Goal: Task Accomplishment & Management: Manage account settings

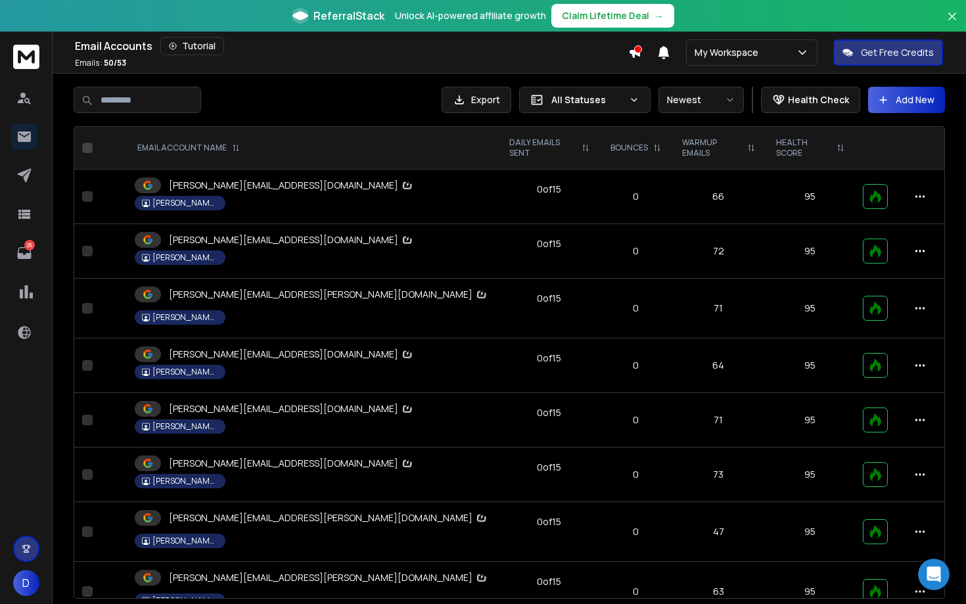
click at [601, 118] on div "Export All Statuses Newest Health Check Add New EMAIL ACCOUNT NAME DAILY EMAILS…" at bounding box center [510, 343] width 872 height 512
click at [590, 99] on p "All Statuses" at bounding box center [587, 99] width 72 height 13
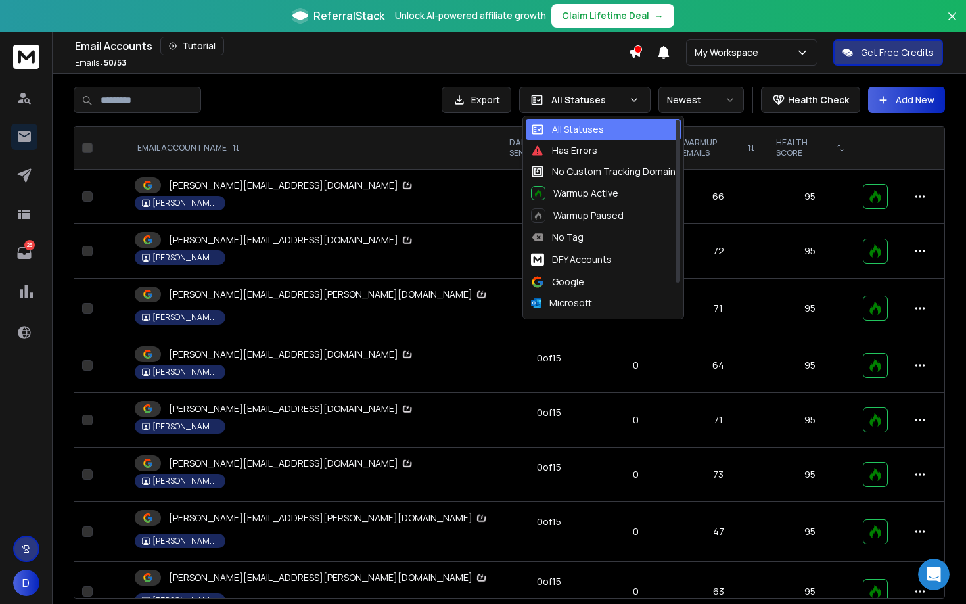
click at [586, 136] on div "All Statuses" at bounding box center [603, 129] width 155 height 21
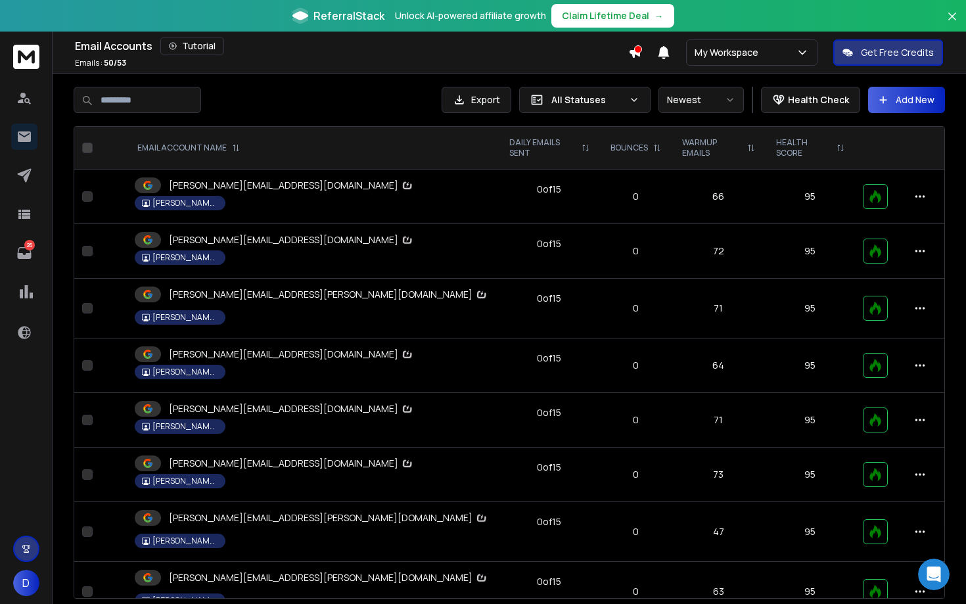
click at [591, 101] on p "All Statuses" at bounding box center [587, 99] width 72 height 13
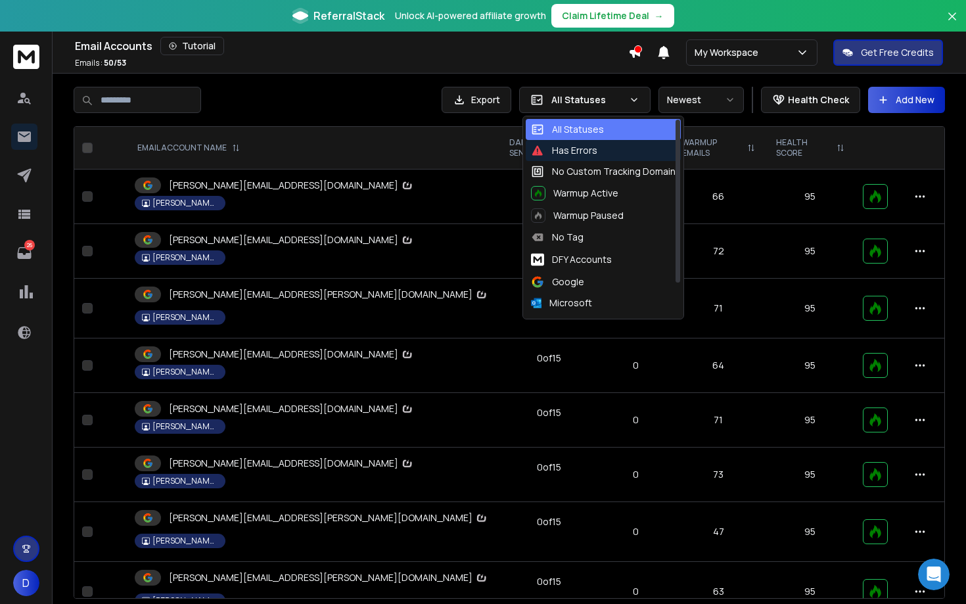
click at [591, 151] on div "Has Errors" at bounding box center [564, 150] width 66 height 13
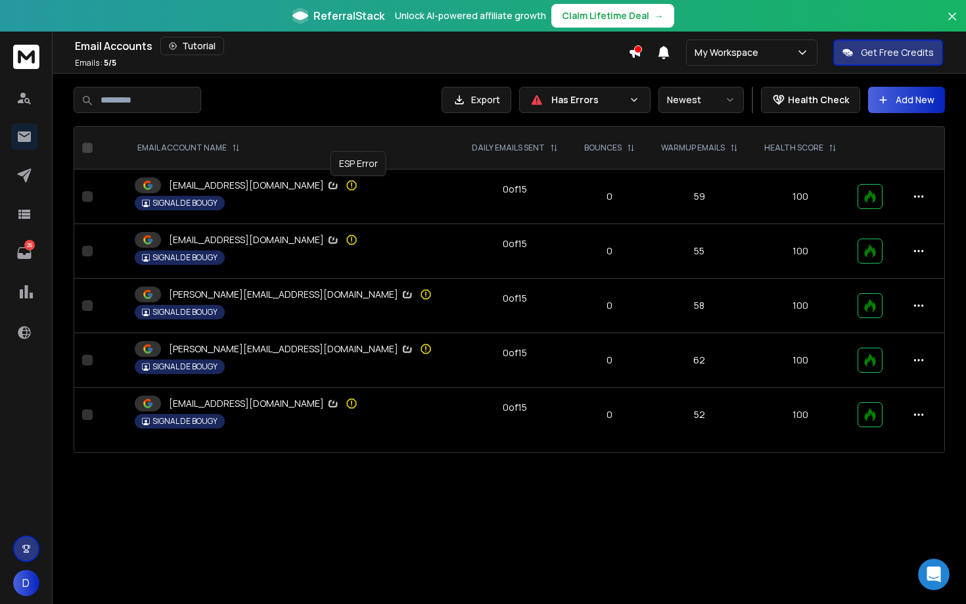
click at [358, 183] on icon at bounding box center [351, 185] width 13 height 13
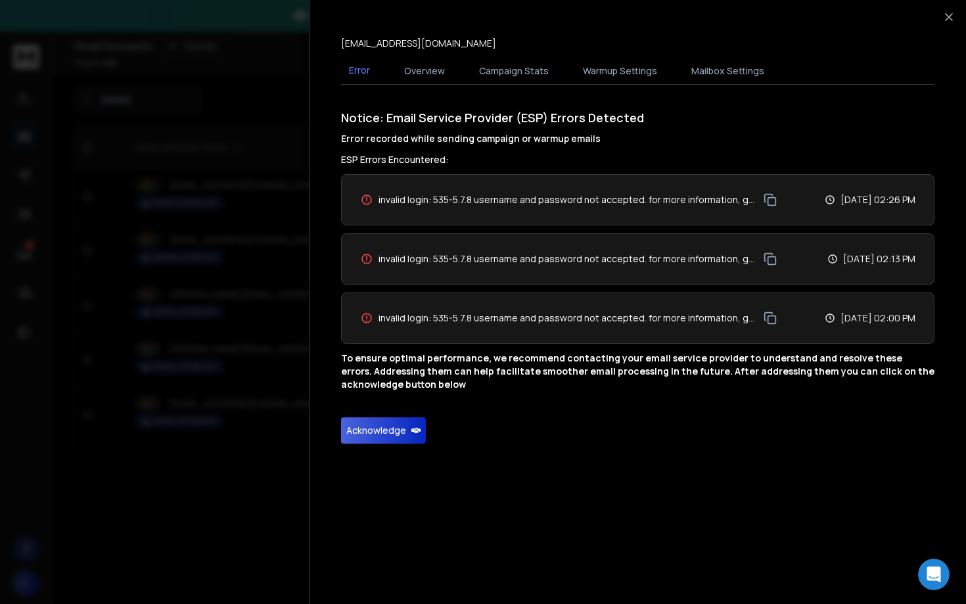
click at [261, 239] on div at bounding box center [483, 302] width 966 height 604
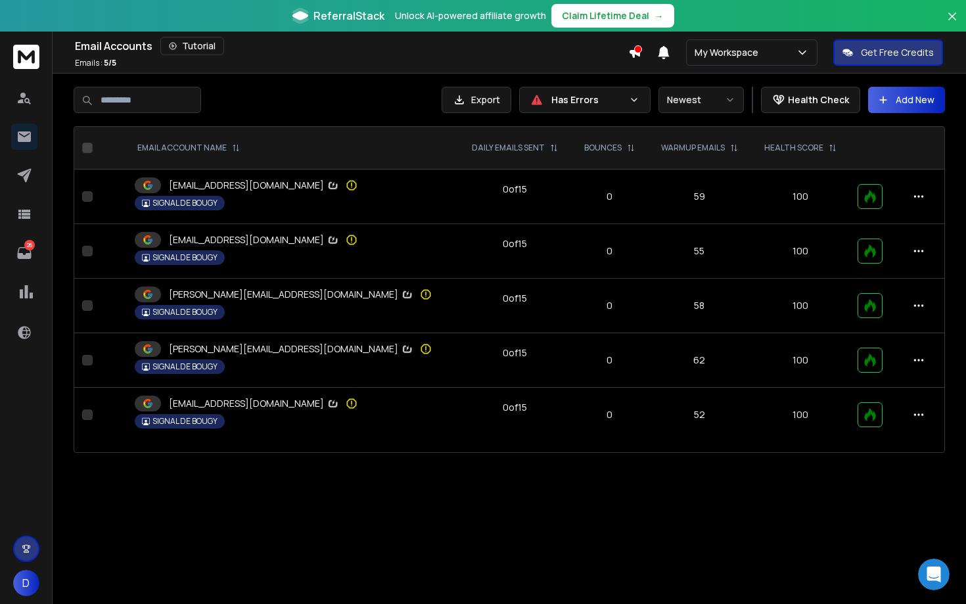
click at [321, 191] on p "chadielmasri@signaldebougyevent.ch" at bounding box center [254, 186] width 171 height 14
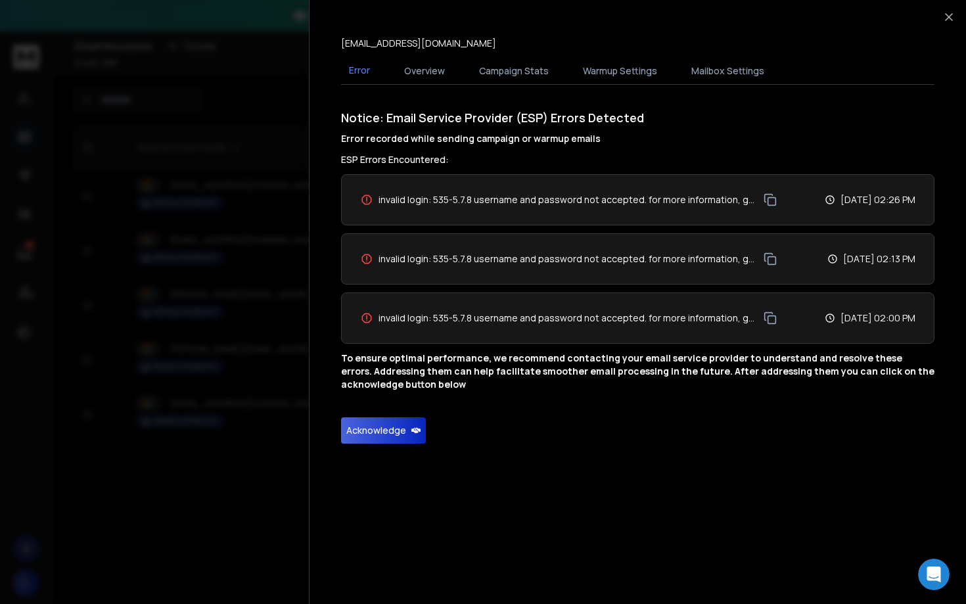
click at [475, 43] on p "chadielmasri@signaldebougyevent.ch" at bounding box center [418, 43] width 155 height 13
drag, startPoint x: 523, startPoint y: 41, endPoint x: 404, endPoint y: 41, distance: 119.6
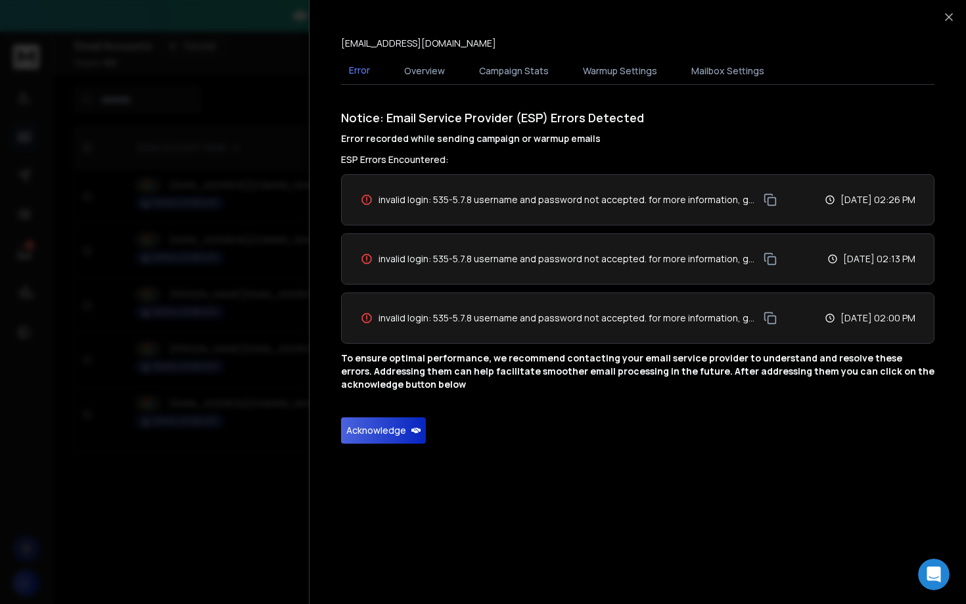
click at [404, 41] on div "chadielmasri@signaldebougyevent.ch" at bounding box center [638, 43] width 594 height 13
copy p "signaldebougyevent.ch"
click at [260, 206] on div at bounding box center [483, 302] width 966 height 604
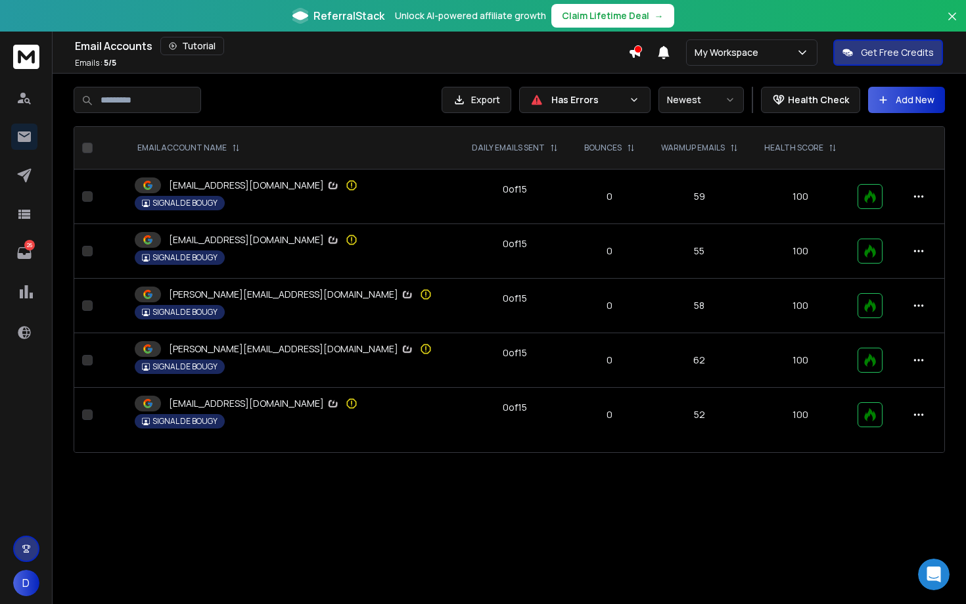
click at [391, 191] on div "chadielmasri@signaldebougyevent.ch" at bounding box center [293, 185] width 316 height 16
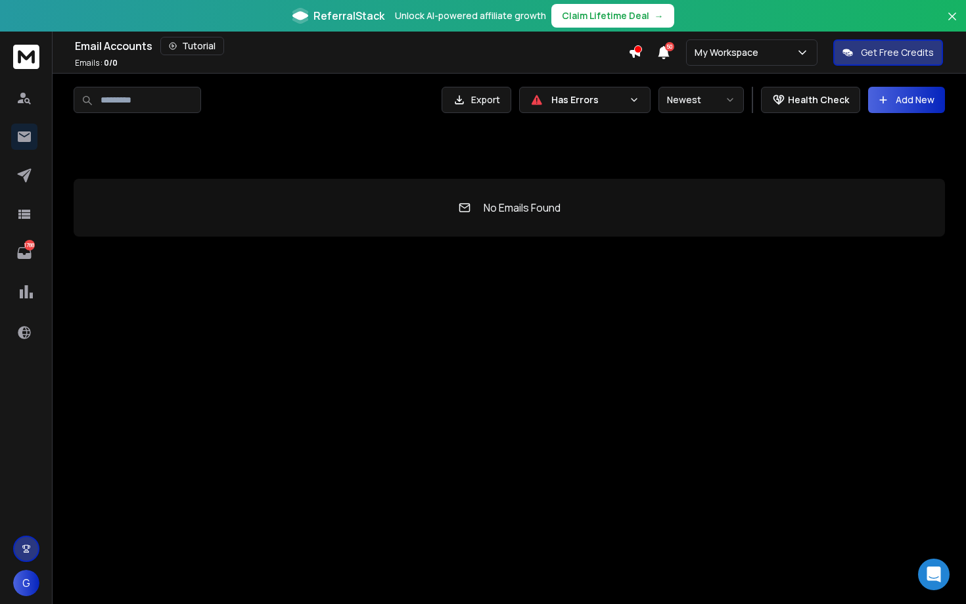
click at [554, 102] on div "Has Errors" at bounding box center [576, 99] width 93 height 13
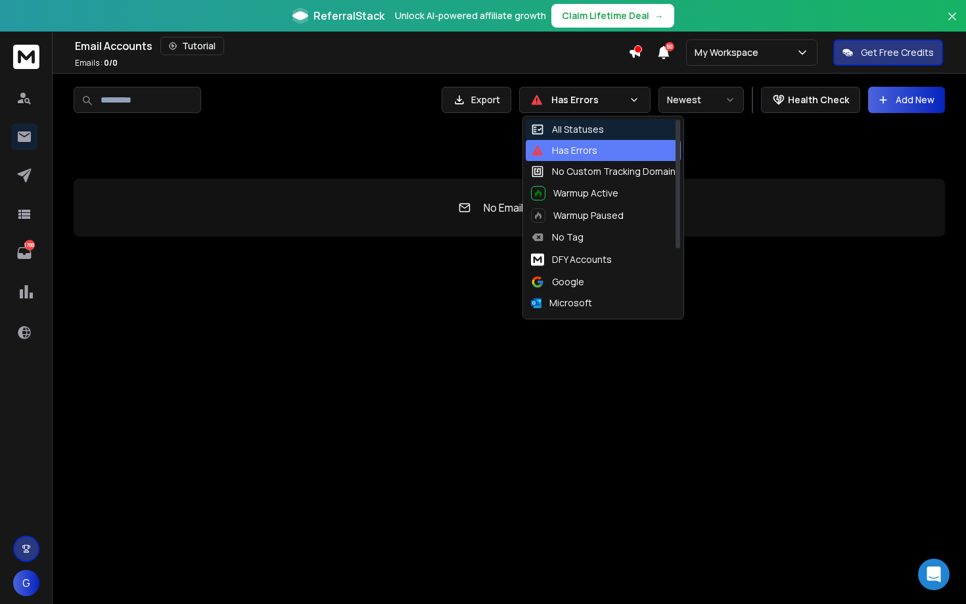
click at [564, 125] on div "All Statuses" at bounding box center [567, 129] width 73 height 13
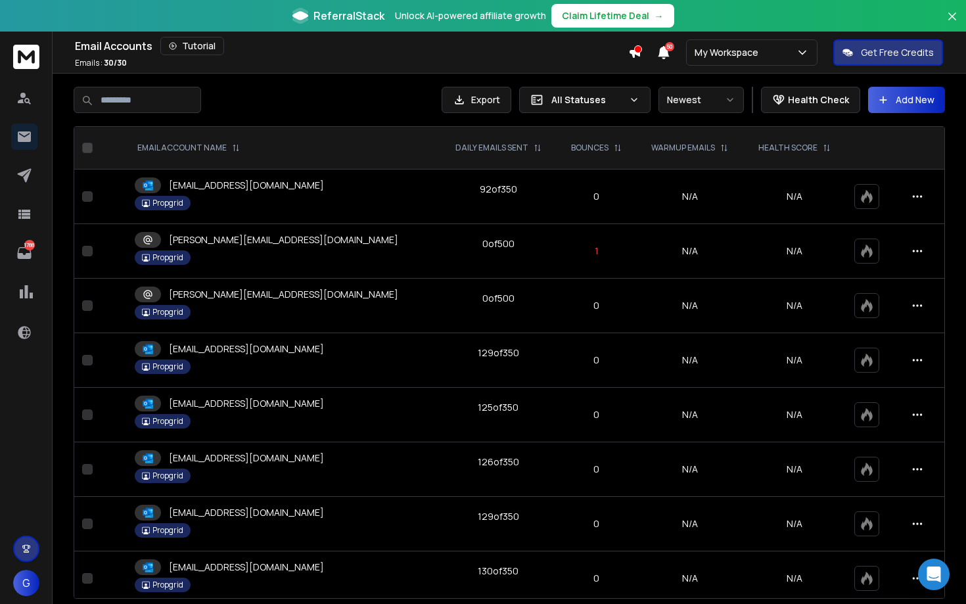
click at [150, 107] on input at bounding box center [138, 100] width 128 height 26
paste input "**********"
type input "**********"
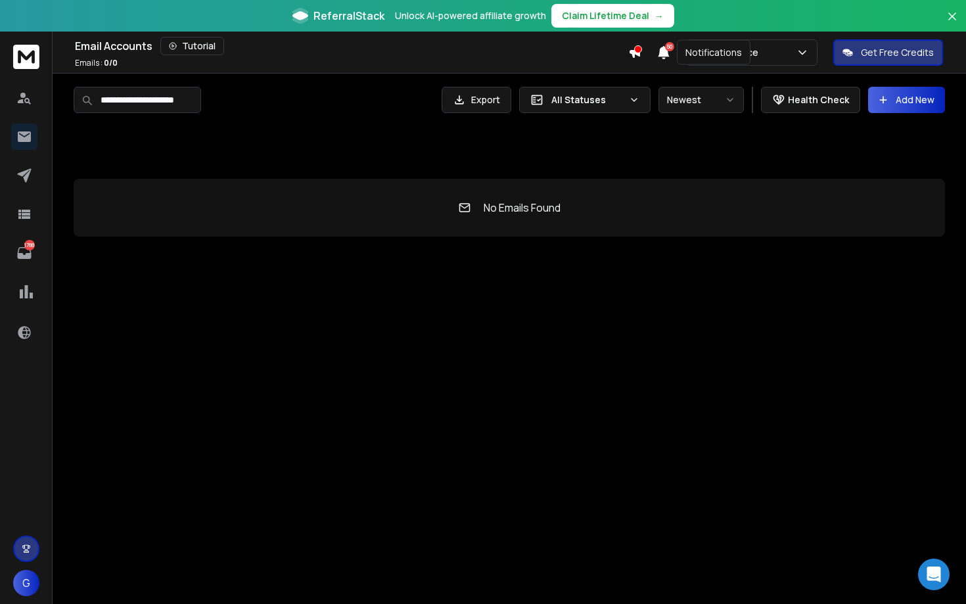
click at [704, 53] on div "Notifications" at bounding box center [714, 52] width 74 height 25
click at [781, 58] on div "My Workspace" at bounding box center [752, 52] width 114 height 13
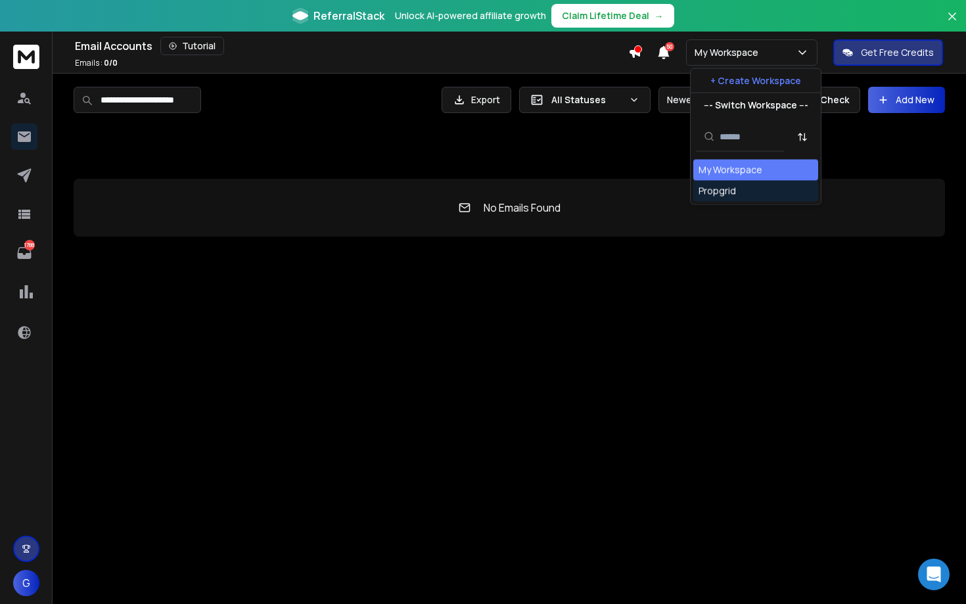
click at [725, 185] on div "Propgrid" at bounding box center [717, 191] width 37 height 13
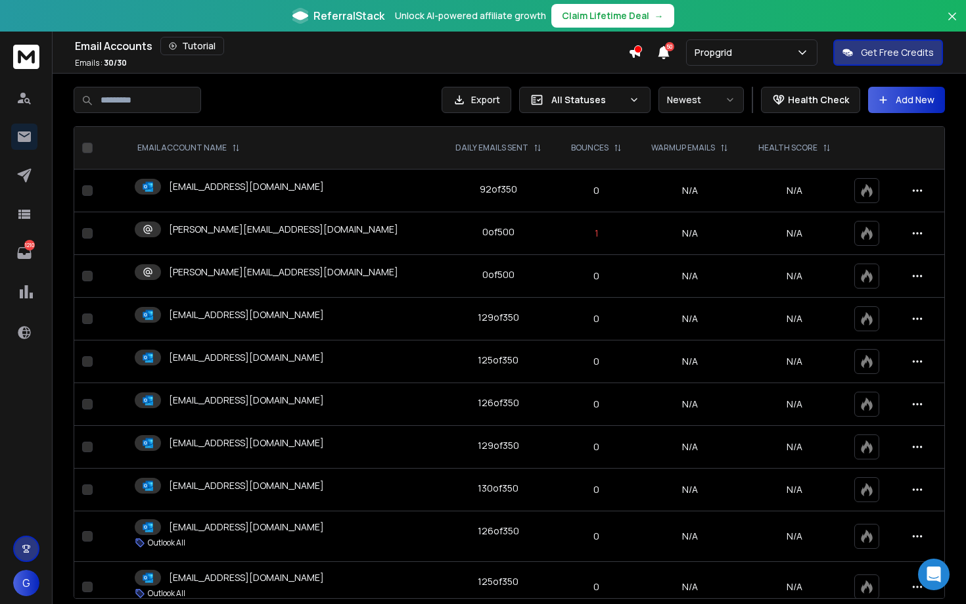
click at [151, 105] on input at bounding box center [138, 100] width 128 height 26
paste input "**********"
type input "**********"
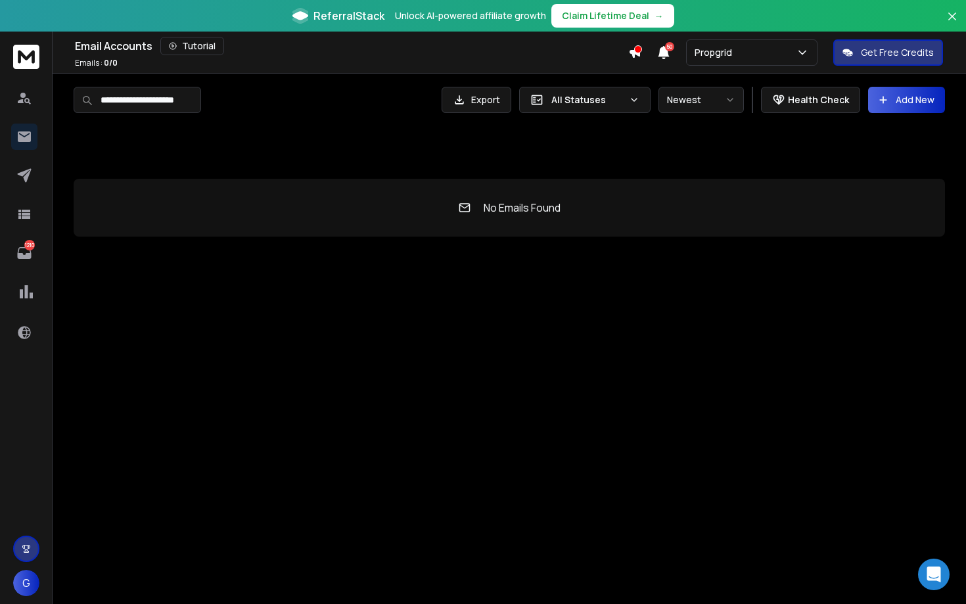
click at [323, 296] on div "**********" at bounding box center [483, 302] width 966 height 604
click at [141, 99] on input "**********" at bounding box center [138, 100] width 128 height 26
paste input
type input "**********"
click at [288, 327] on div "**********" at bounding box center [483, 302] width 966 height 604
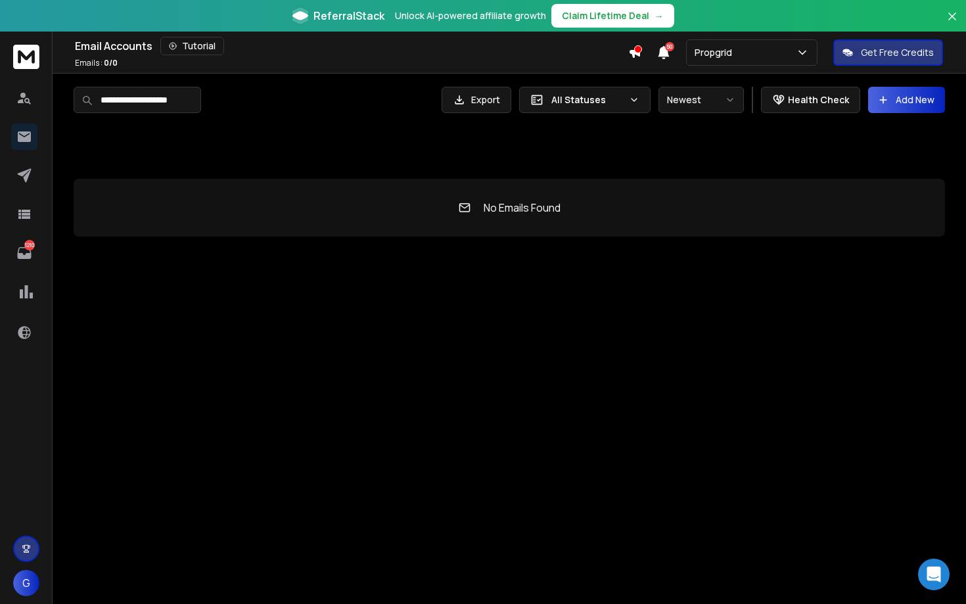
click at [206, 163] on div "No Emails Found" at bounding box center [510, 181] width 872 height 110
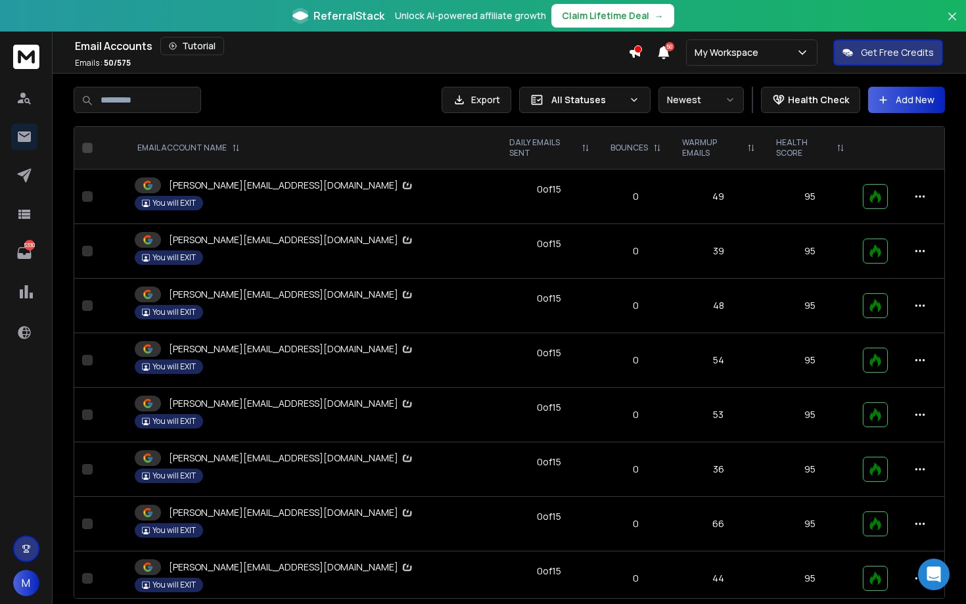
click at [724, 72] on div "Email Accounts Tutorial Emails : 50 / 575 50 My Workspace Get Free Credits" at bounding box center [483, 53] width 966 height 42
click at [734, 39] on button "My Workspace" at bounding box center [751, 52] width 131 height 26
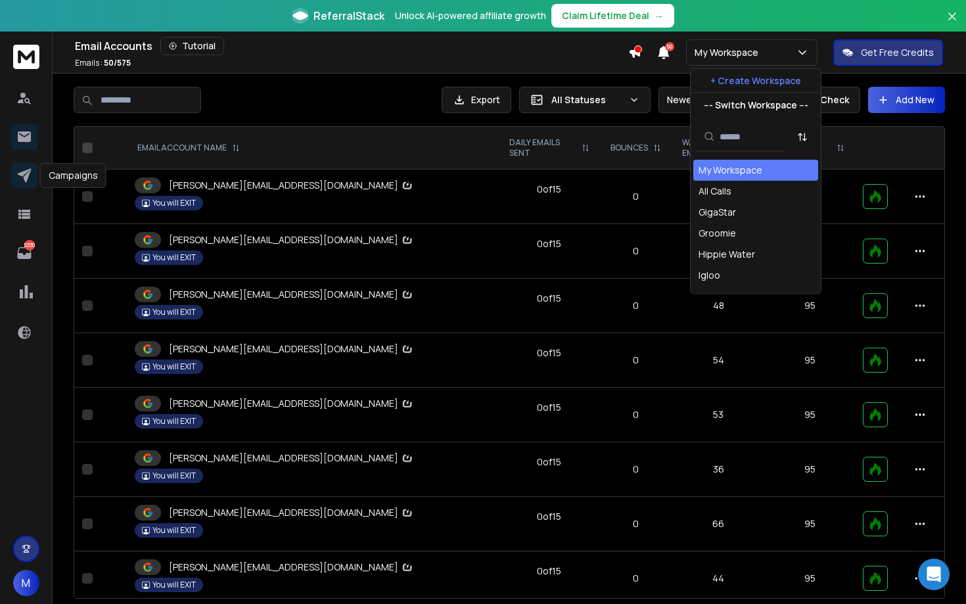
click at [16, 178] on icon at bounding box center [24, 176] width 16 height 16
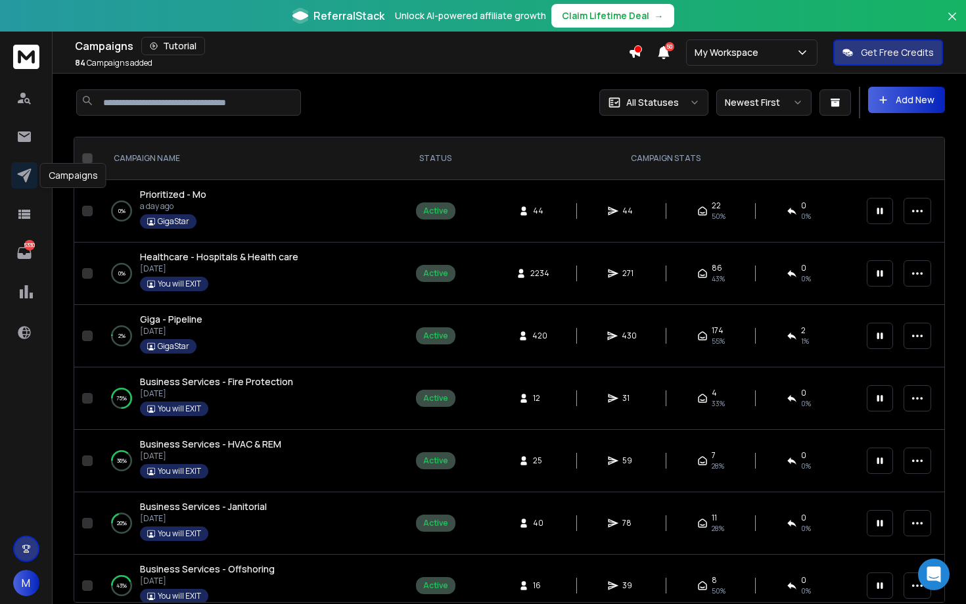
click at [197, 398] on p "8 days ago" at bounding box center [216, 393] width 153 height 11
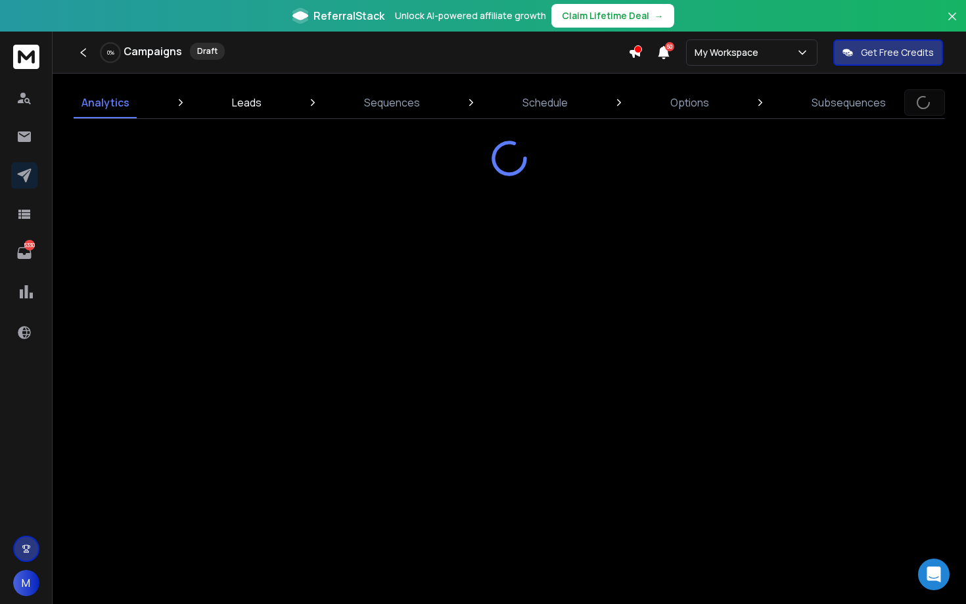
click at [253, 105] on p "Leads" at bounding box center [247, 103] width 30 height 16
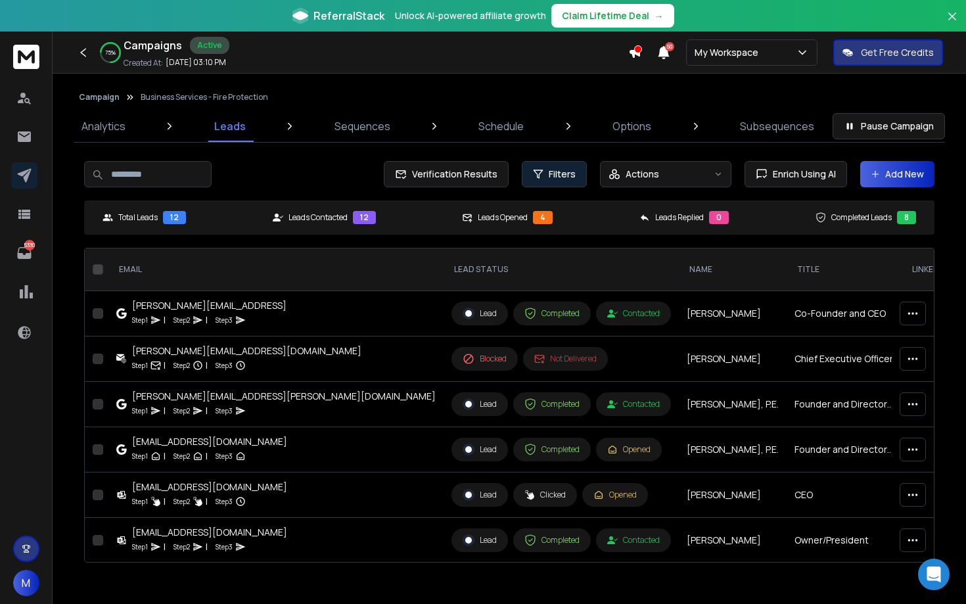
click at [545, 170] on button "Filters" at bounding box center [554, 174] width 65 height 26
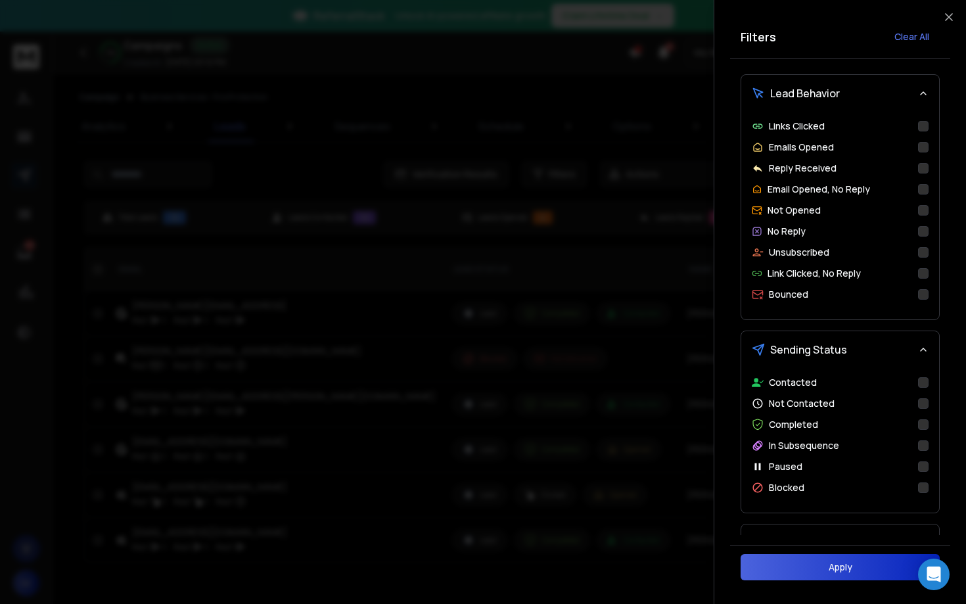
click at [799, 294] on p "Bounced" at bounding box center [788, 294] width 39 height 13
click at [918, 294] on button "Bounced" at bounding box center [923, 294] width 11 height 11
click at [778, 557] on button "Apply" at bounding box center [840, 567] width 199 height 26
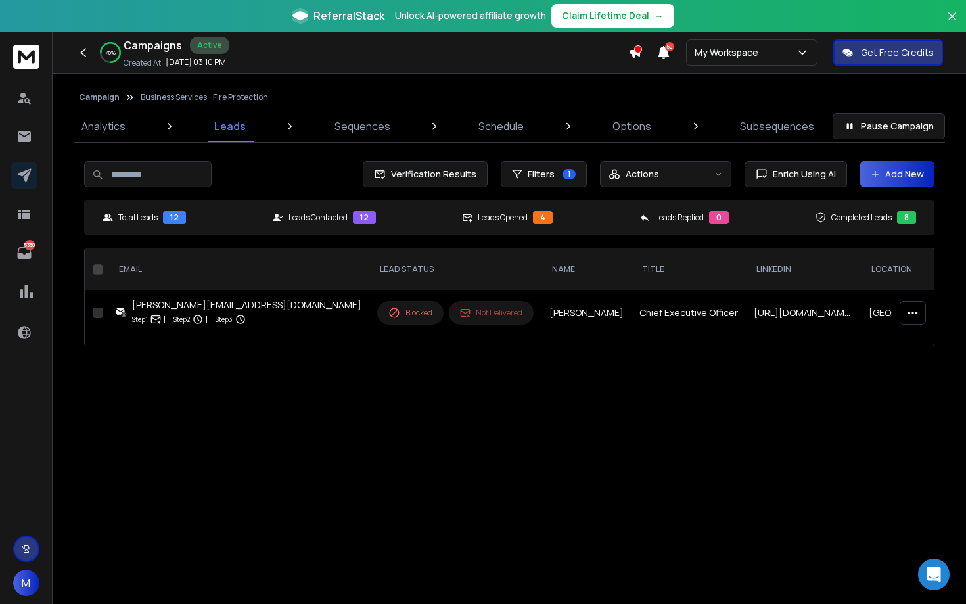
click at [84, 87] on div "Campaign Business Services - Fire Protection" at bounding box center [510, 97] width 872 height 21
click at [85, 47] on icon at bounding box center [84, 53] width 12 height 12
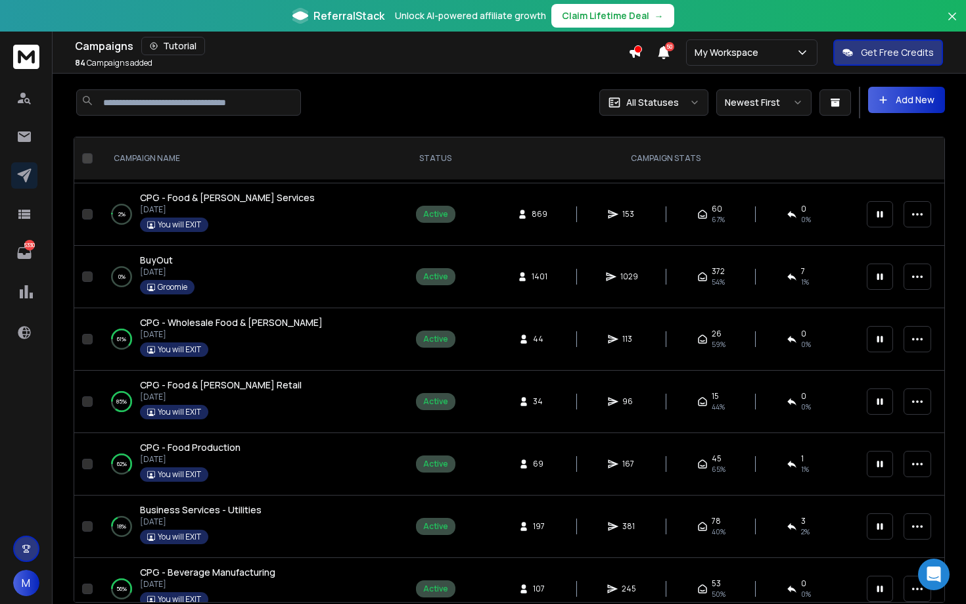
scroll to position [659, 0]
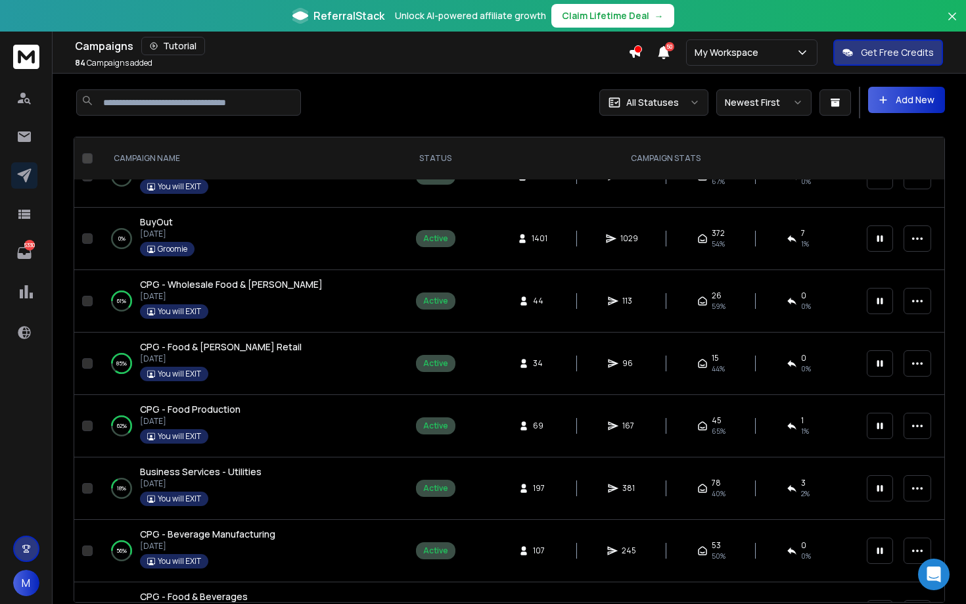
click at [230, 381] on div "You will EXIT" at bounding box center [221, 374] width 162 height 14
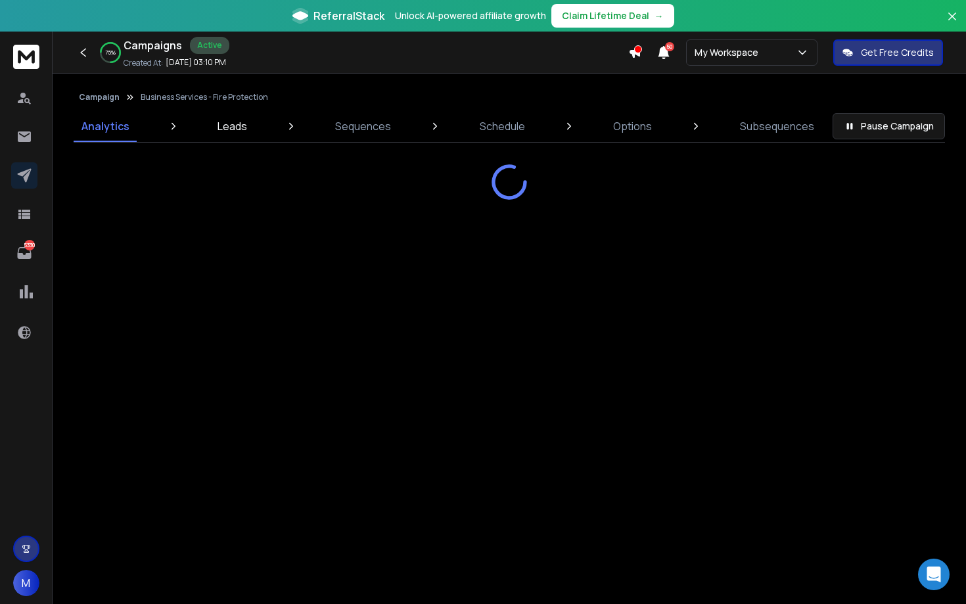
click at [233, 133] on p "Leads" at bounding box center [233, 126] width 30 height 16
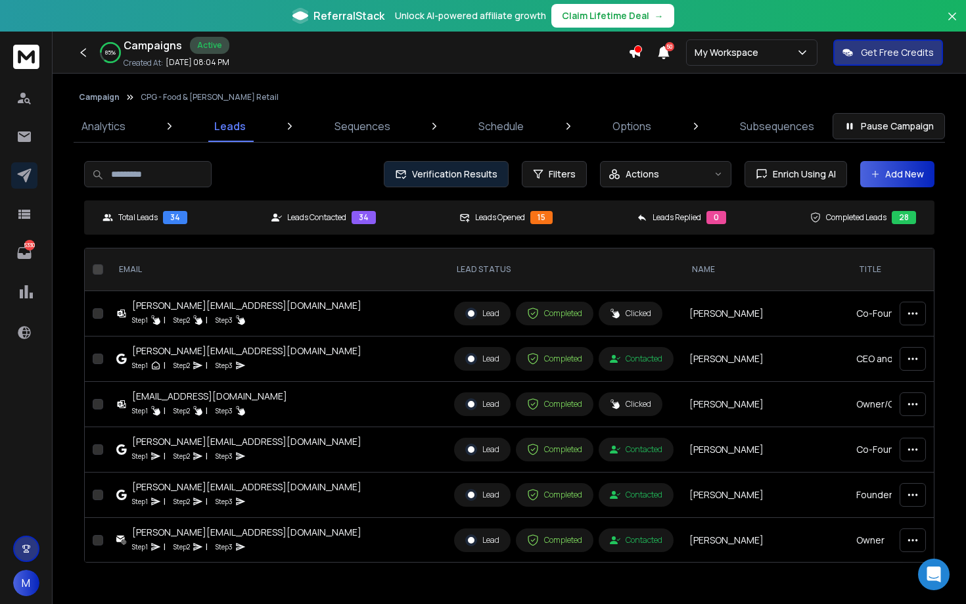
click at [474, 171] on span "Verification Results" at bounding box center [452, 174] width 91 height 13
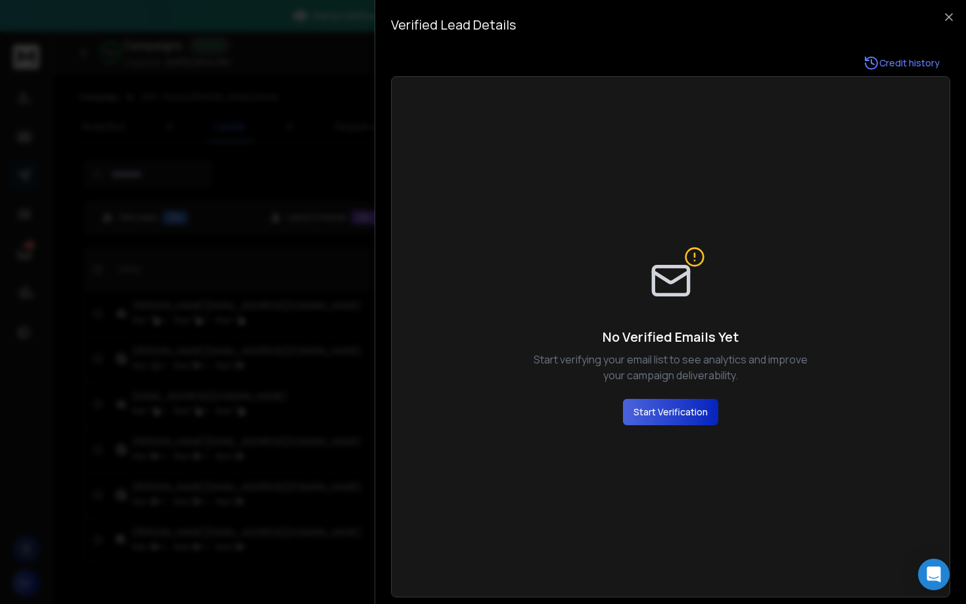
click at [388, 190] on div "Sheet Title Verified Lead Details Credit history No Verified Emails Yet Start v…" at bounding box center [671, 302] width 592 height 604
click at [335, 231] on div at bounding box center [483, 302] width 966 height 604
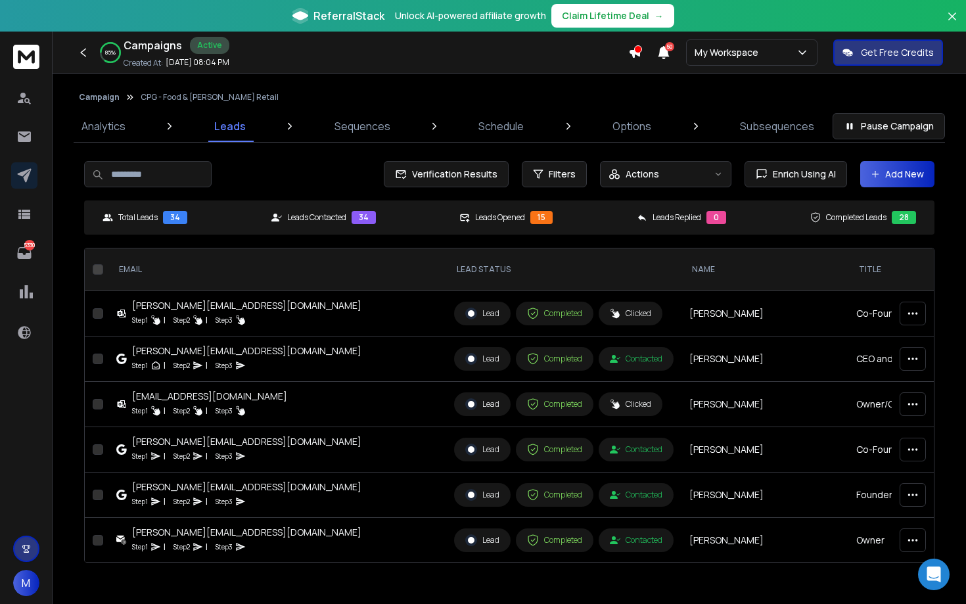
click at [591, 175] on div "Verification Results Filters Actions Enrich Using AI Add New" at bounding box center [659, 174] width 551 height 26
click at [568, 178] on span "Filters" at bounding box center [562, 174] width 27 height 13
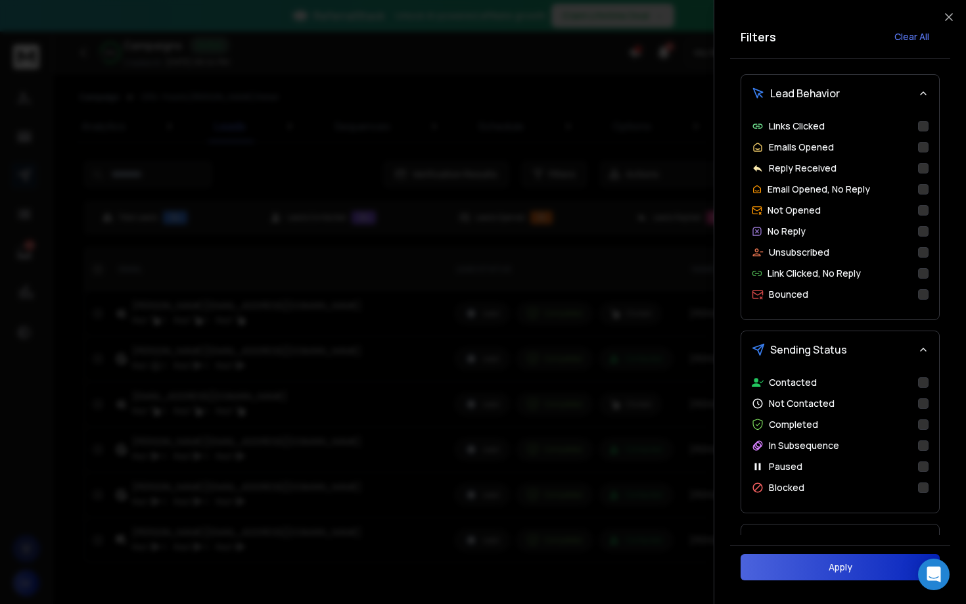
click at [797, 295] on p "Bounced" at bounding box center [788, 294] width 39 height 13
click at [918, 295] on button "Bounced" at bounding box center [923, 294] width 11 height 11
click at [801, 577] on button "Apply" at bounding box center [840, 567] width 199 height 26
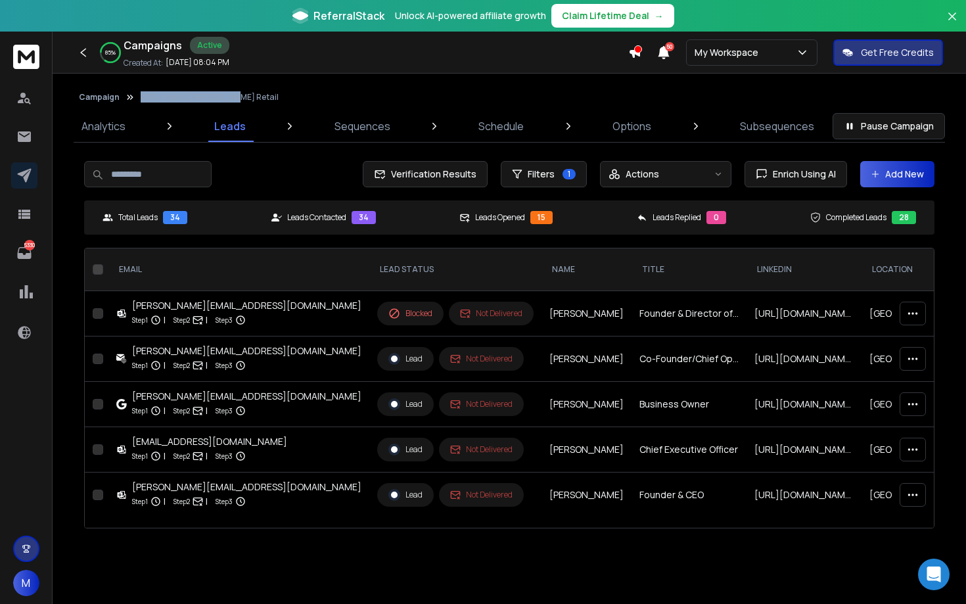
drag, startPoint x: 140, startPoint y: 100, endPoint x: 266, endPoint y: 100, distance: 125.5
click at [266, 100] on div "Campaign CPG - Food & Bev Retail" at bounding box center [509, 97] width 861 height 11
copy p "CPG - Food & Bev Retail"
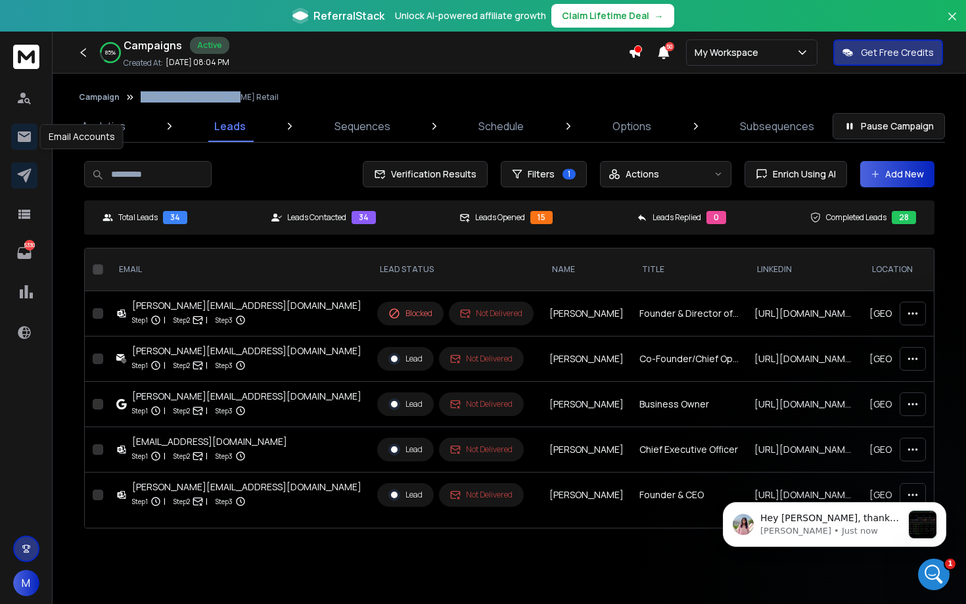
click at [20, 134] on icon at bounding box center [24, 137] width 16 height 16
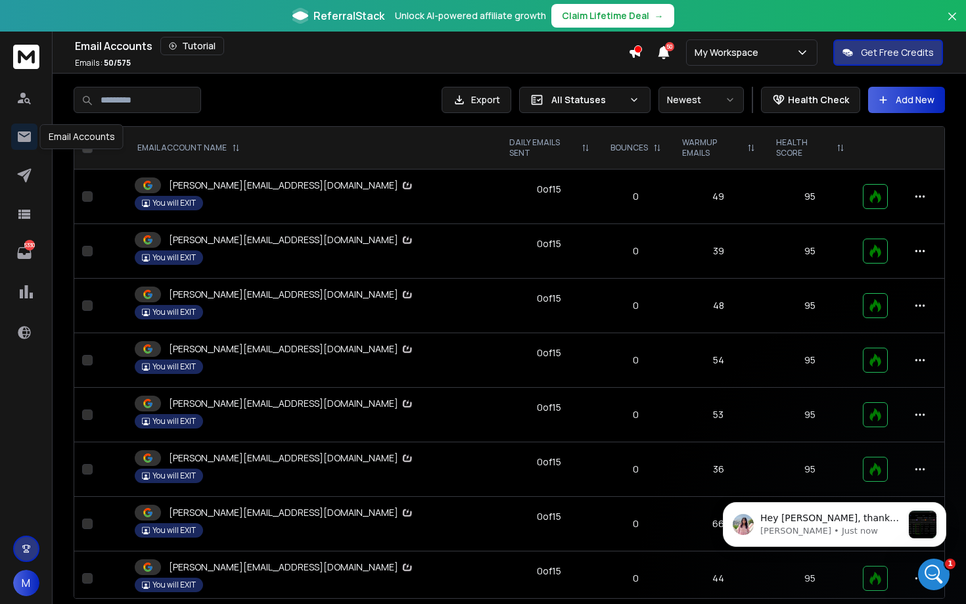
click at [121, 98] on input at bounding box center [138, 100] width 128 height 26
paste input "**********"
type input "**********"
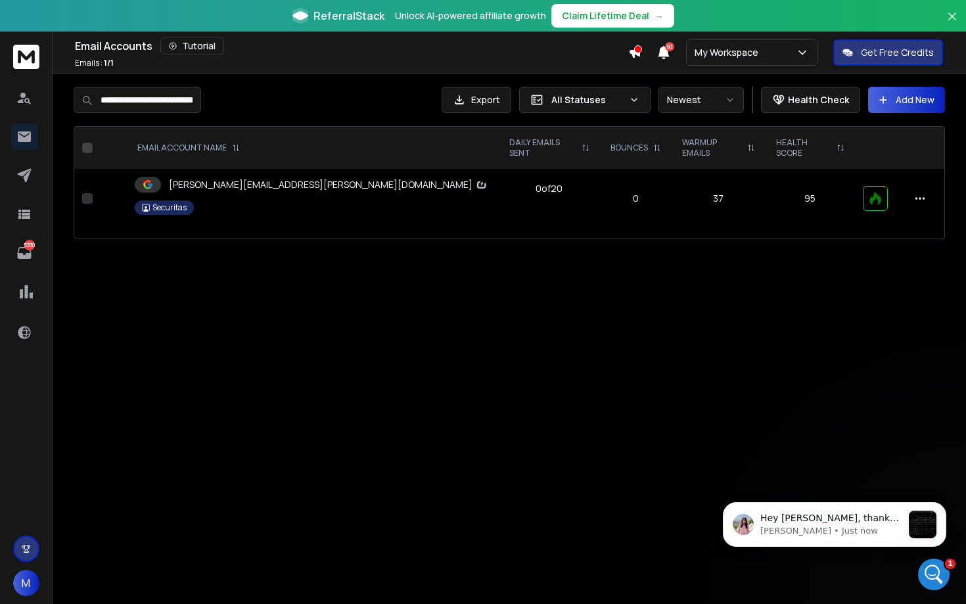
click at [259, 200] on div "Securitas" at bounding box center [313, 207] width 356 height 14
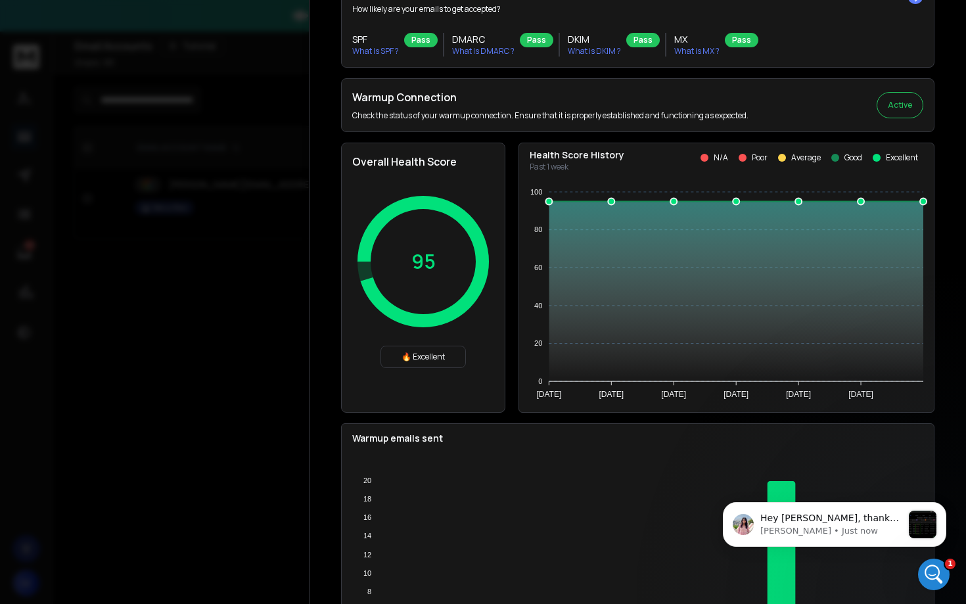
scroll to position [13, 0]
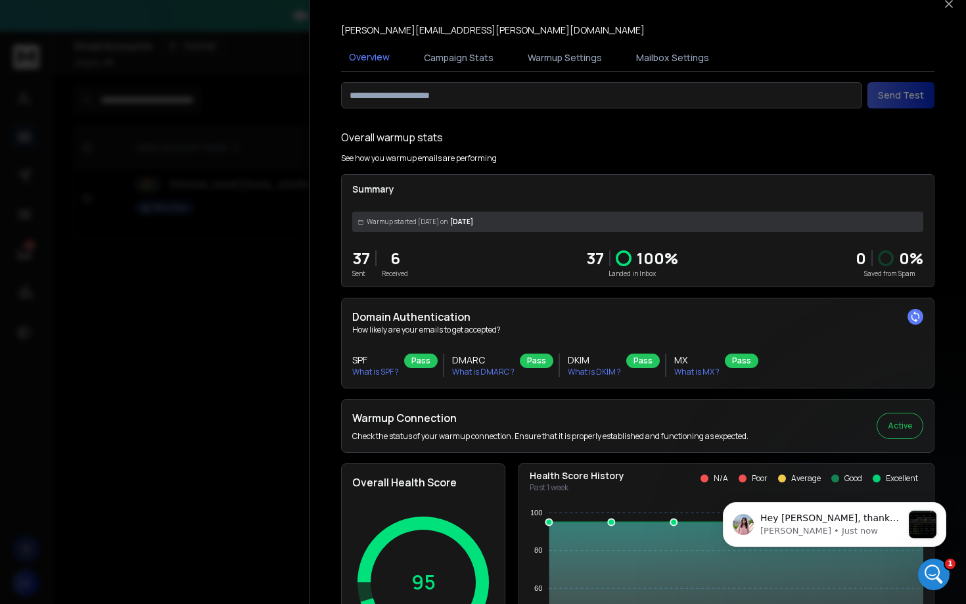
click at [442, 107] on input "email" at bounding box center [601, 95] width 521 height 26
type input "**********"
click at [883, 102] on button "Send Test" at bounding box center [901, 95] width 67 height 26
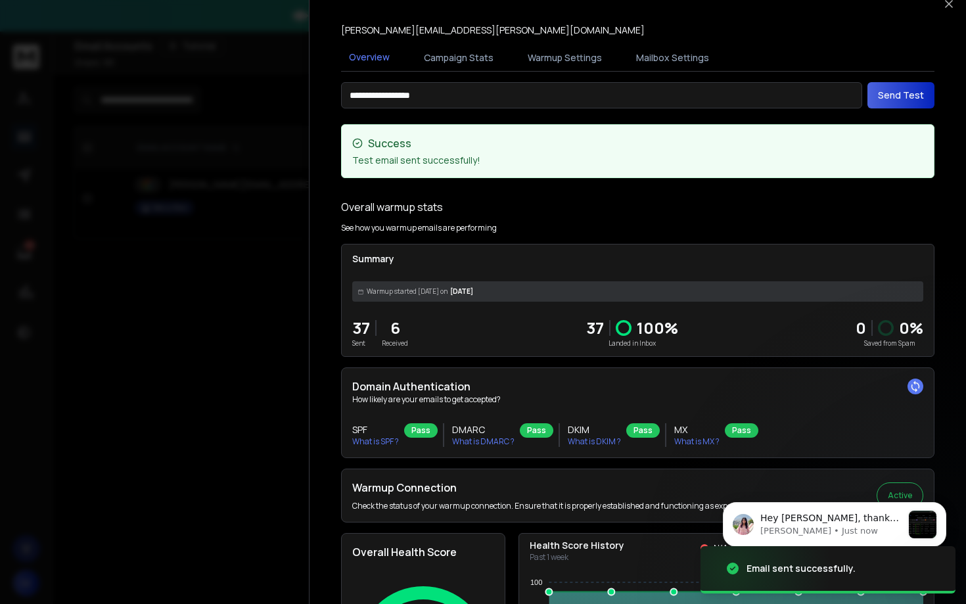
click at [453, 53] on button "Campaign Stats" at bounding box center [458, 57] width 85 height 29
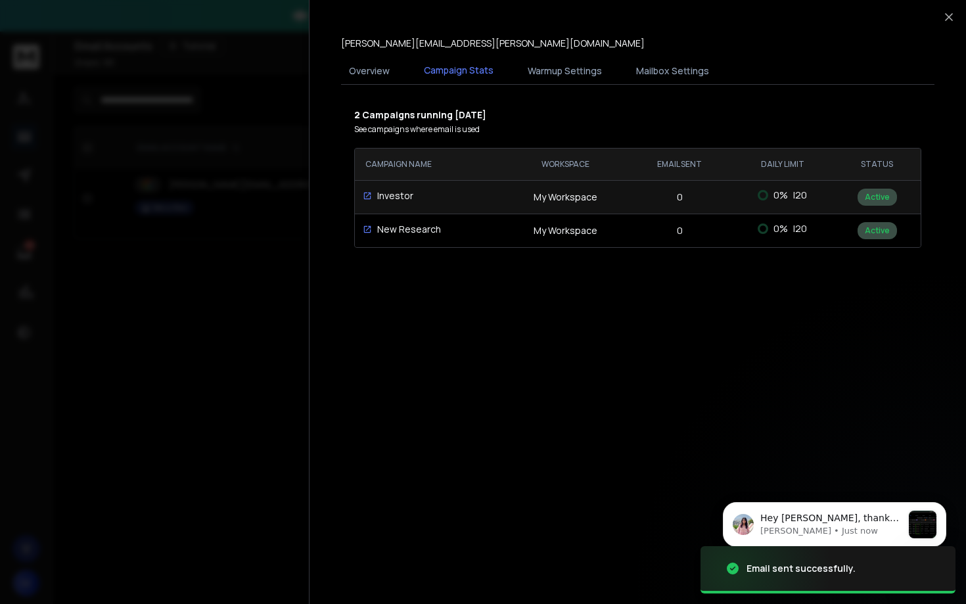
click at [369, 200] on td "Investor" at bounding box center [429, 195] width 148 height 29
click at [369, 191] on icon at bounding box center [367, 195] width 9 height 9
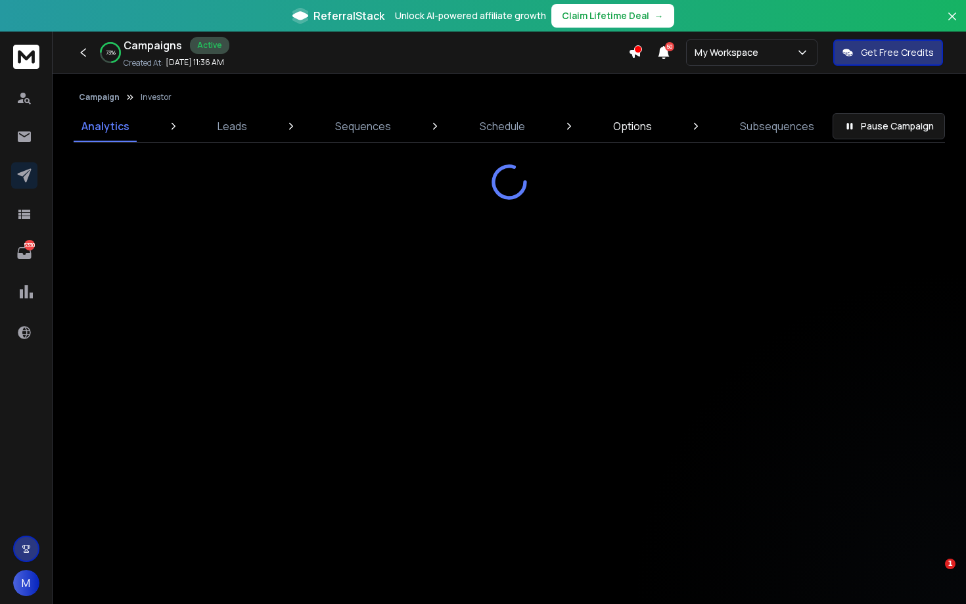
click at [626, 119] on p "Options" at bounding box center [632, 126] width 39 height 16
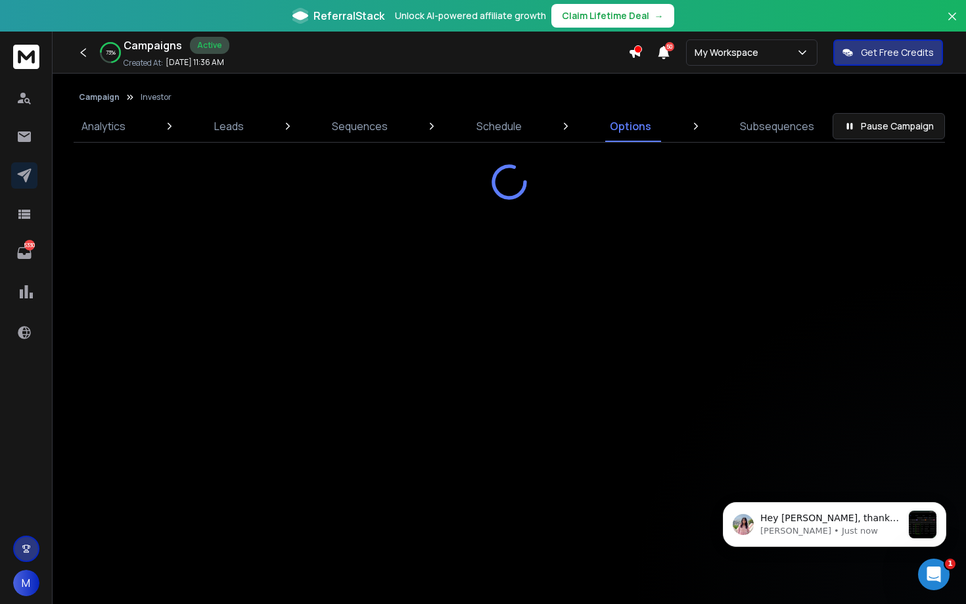
click at [642, 121] on p "Options" at bounding box center [630, 126] width 41 height 16
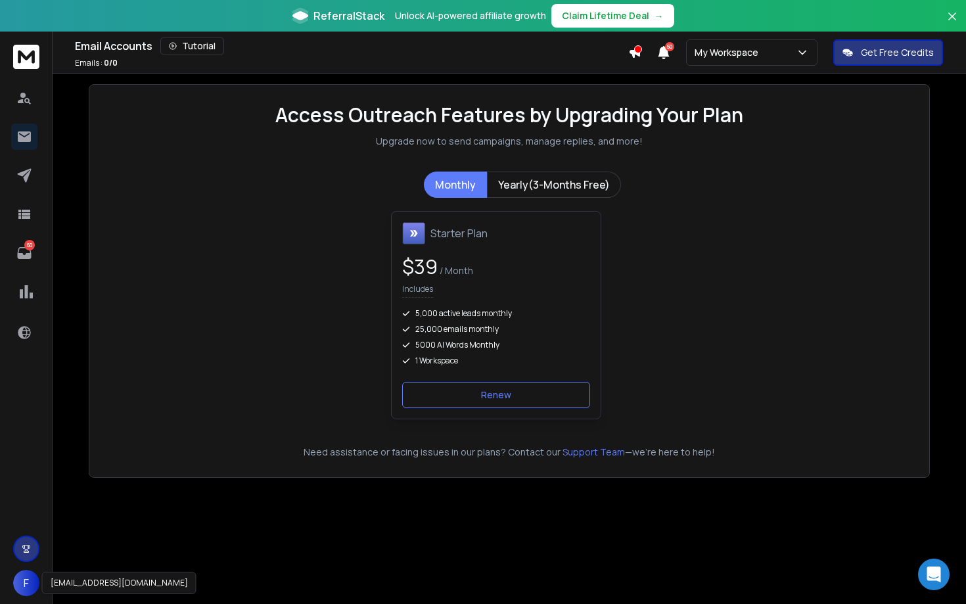
click at [28, 584] on span "F" at bounding box center [26, 583] width 26 height 26
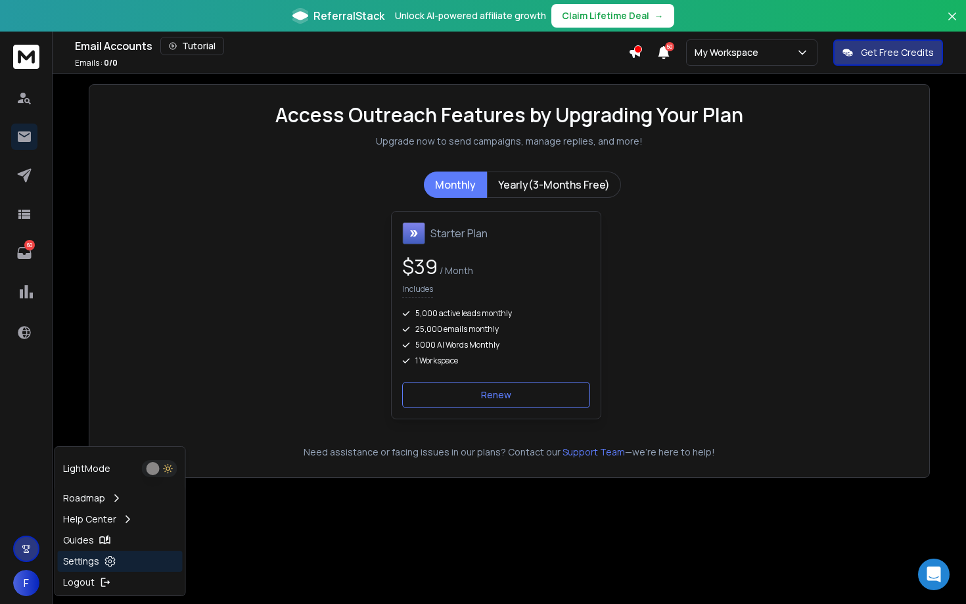
click at [83, 563] on p "Settings" at bounding box center [81, 561] width 36 height 13
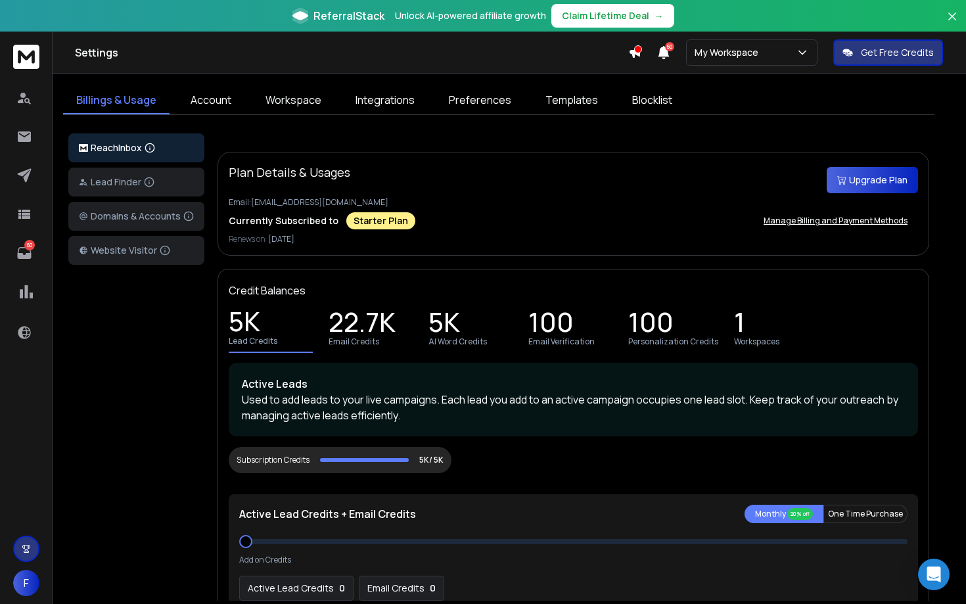
click at [856, 214] on button "Manage Billing and Payment Methods" at bounding box center [835, 221] width 165 height 26
click at [20, 583] on span "F" at bounding box center [26, 583] width 26 height 26
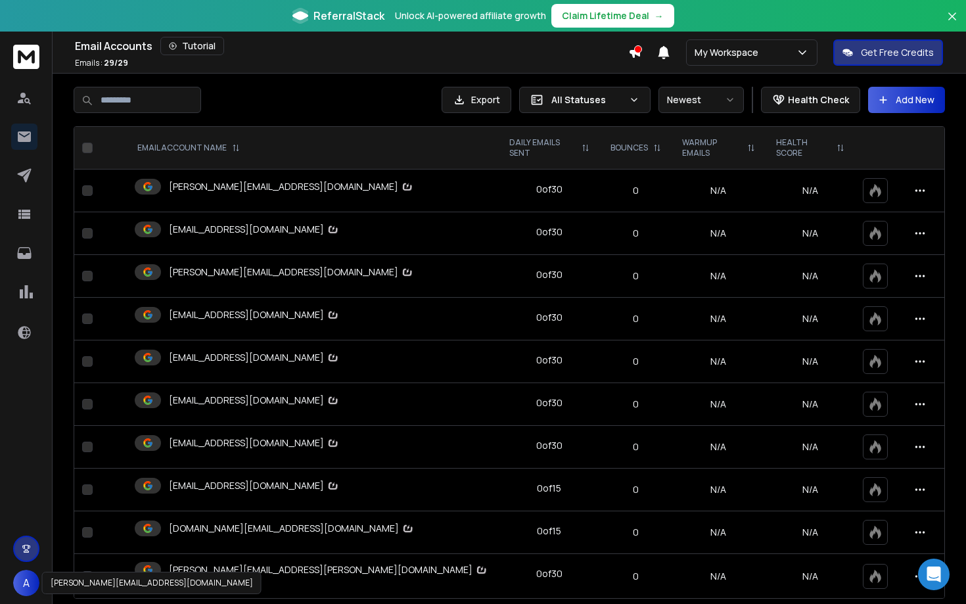
click at [24, 578] on span "A" at bounding box center [26, 583] width 26 height 26
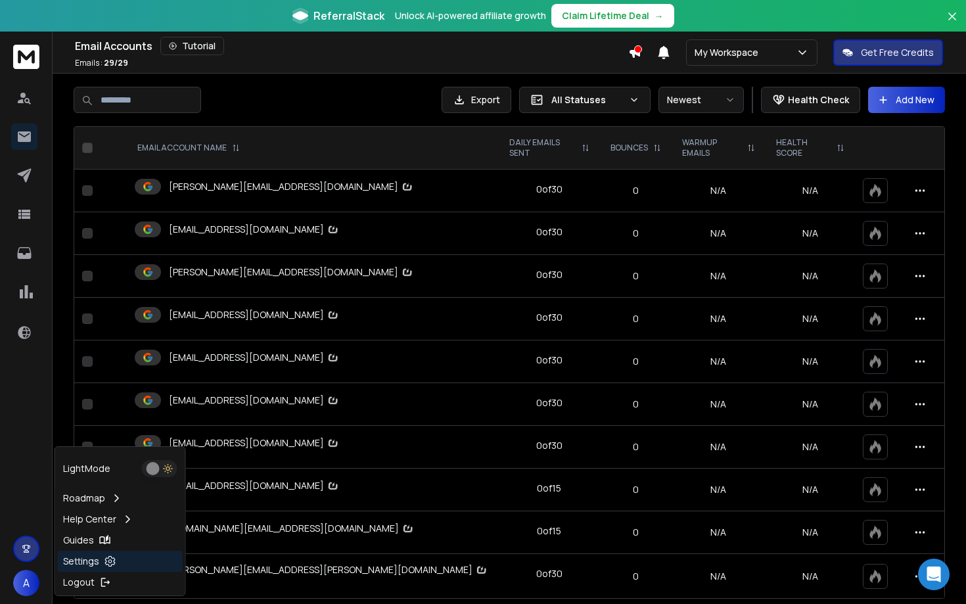
click at [89, 555] on p "Settings" at bounding box center [81, 561] width 36 height 13
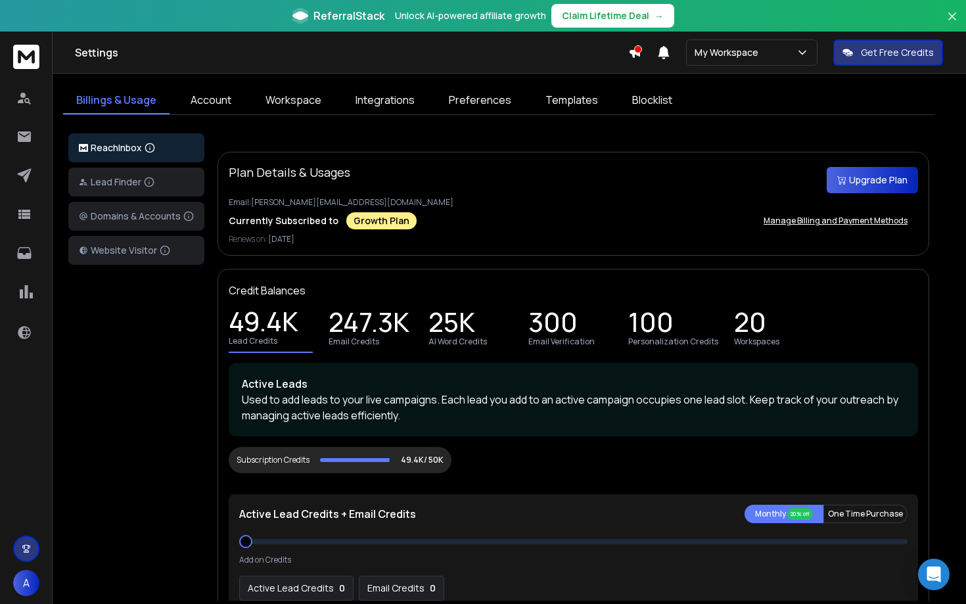
click at [767, 221] on p "Manage Billing and Payment Methods" at bounding box center [836, 221] width 144 height 11
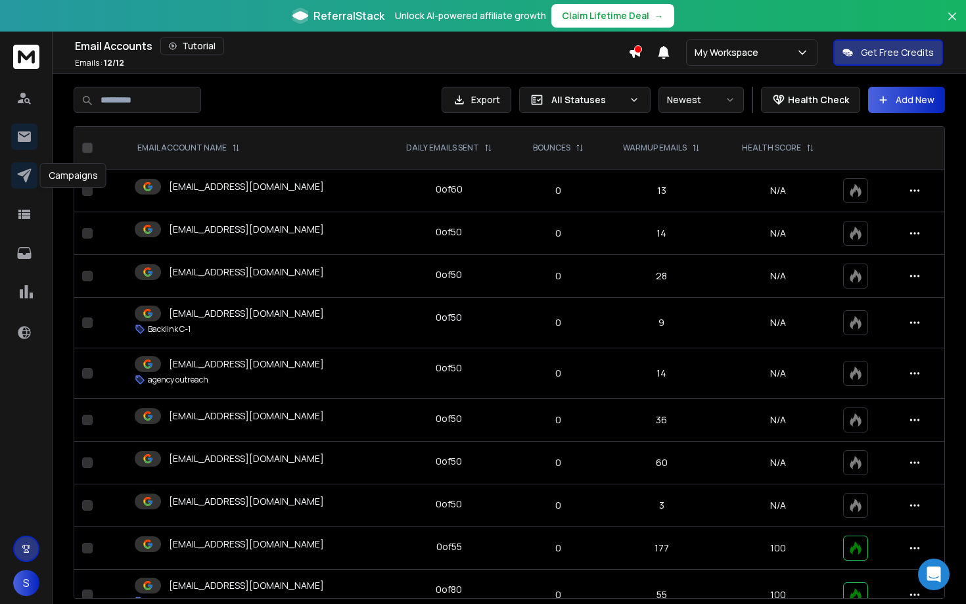
click at [23, 173] on icon at bounding box center [24, 176] width 14 height 14
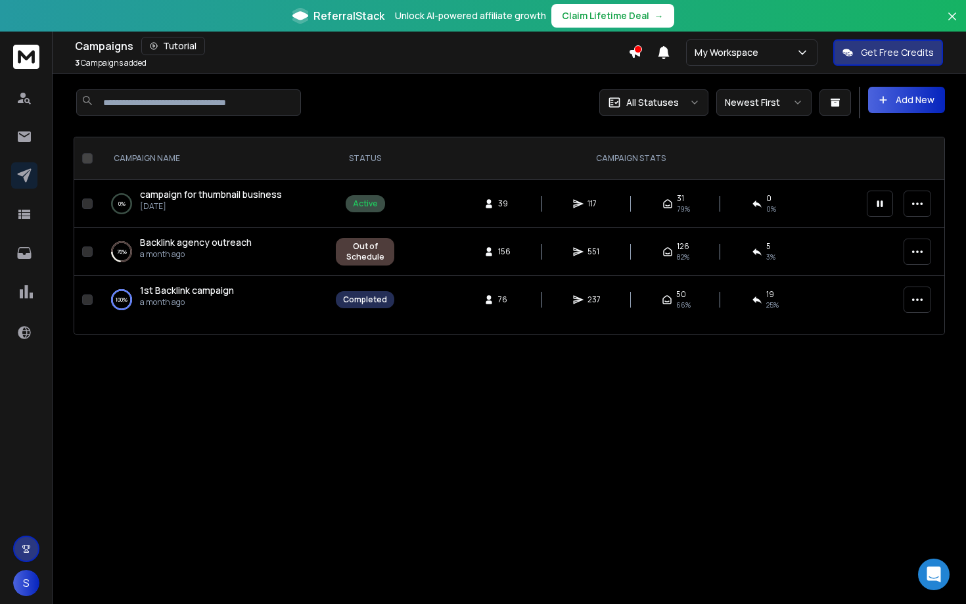
click at [230, 192] on span "campaign for thumbnail business" at bounding box center [211, 194] width 142 height 12
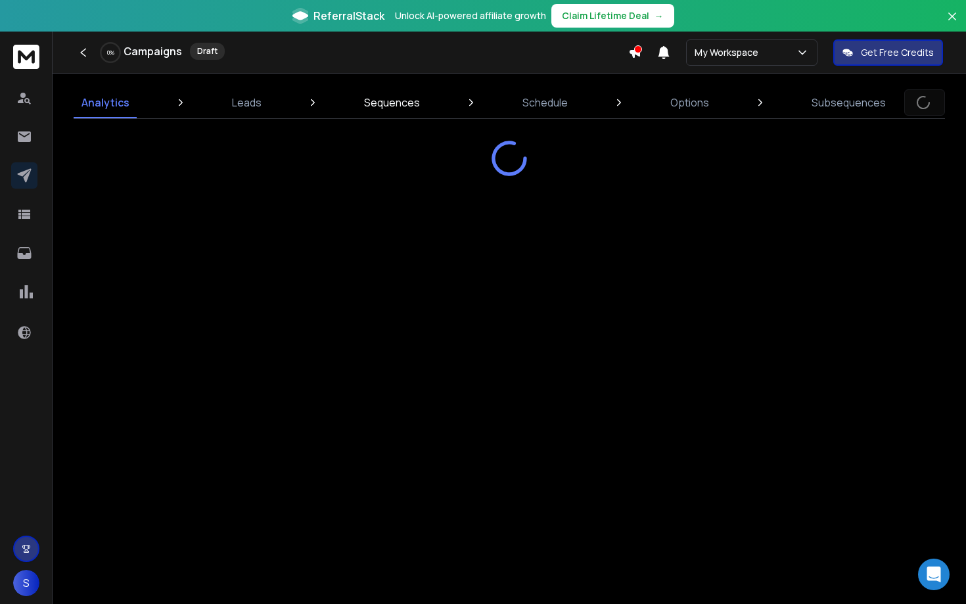
click at [404, 101] on p "Sequences" at bounding box center [392, 103] width 56 height 16
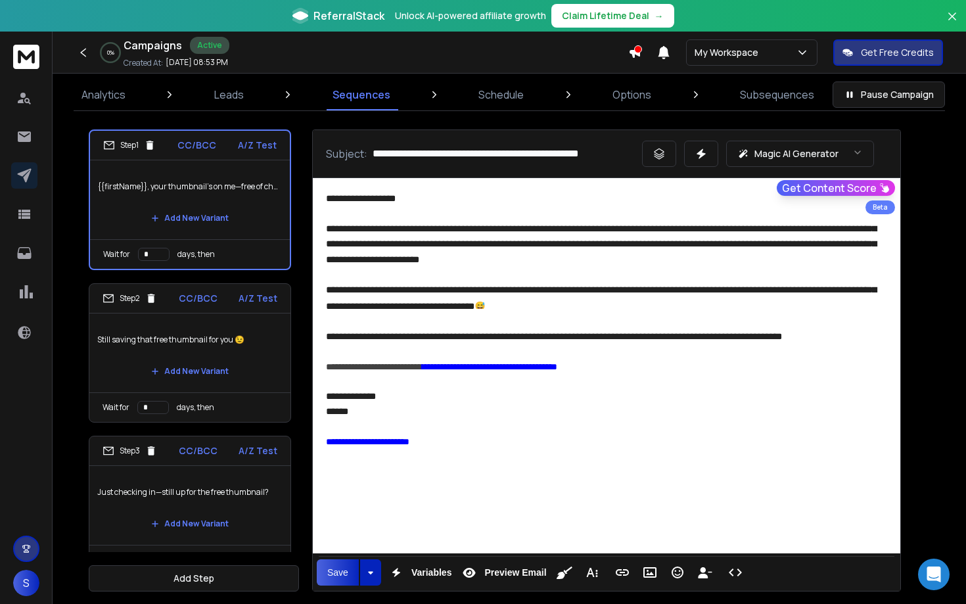
scroll to position [37, 0]
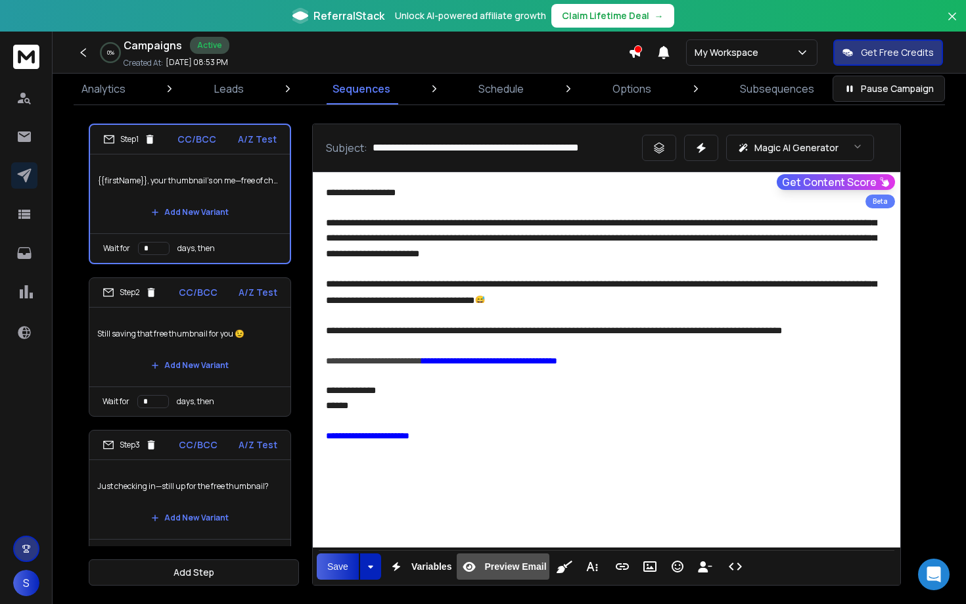
click at [509, 566] on span "Preview Email" at bounding box center [515, 566] width 67 height 11
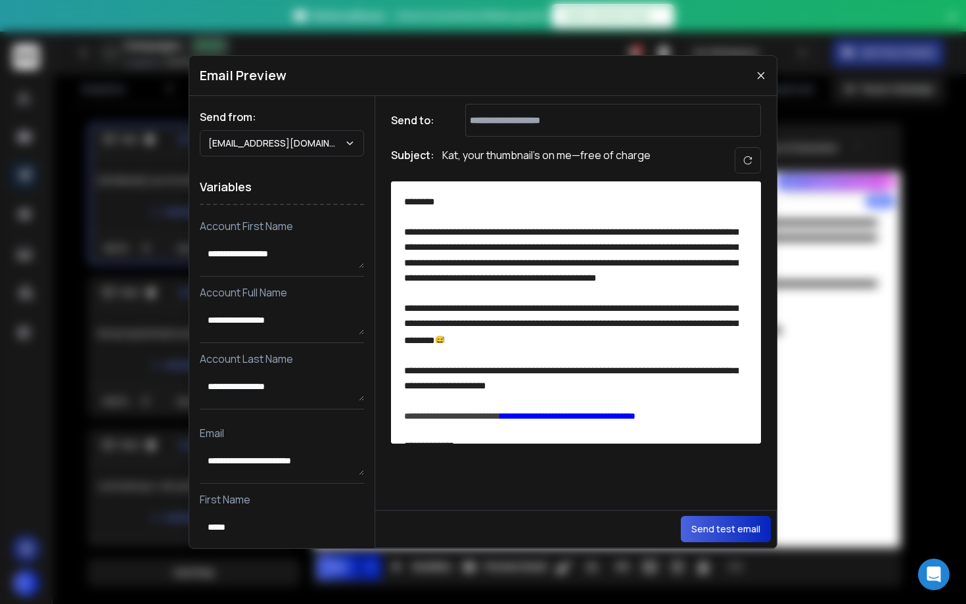
click at [814, 221] on div "**********" at bounding box center [483, 302] width 966 height 520
click at [761, 78] on icon at bounding box center [761, 75] width 11 height 11
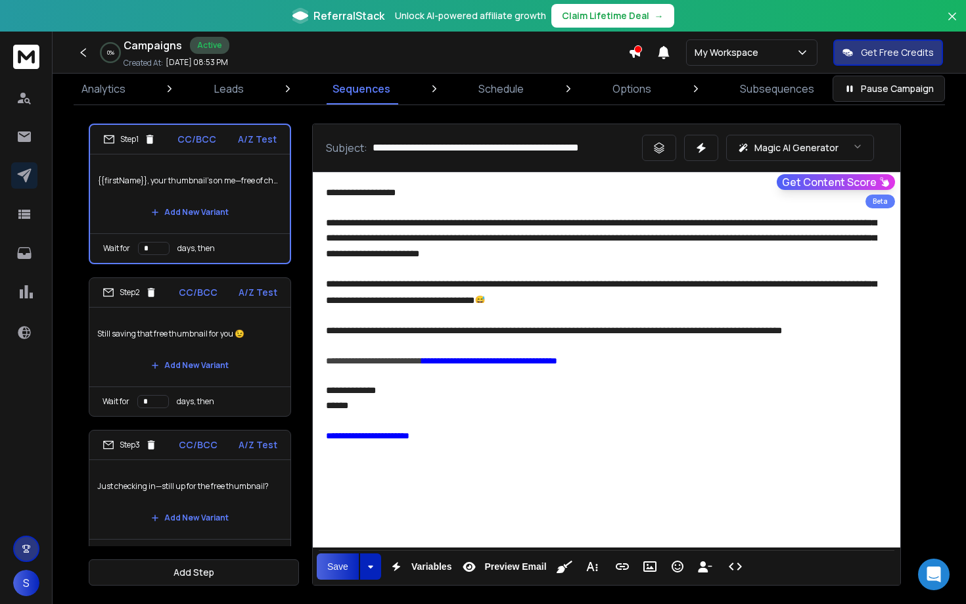
click at [189, 340] on p "Still saving that free thumbnail for you 😉" at bounding box center [189, 334] width 185 height 37
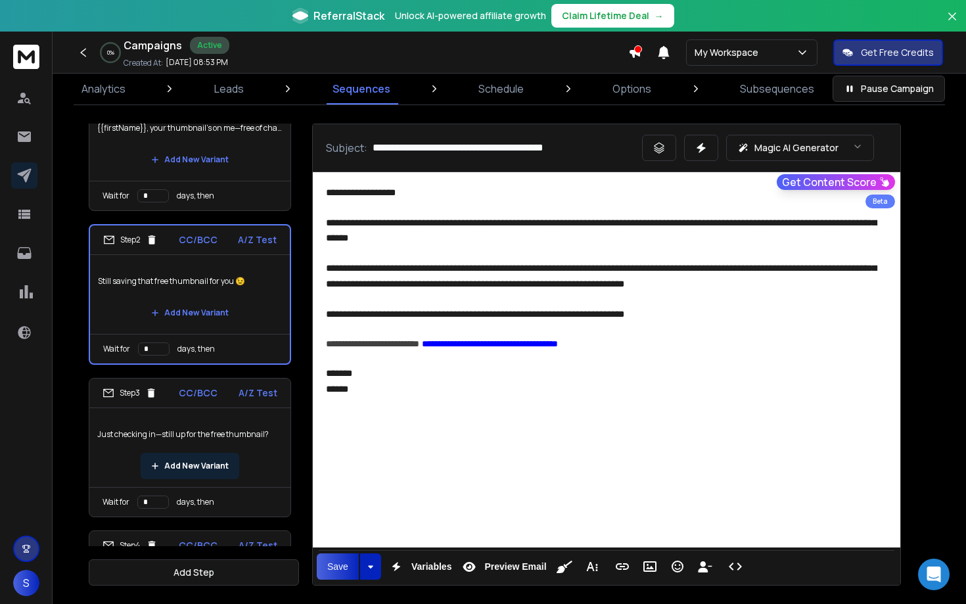
scroll to position [66, 0]
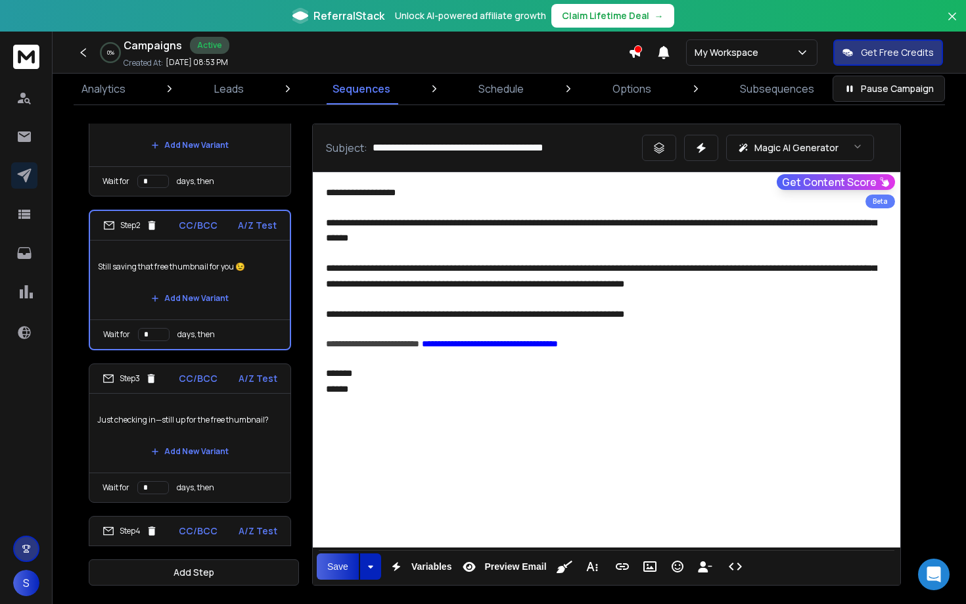
click at [245, 414] on p "Just checking in—still up for the free thumbnail?" at bounding box center [189, 420] width 185 height 37
type input "**********"
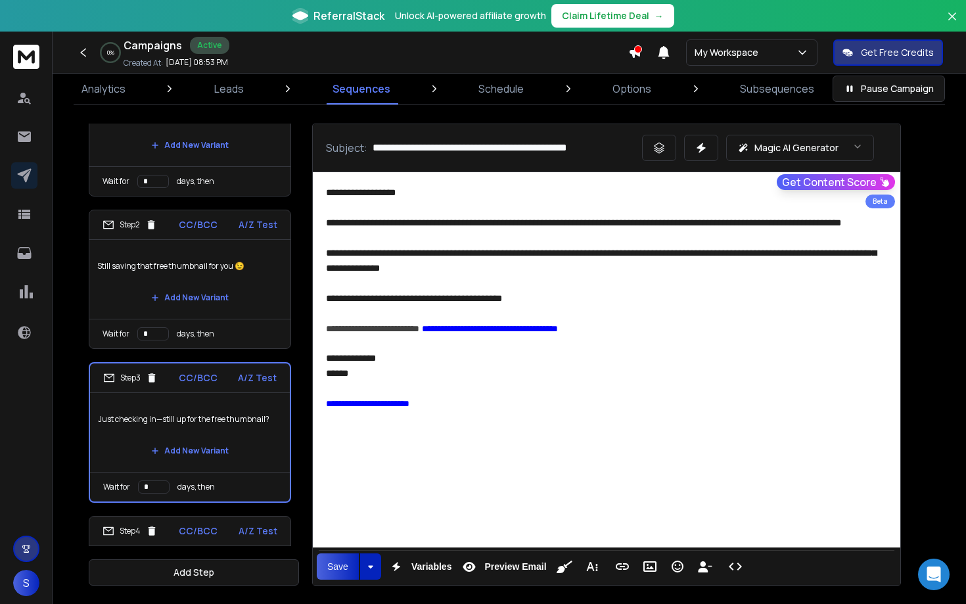
scroll to position [145, 0]
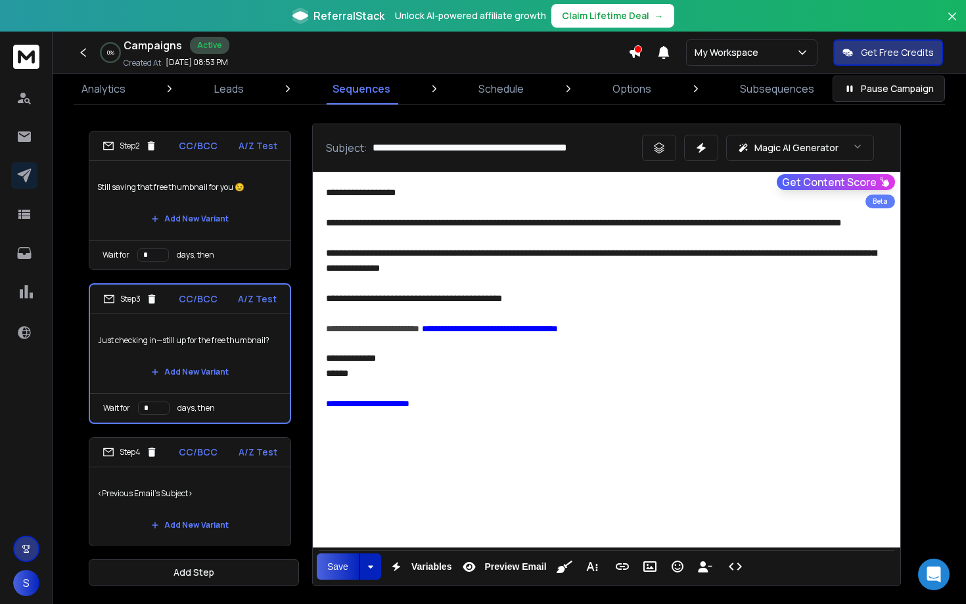
click at [185, 496] on p "<Previous Email's Subject>" at bounding box center [189, 493] width 185 height 37
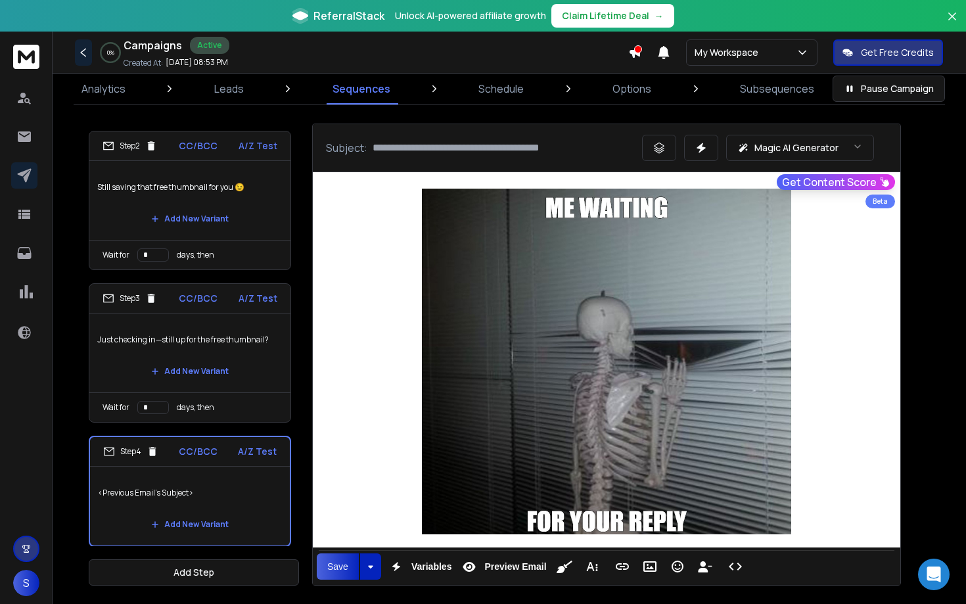
click at [81, 50] on icon at bounding box center [84, 53] width 12 height 12
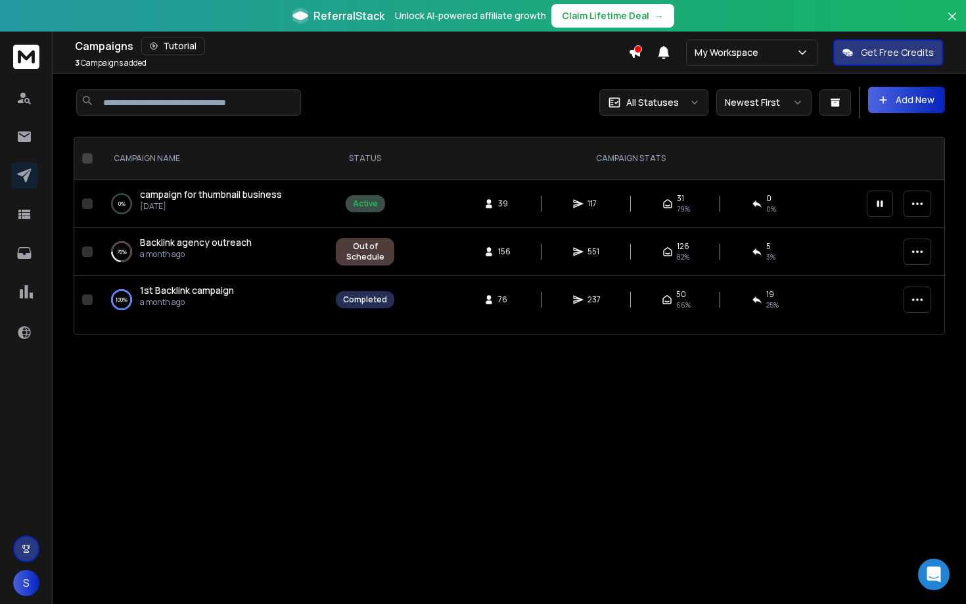
click at [200, 258] on p "a month ago" at bounding box center [196, 254] width 112 height 11
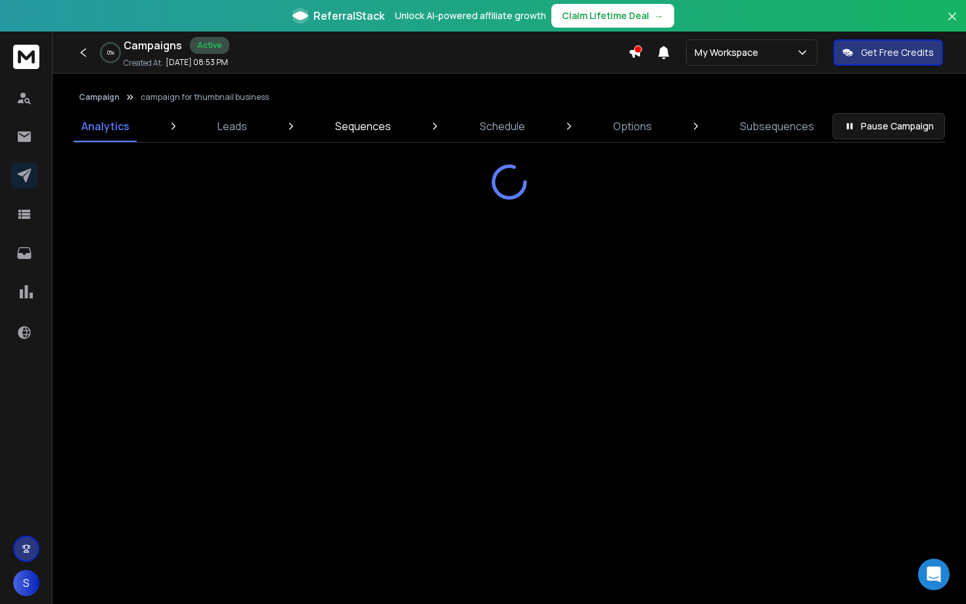
click at [339, 127] on p "Sequences" at bounding box center [363, 126] width 56 height 16
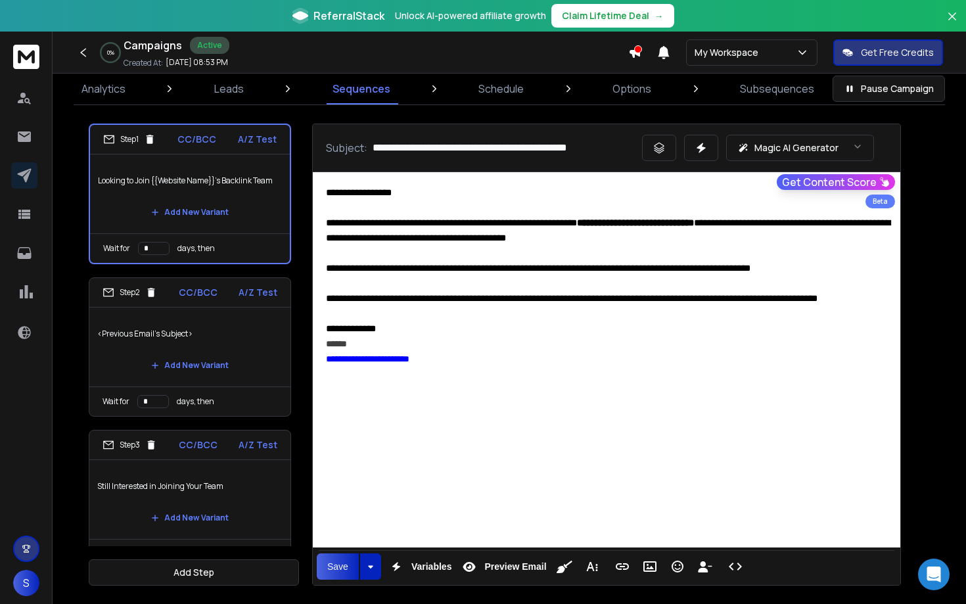
scroll to position [37, 0]
click at [220, 328] on p "<Previous Email's Subject>" at bounding box center [189, 334] width 185 height 37
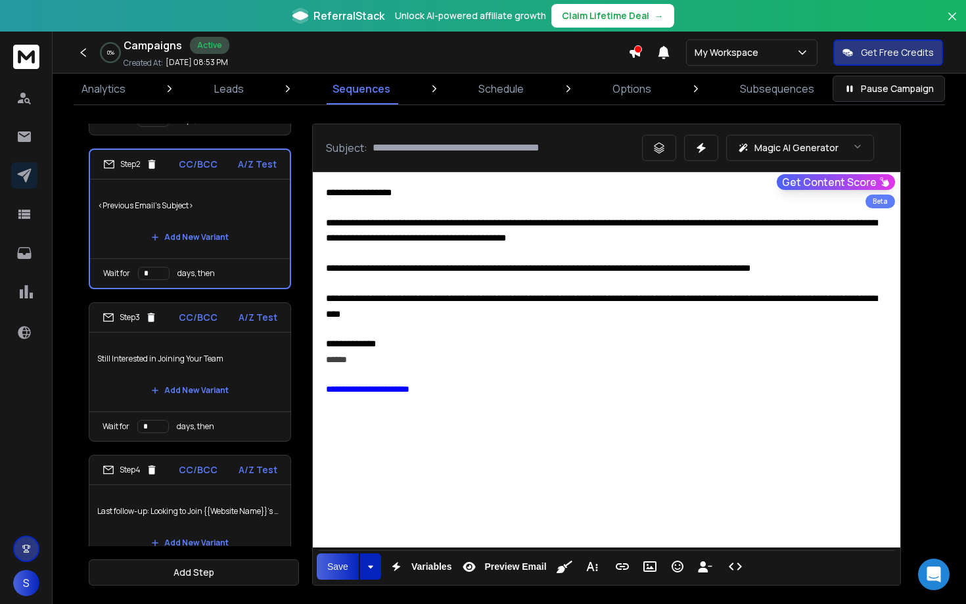
scroll to position [145, 0]
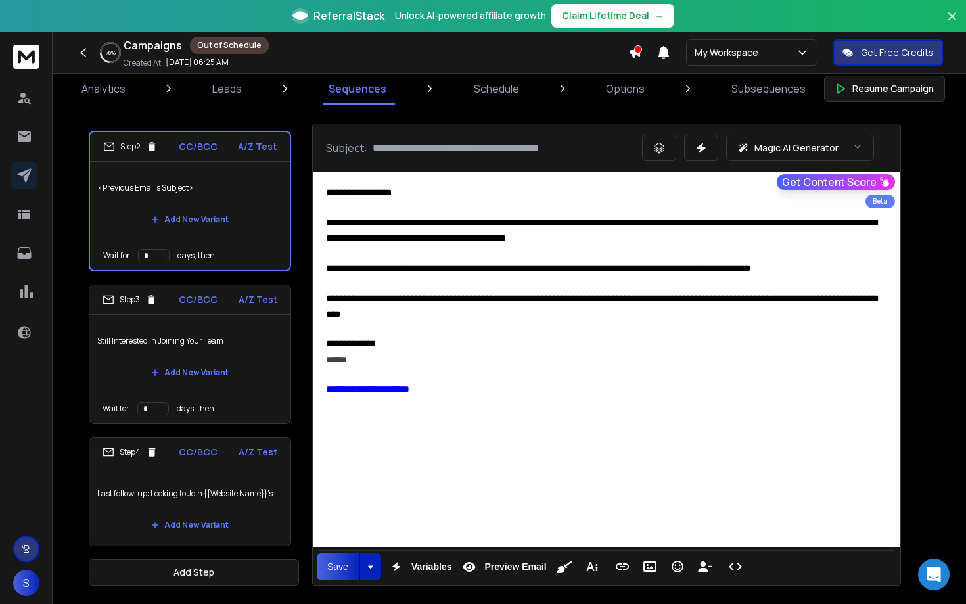
click at [206, 344] on p "Still Interested in Joining Your Team" at bounding box center [189, 341] width 185 height 37
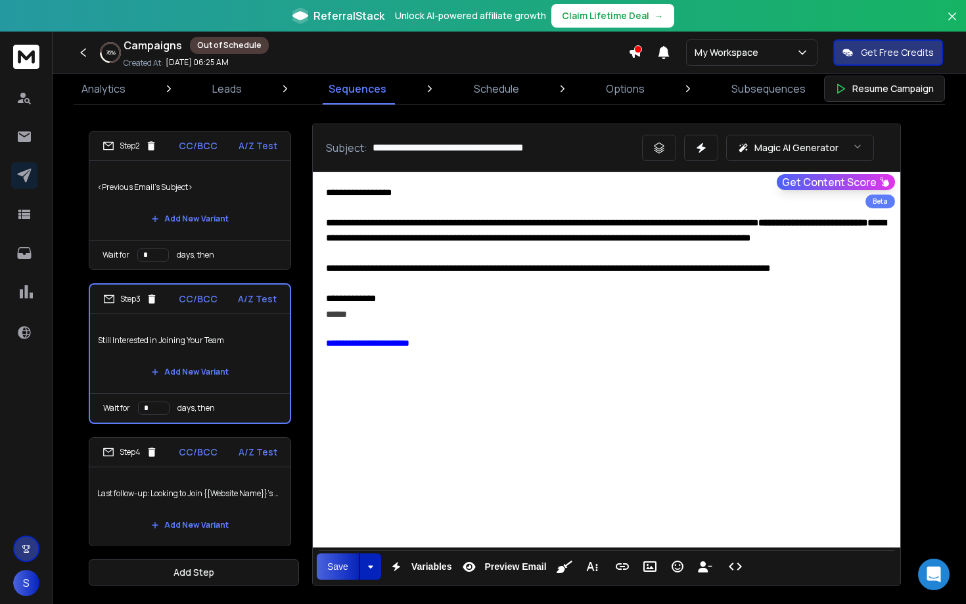
click at [183, 490] on p "Last follow-up: Looking to Join {{Website Name}}’s Backlink Team" at bounding box center [189, 493] width 185 height 37
type input "**********"
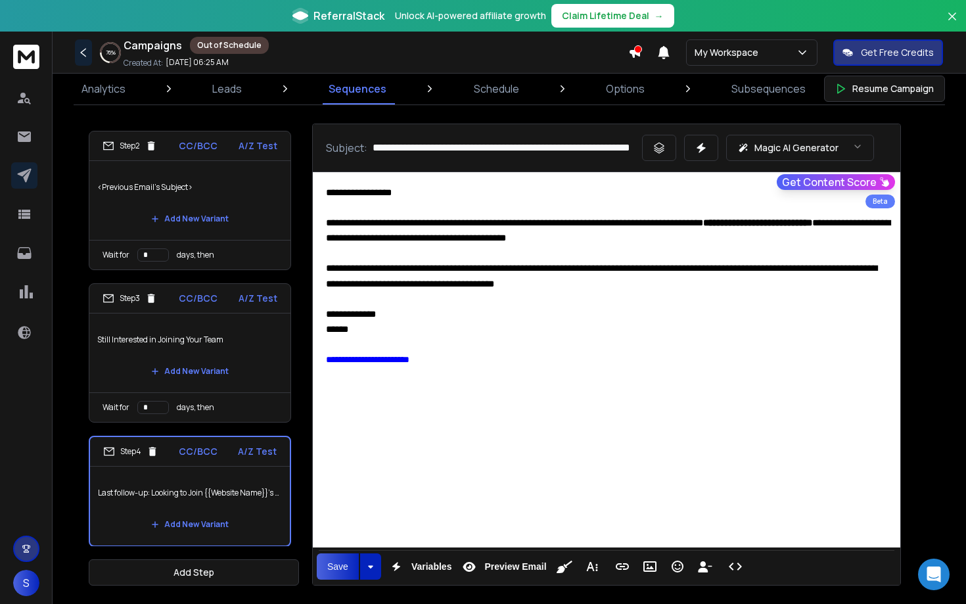
click at [83, 57] on icon at bounding box center [84, 53] width 12 height 12
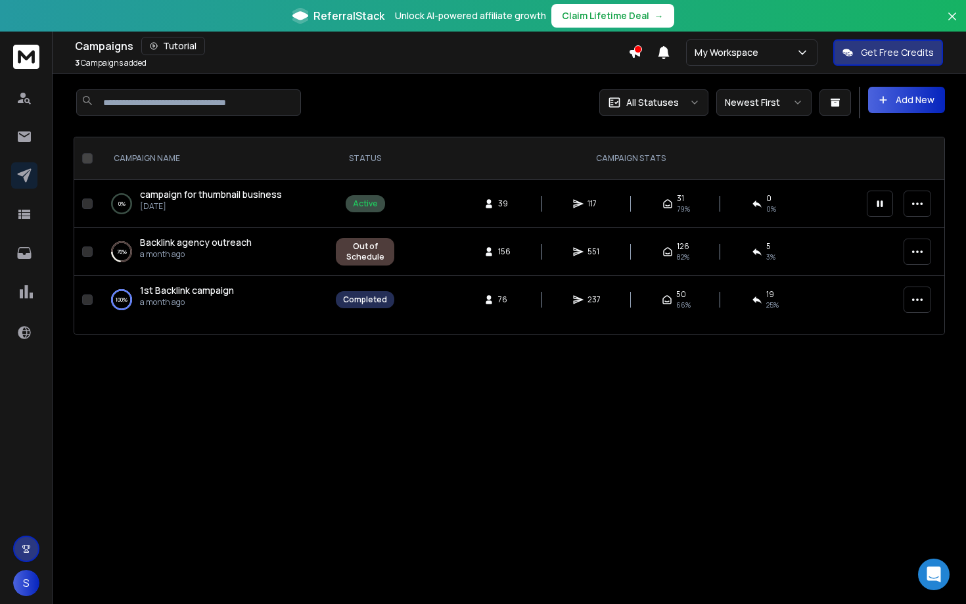
click at [183, 292] on span "1st Backlink campaign" at bounding box center [187, 290] width 94 height 12
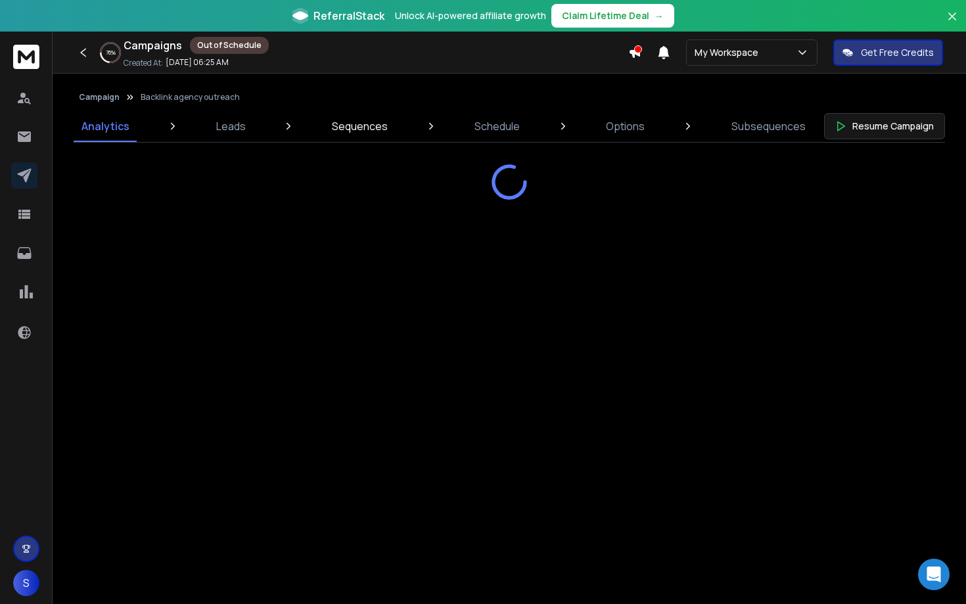
click at [373, 129] on p "Sequences" at bounding box center [360, 126] width 56 height 16
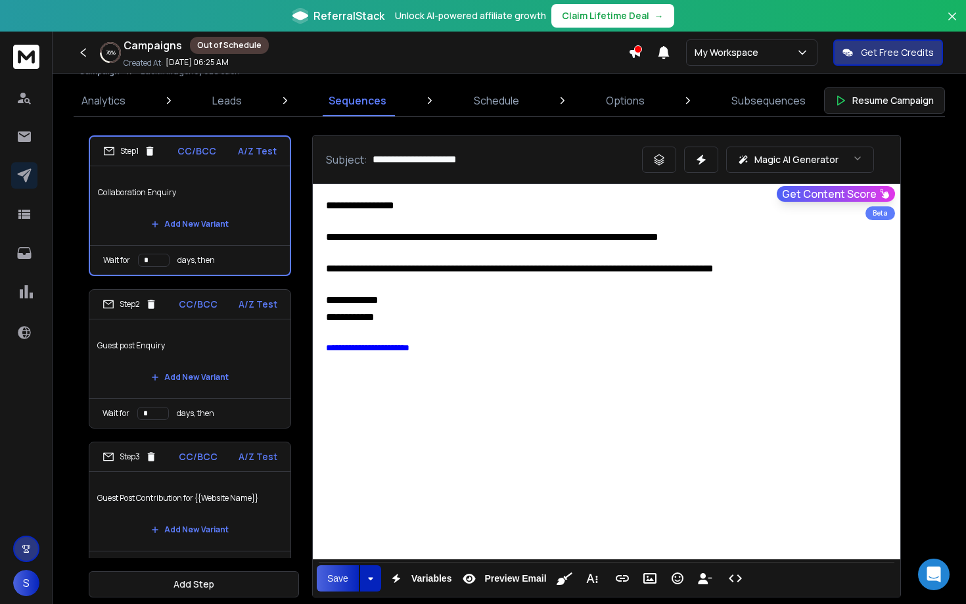
scroll to position [37, 0]
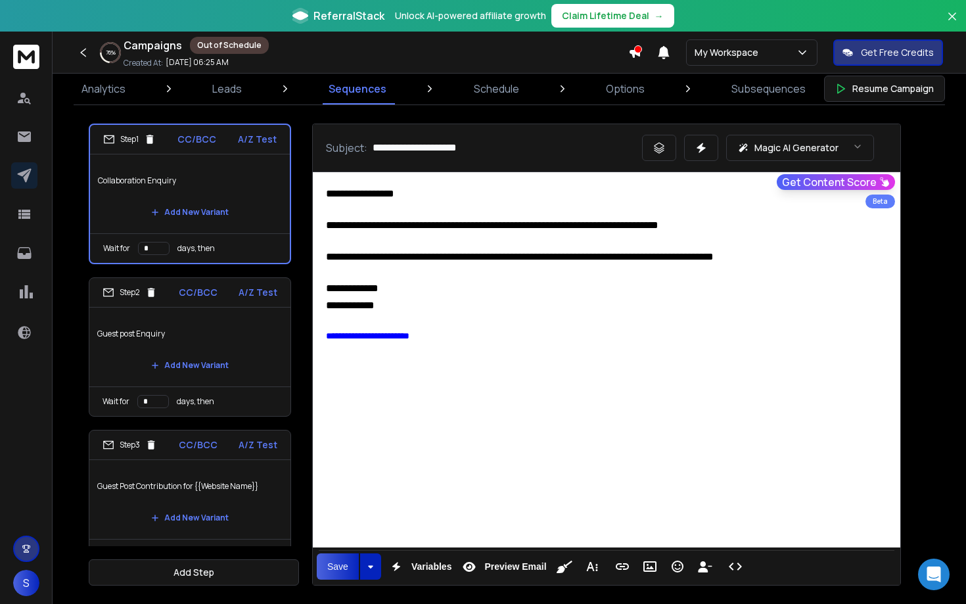
click at [202, 327] on p "Guest post Enquiry" at bounding box center [189, 334] width 185 height 37
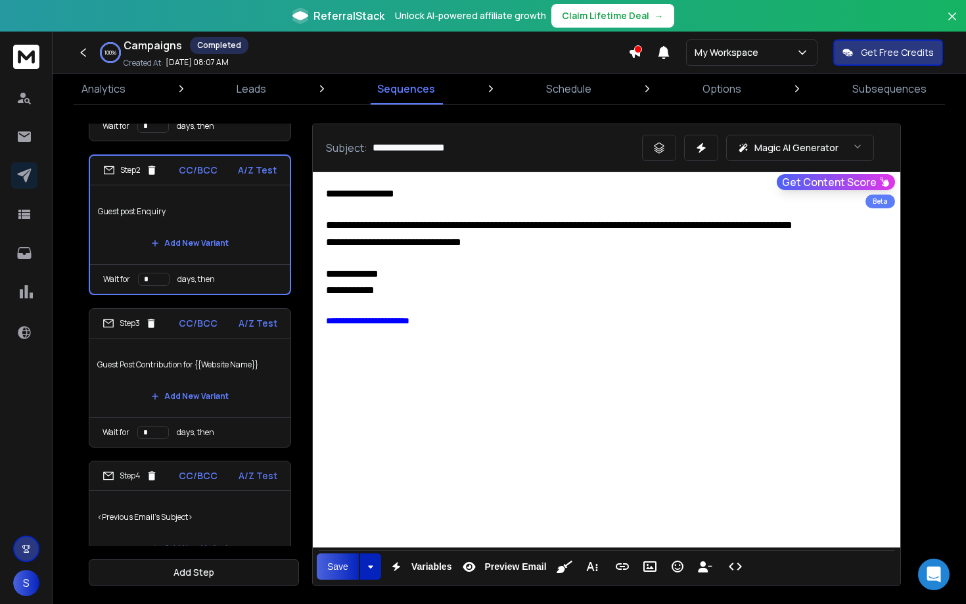
scroll to position [145, 0]
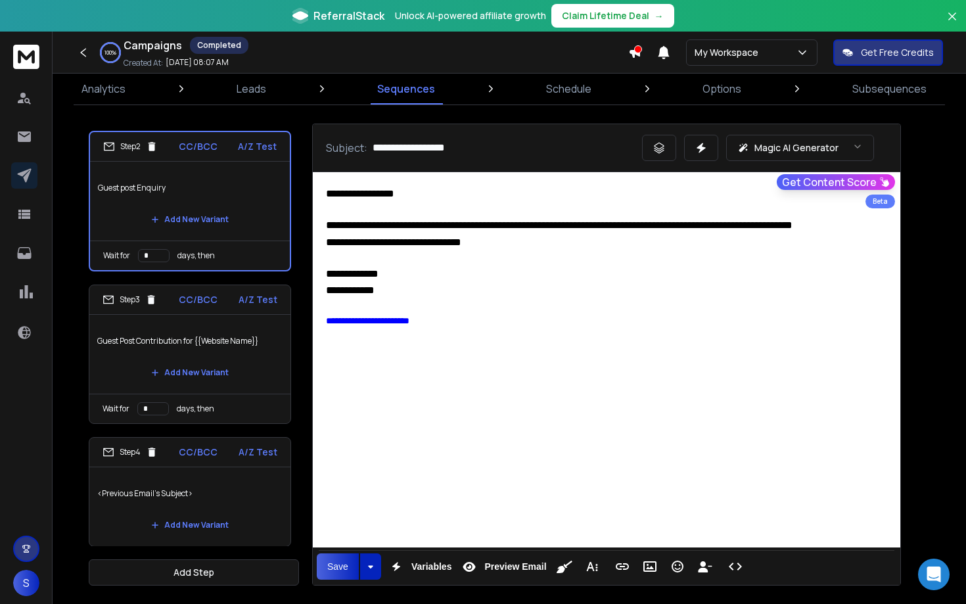
click at [221, 337] on p "Guest Post Contribution for {{Website Name}}" at bounding box center [189, 341] width 185 height 37
type input "**********"
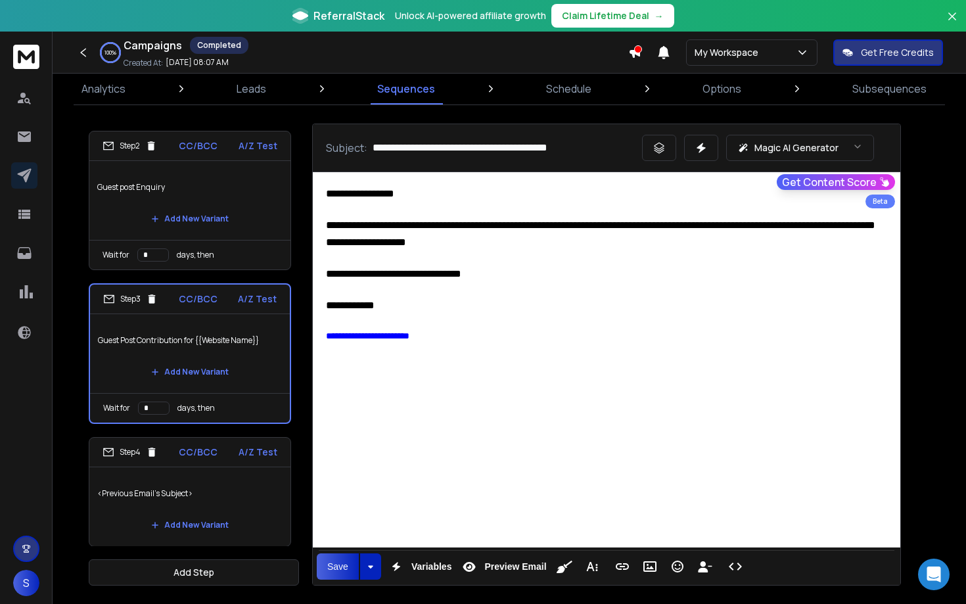
click at [235, 485] on p "<Previous Email's Subject>" at bounding box center [189, 493] width 185 height 37
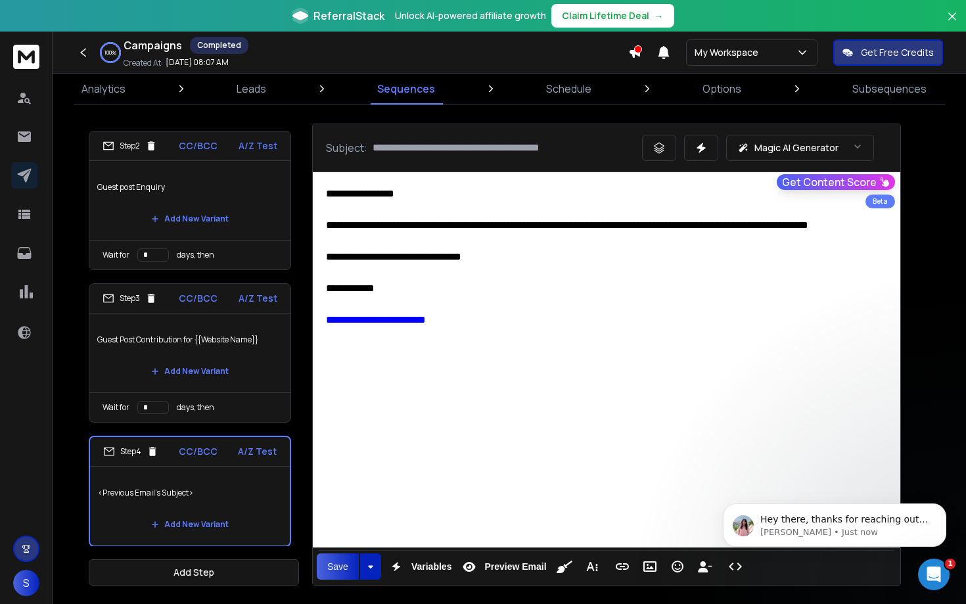
scroll to position [0, 0]
click at [26, 580] on span "S" at bounding box center [26, 583] width 26 height 26
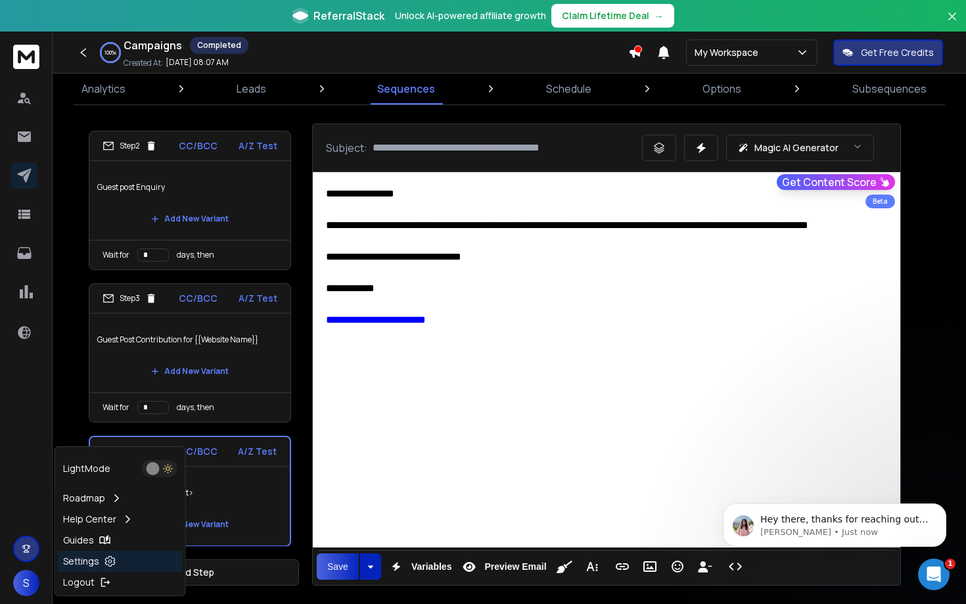
click at [70, 564] on p "Settings" at bounding box center [81, 561] width 36 height 13
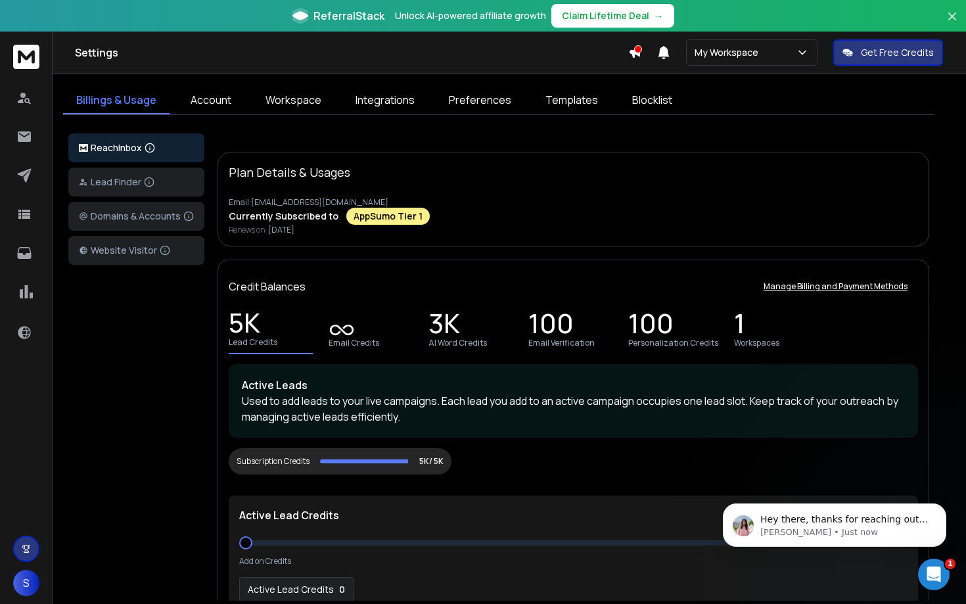
click at [409, 99] on link "Integrations" at bounding box center [384, 101] width 85 height 28
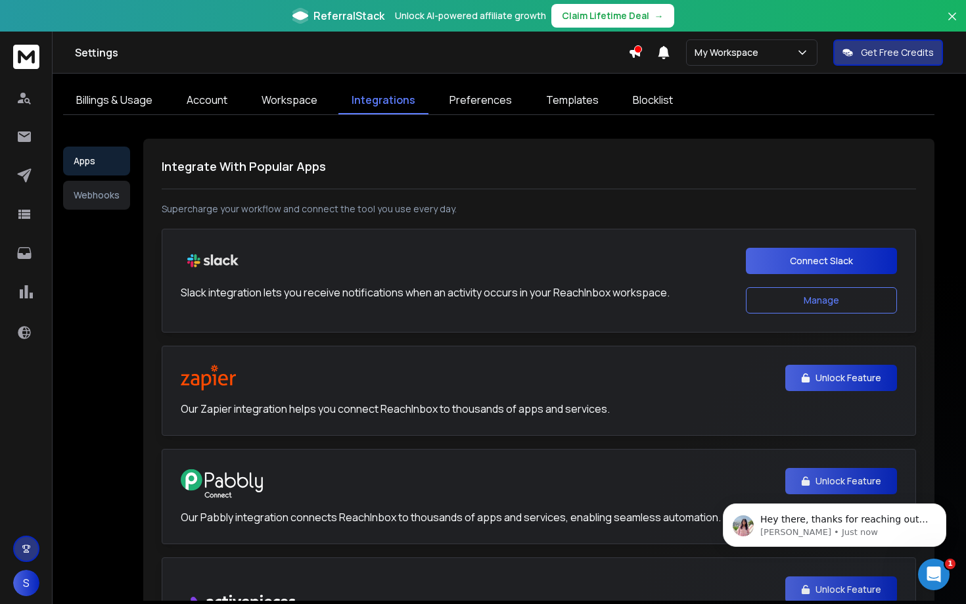
click at [125, 195] on button "Webhooks" at bounding box center [96, 195] width 67 height 29
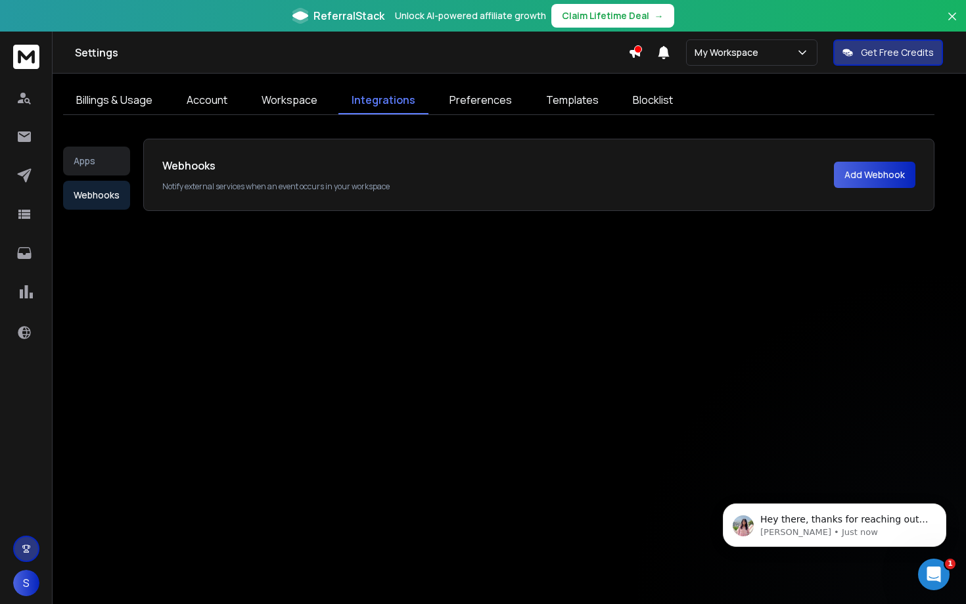
click at [875, 175] on button "Add Webhook" at bounding box center [875, 175] width 82 height 26
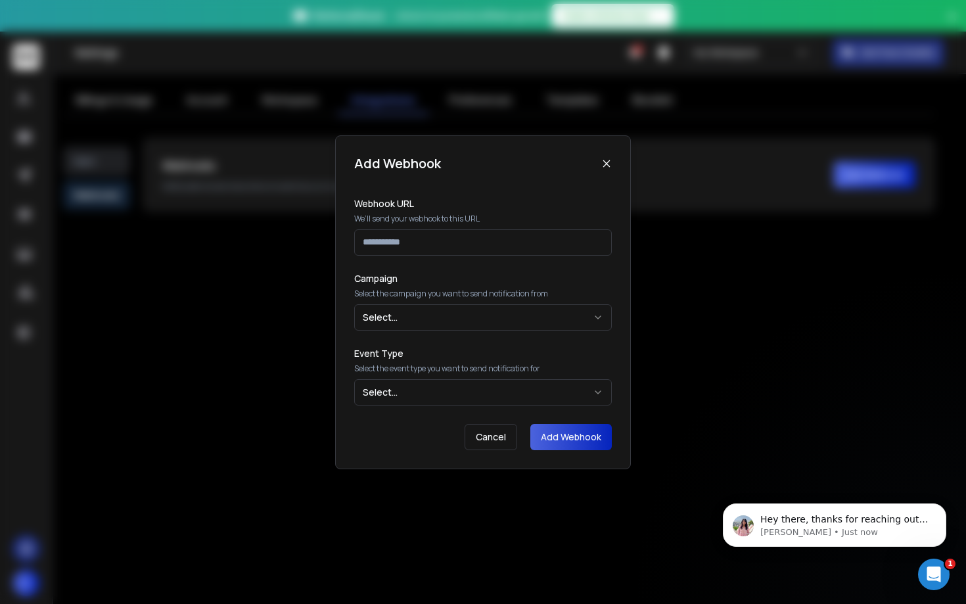
click at [410, 389] on button "Select..." at bounding box center [483, 392] width 258 height 26
click at [390, 394] on button "Select..." at bounding box center [483, 392] width 258 height 26
click at [408, 398] on button "Select..." at bounding box center [483, 392] width 258 height 26
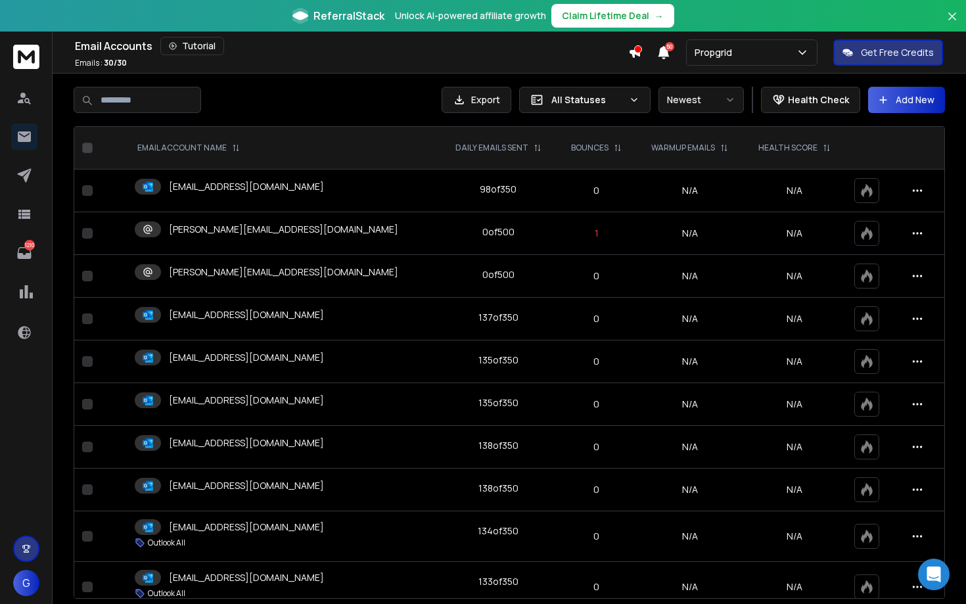
click at [155, 93] on input at bounding box center [138, 100] width 128 height 26
paste input "**********"
type input "**********"
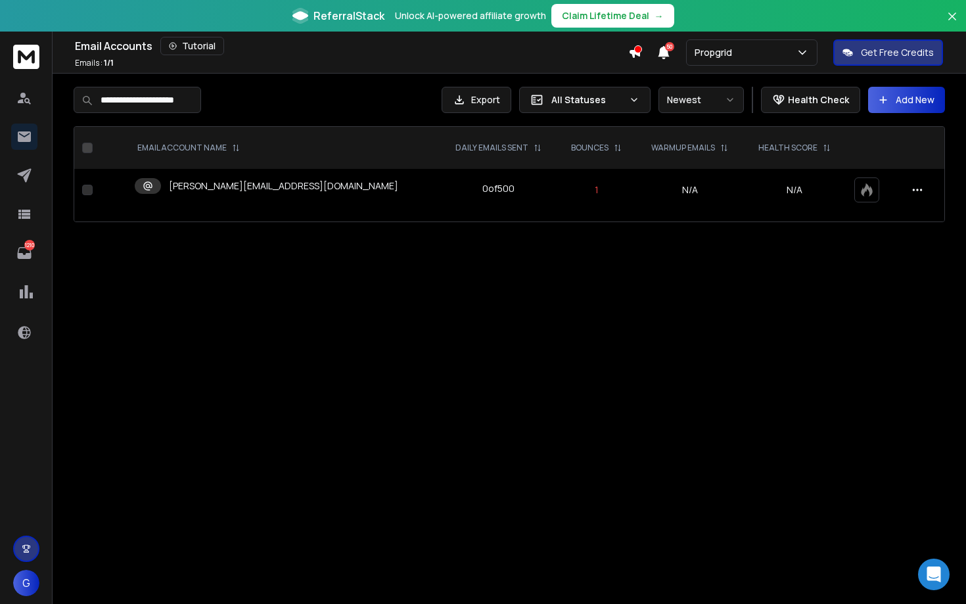
click at [261, 174] on td "[PERSON_NAME][EMAIL_ADDRESS][DOMAIN_NAME]" at bounding box center [283, 190] width 313 height 42
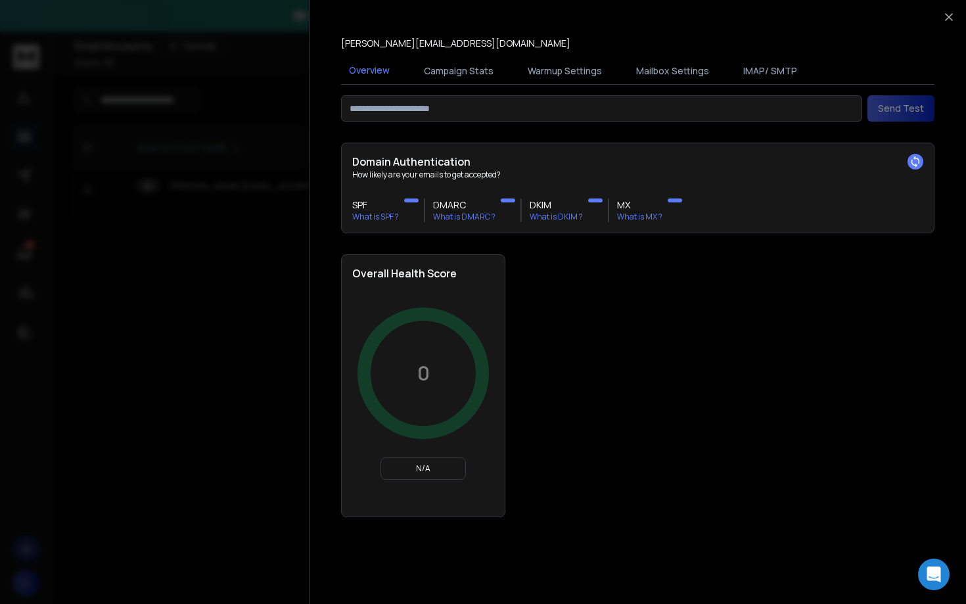
click at [404, 115] on input "email" at bounding box center [601, 108] width 521 height 26
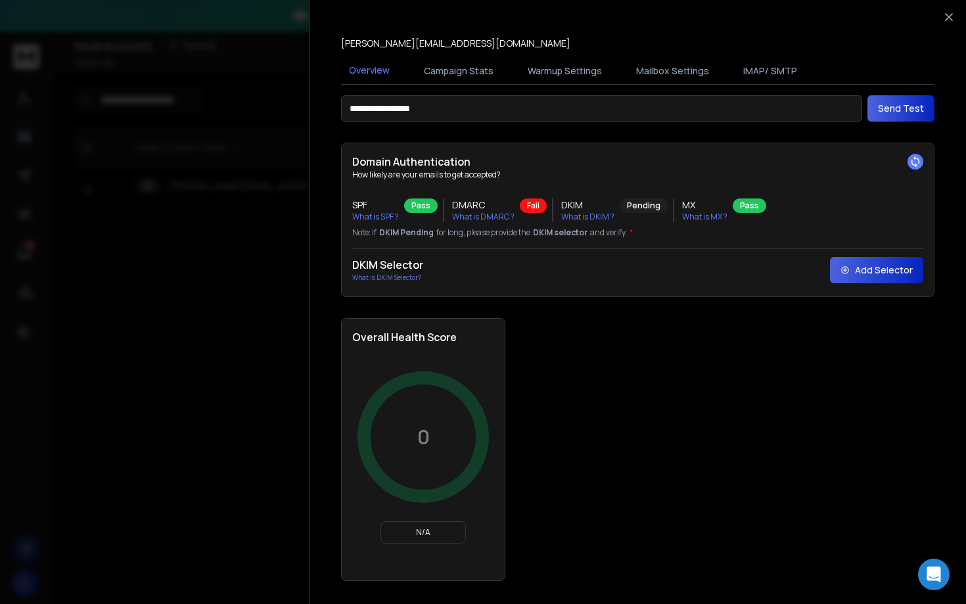
type input "**********"
click at [895, 110] on button "Send Test" at bounding box center [901, 108] width 67 height 26
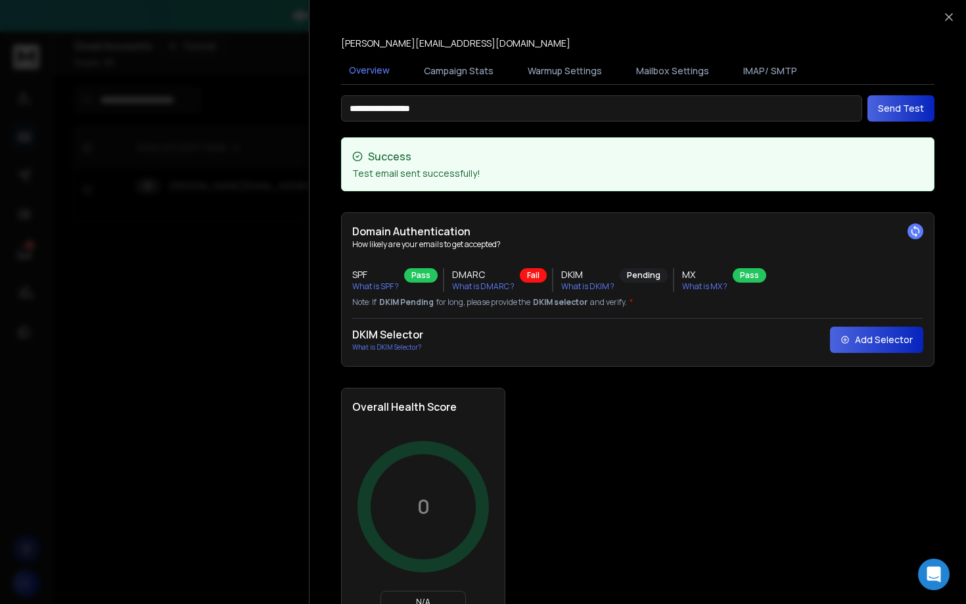
click at [450, 70] on button "Campaign Stats" at bounding box center [458, 71] width 85 height 29
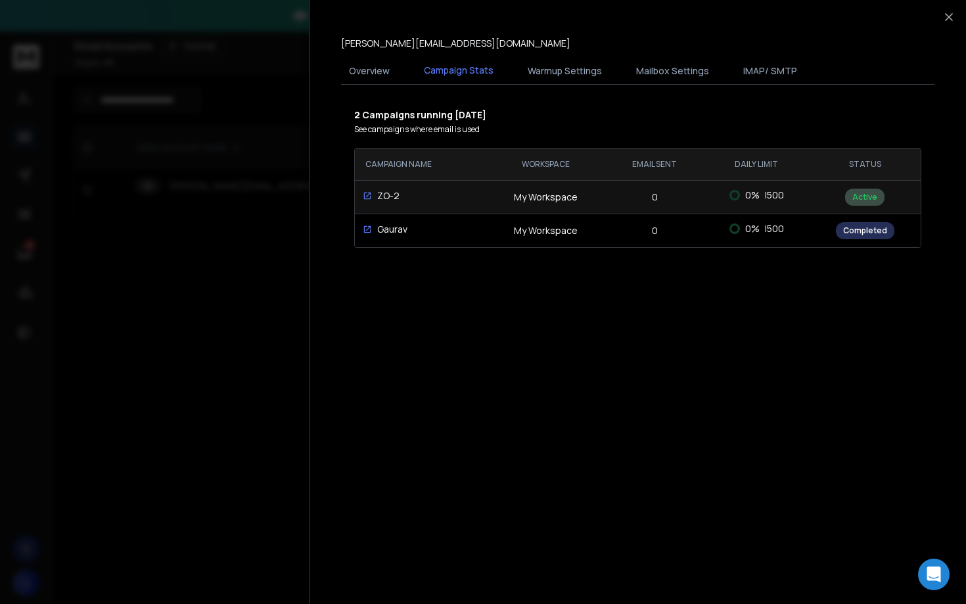
click at [365, 194] on icon at bounding box center [367, 195] width 9 height 9
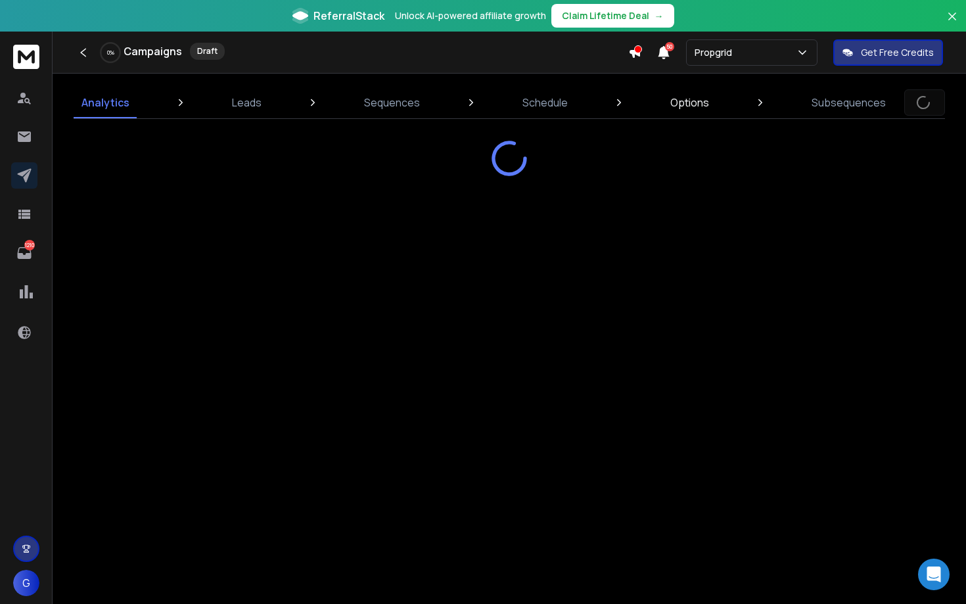
click at [711, 107] on link "Options" at bounding box center [690, 103] width 55 height 32
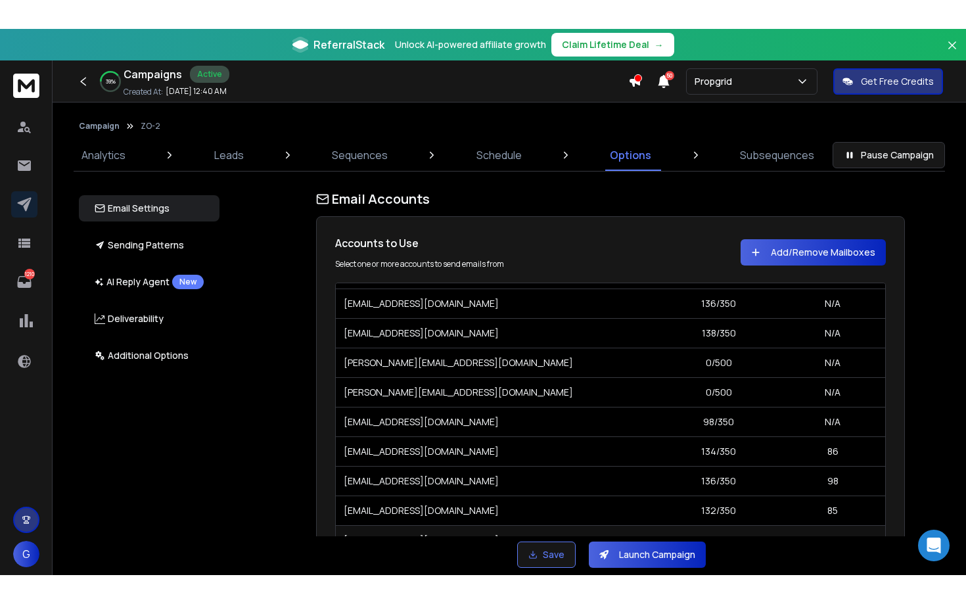
scroll to position [526, 0]
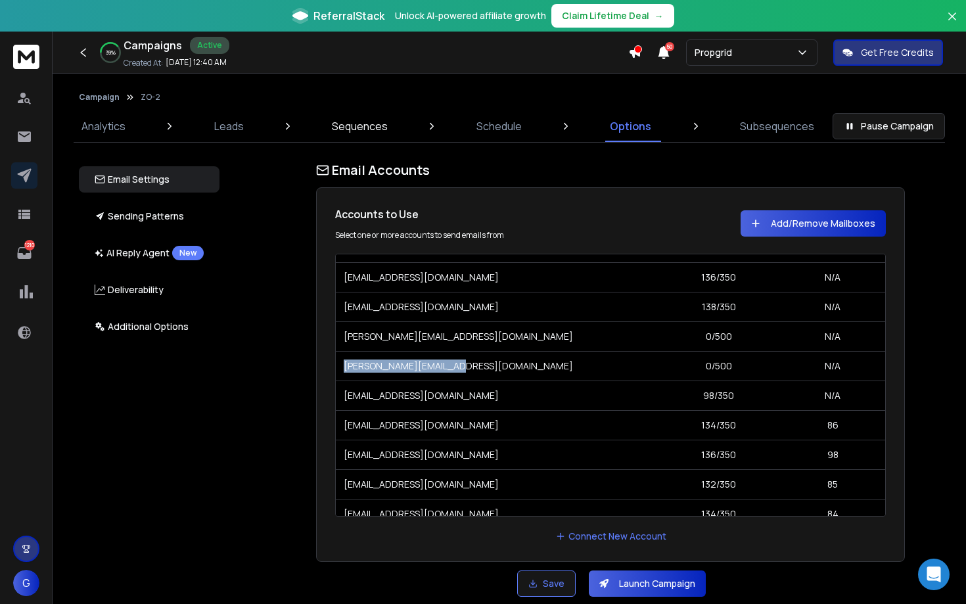
click at [381, 132] on p "Sequences" at bounding box center [360, 126] width 56 height 16
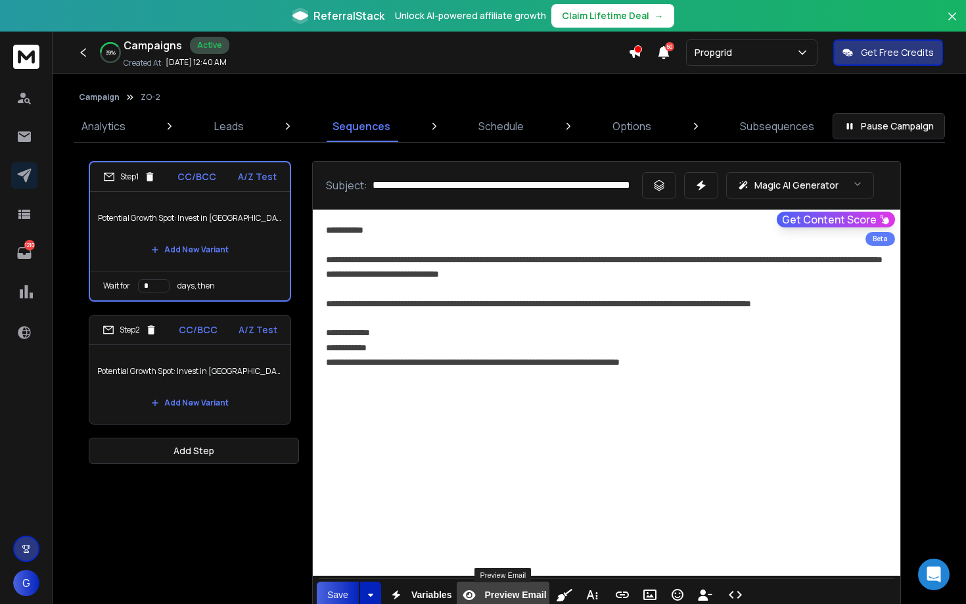
click at [496, 603] on div "Preview Email" at bounding box center [503, 595] width 92 height 22
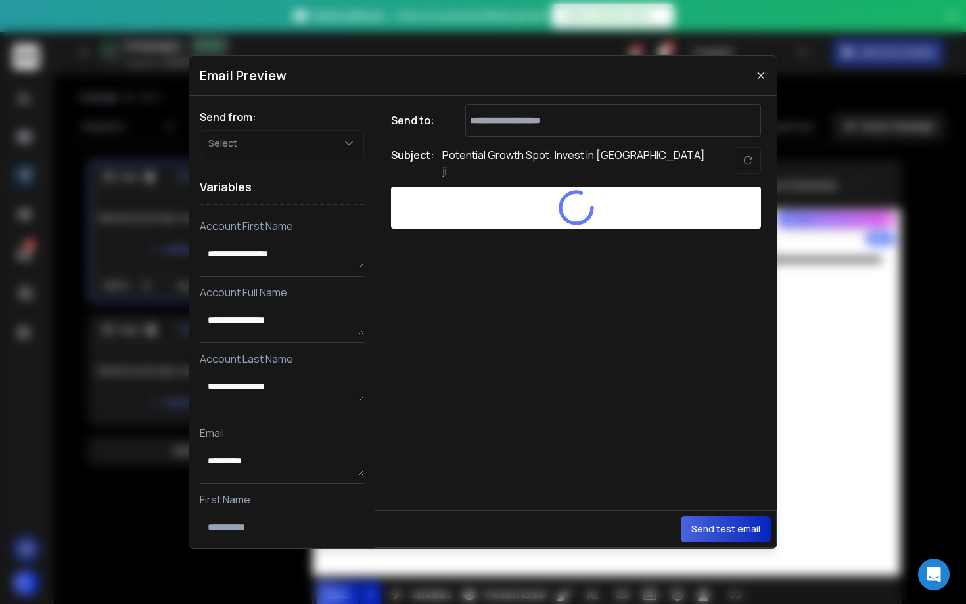
type textarea "**********"
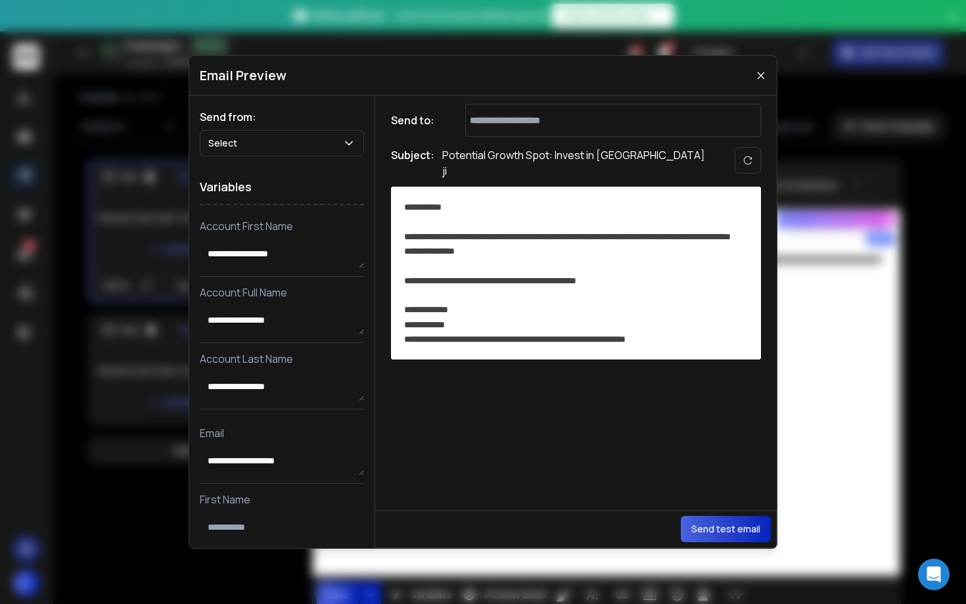
type textarea "******"
type textarea "**********"
click at [289, 146] on p "[EMAIL_ADDRESS][DOMAIN_NAME]" at bounding box center [276, 143] width 136 height 13
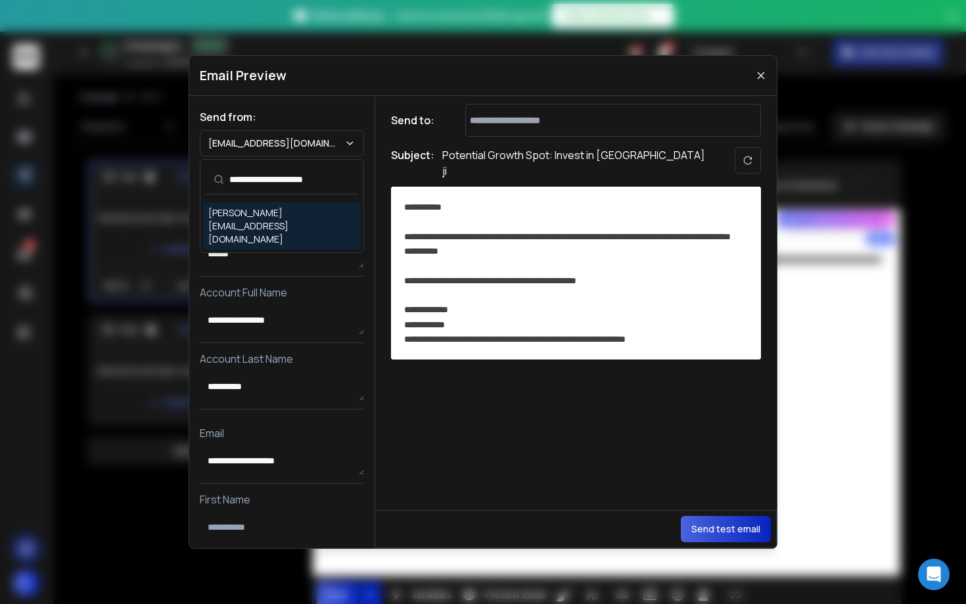
type input "**********"
click at [295, 210] on div "[PERSON_NAME][EMAIL_ADDRESS][DOMAIN_NAME]" at bounding box center [281, 225] width 147 height 39
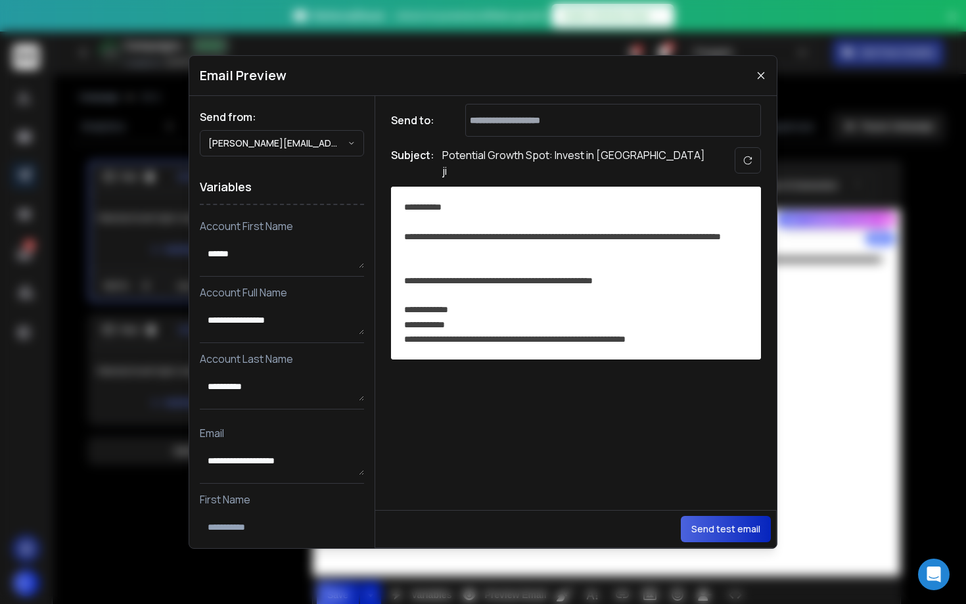
click at [511, 139] on div "**********" at bounding box center [576, 228] width 402 height 264
click at [507, 128] on input at bounding box center [613, 120] width 287 height 24
type input "**********"
click at [730, 533] on button "Send test email" at bounding box center [726, 529] width 90 height 26
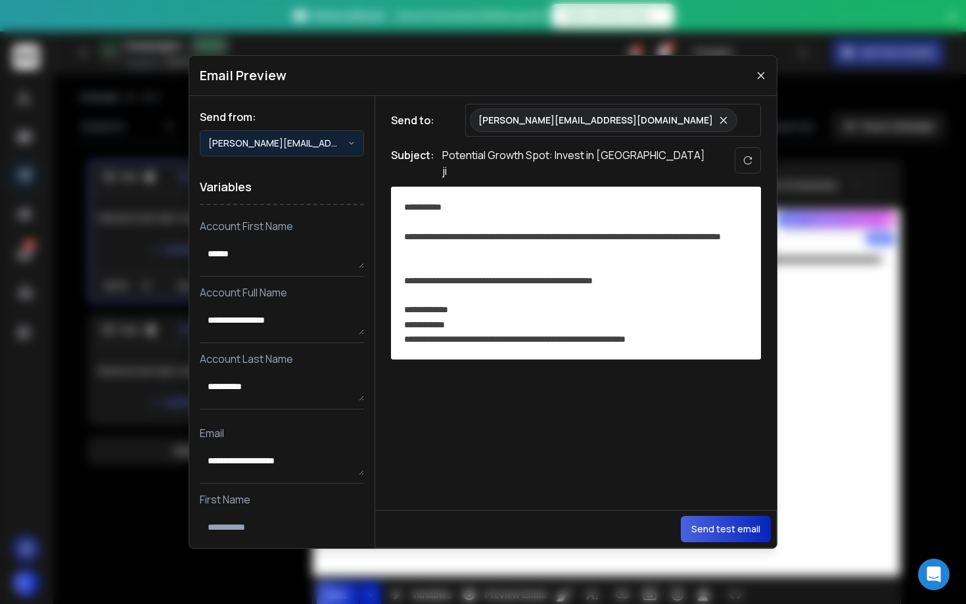
click at [266, 140] on p "gauarv@propinstant.org" at bounding box center [277, 143] width 139 height 13
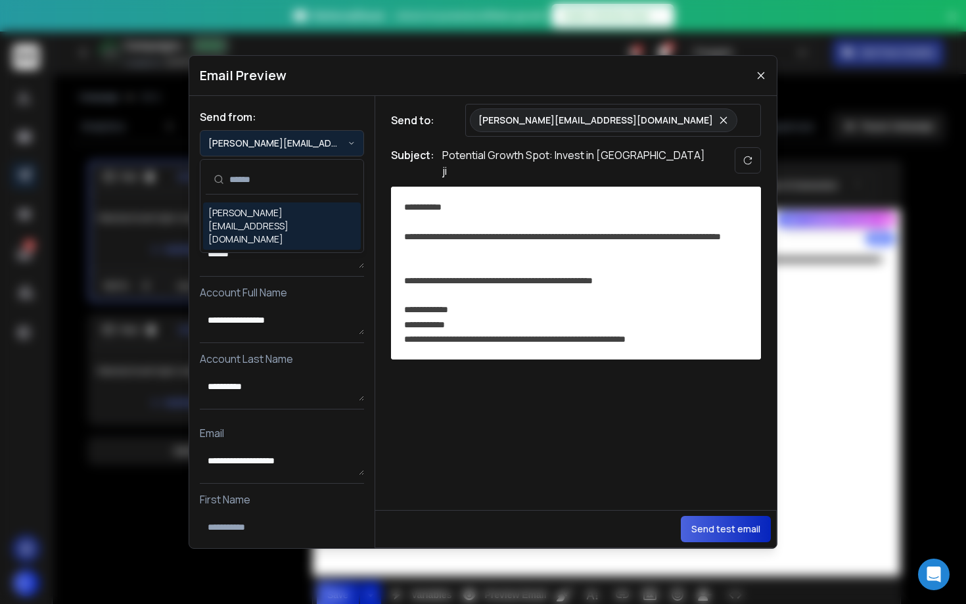
type textarea "**********"
click at [311, 144] on p "gauarv@propinstant.org" at bounding box center [277, 143] width 139 height 13
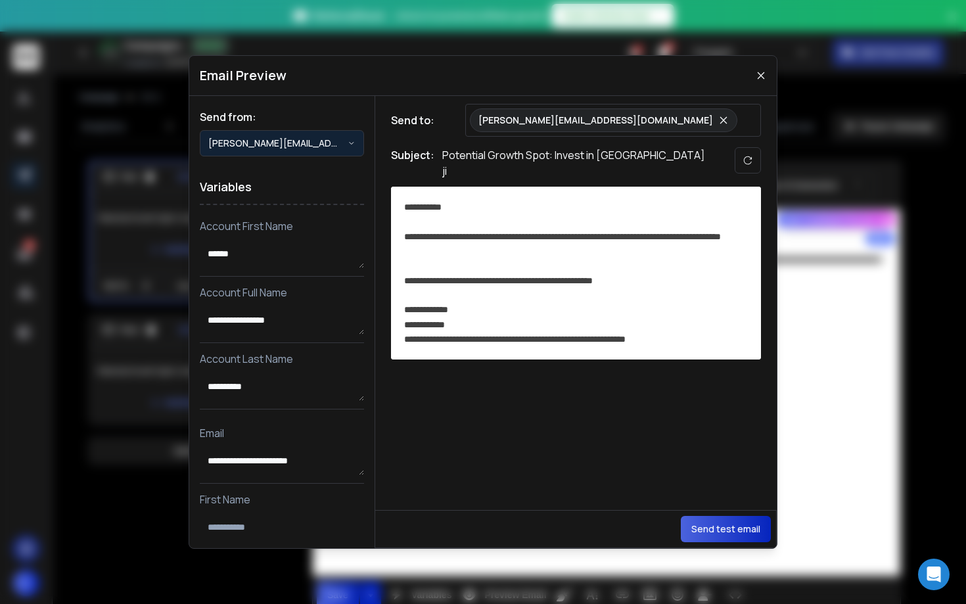
click at [311, 144] on p "gauarv@propinstant.org" at bounding box center [277, 143] width 139 height 13
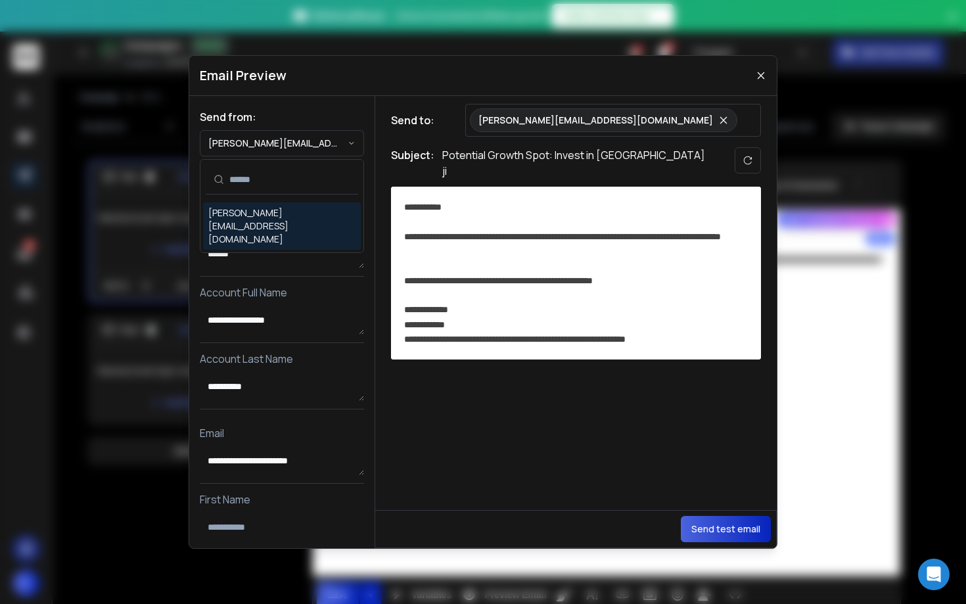
paste input "**********"
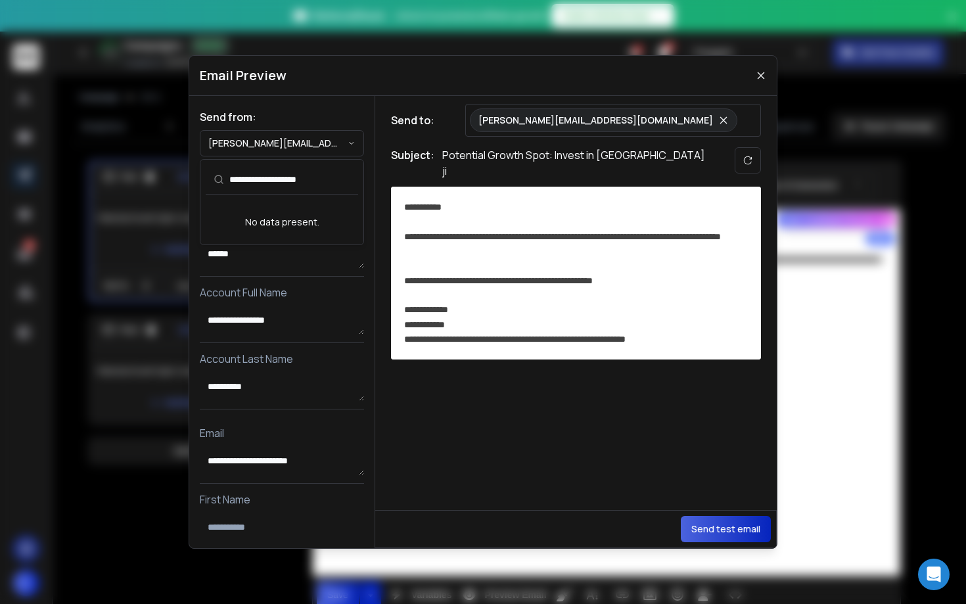
type input "**********"
click at [760, 80] on div "Email Preview" at bounding box center [483, 75] width 588 height 39
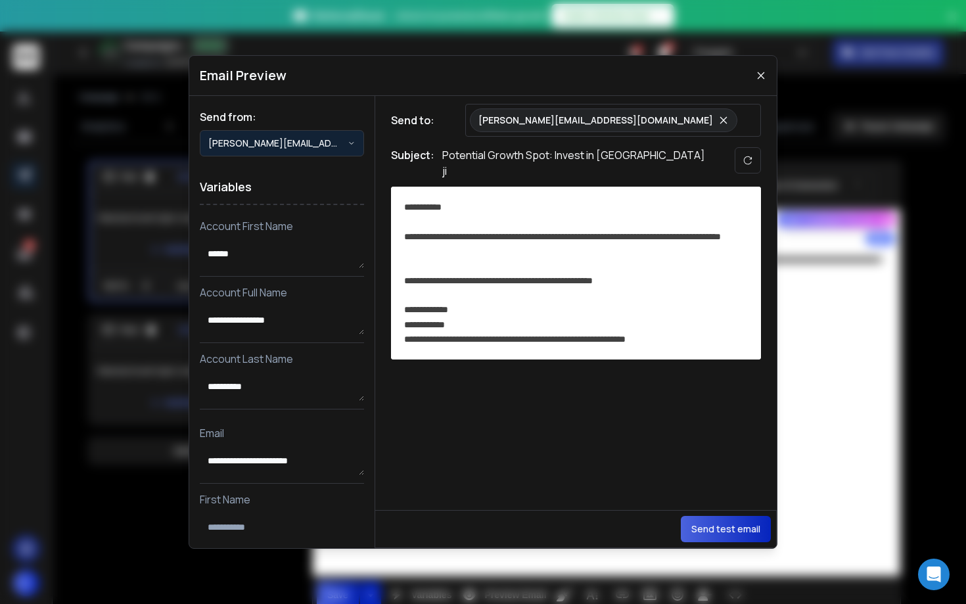
click at [323, 145] on div "gauarv@propinstant.org" at bounding box center [281, 143] width 147 height 13
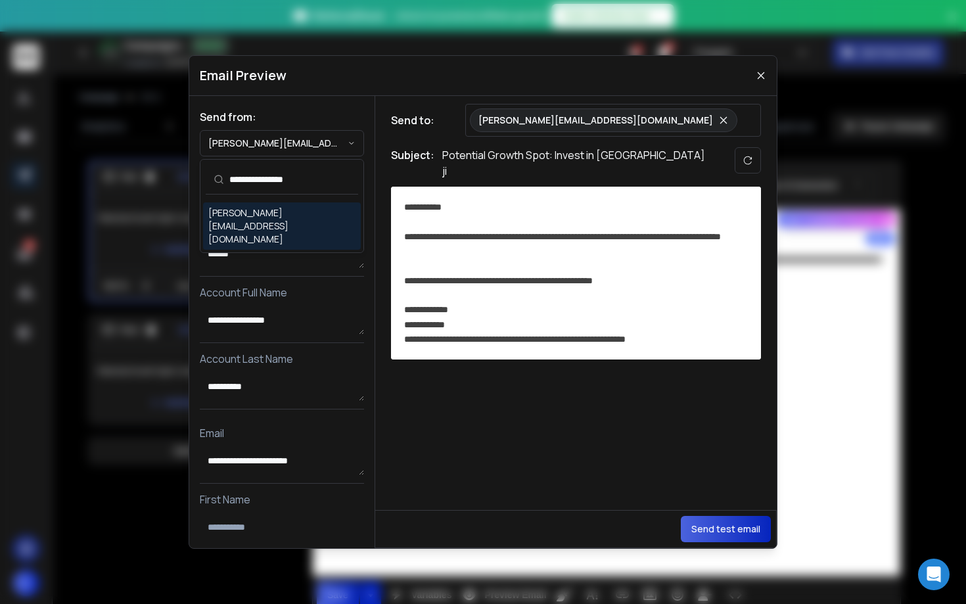
type input "**********"
click at [292, 216] on div "gauarv@a.propabc.com" at bounding box center [281, 225] width 147 height 39
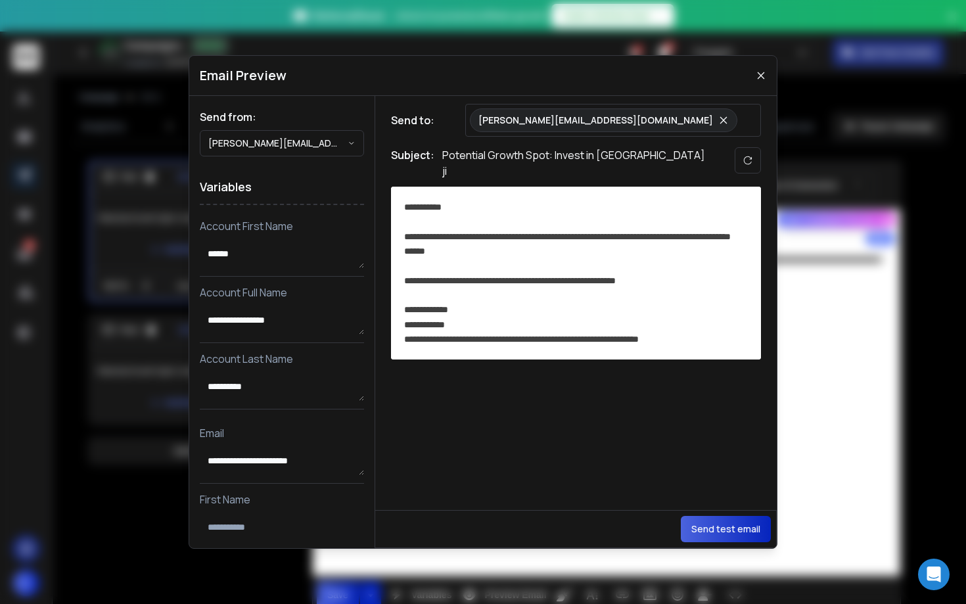
click at [747, 533] on button "Send test email" at bounding box center [726, 529] width 90 height 26
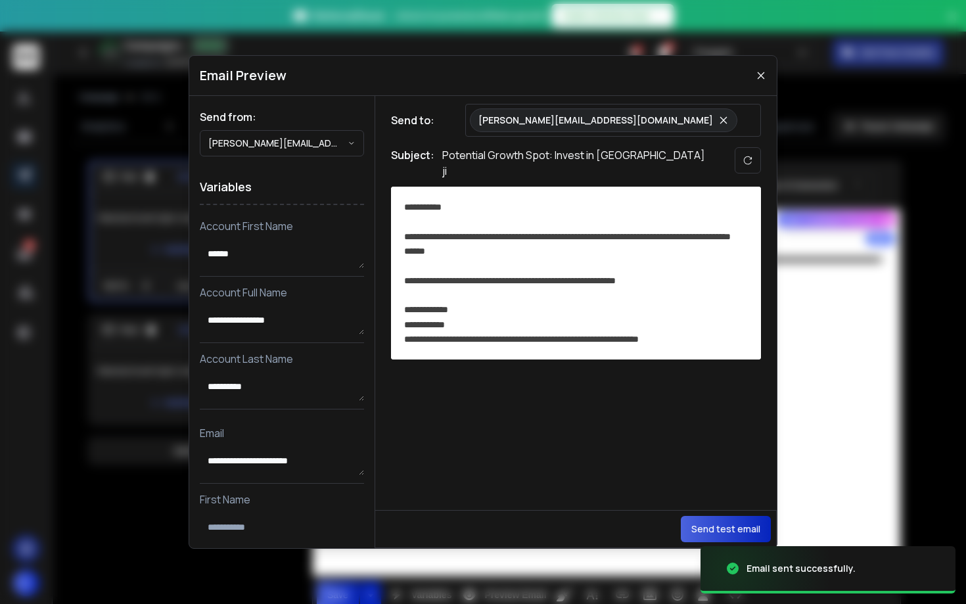
click at [753, 74] on div "Email Preview" at bounding box center [483, 75] width 588 height 39
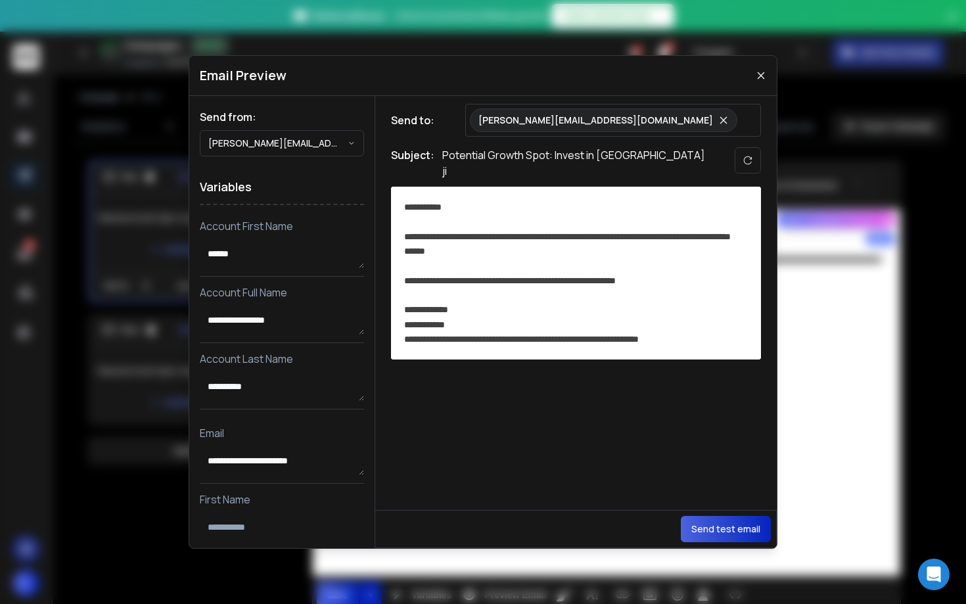
click at [768, 75] on div "Email Preview" at bounding box center [483, 75] width 588 height 39
click at [764, 77] on icon at bounding box center [761, 75] width 11 height 11
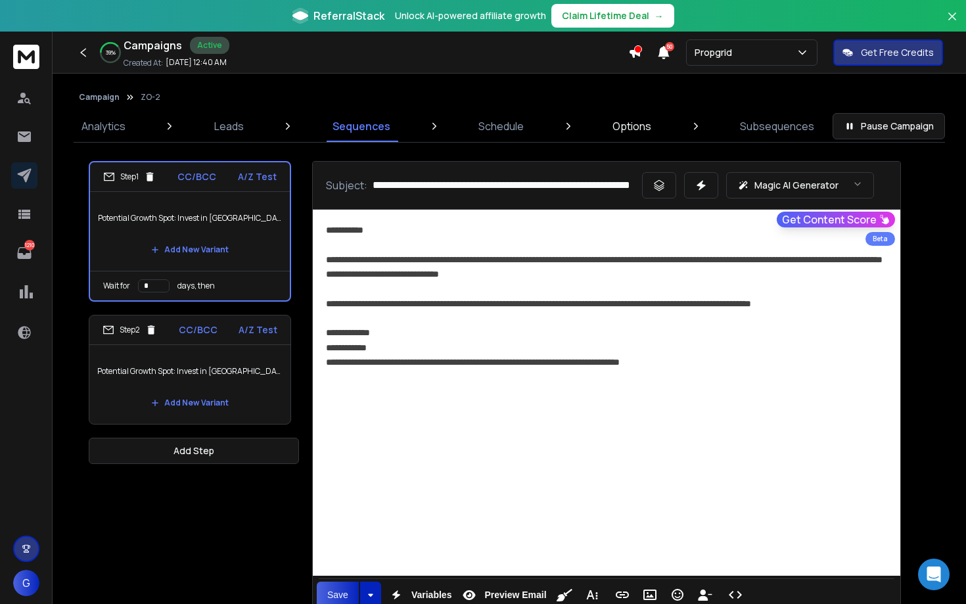
click at [639, 133] on p "Options" at bounding box center [632, 126] width 39 height 16
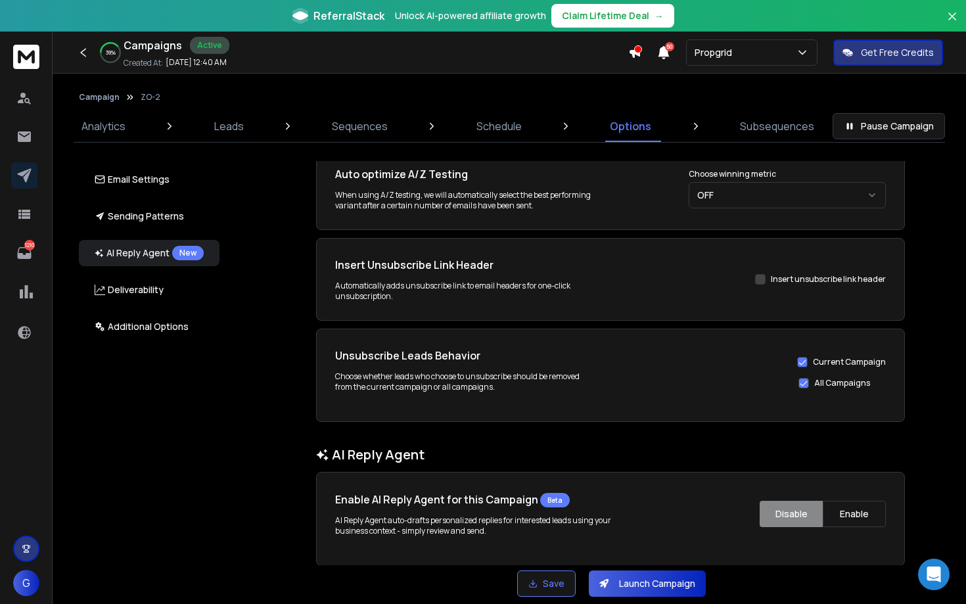
scroll to position [1035, 0]
click at [101, 123] on p "Analytics" at bounding box center [104, 126] width 44 height 16
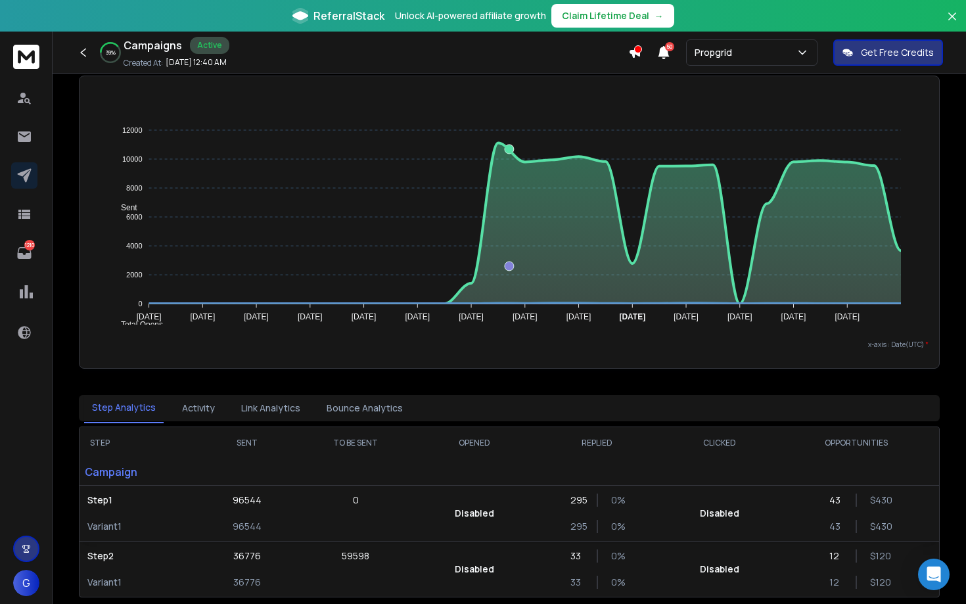
scroll to position [305, 0]
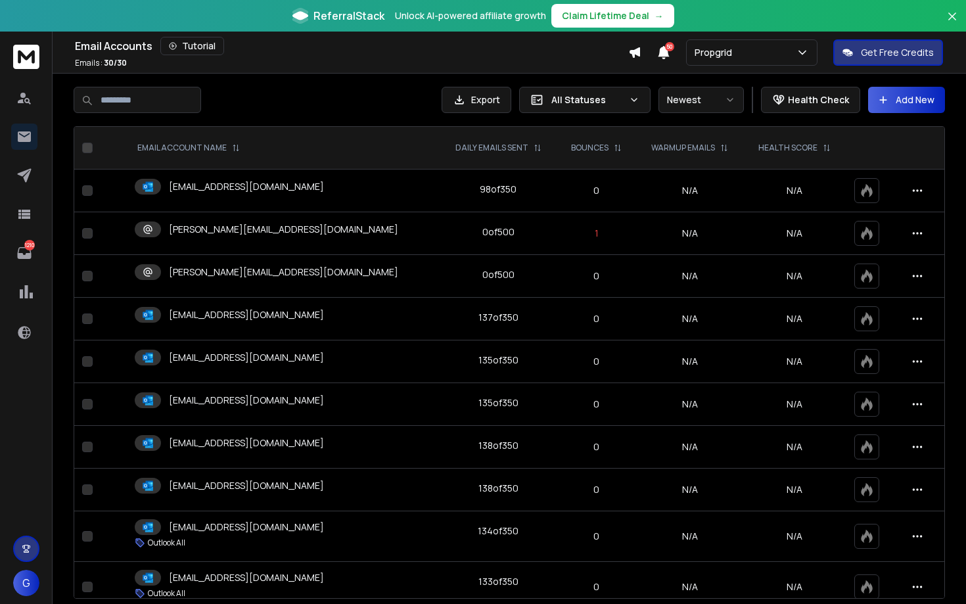
click at [121, 92] on input at bounding box center [138, 100] width 128 height 26
paste input "**********"
type input "**********"
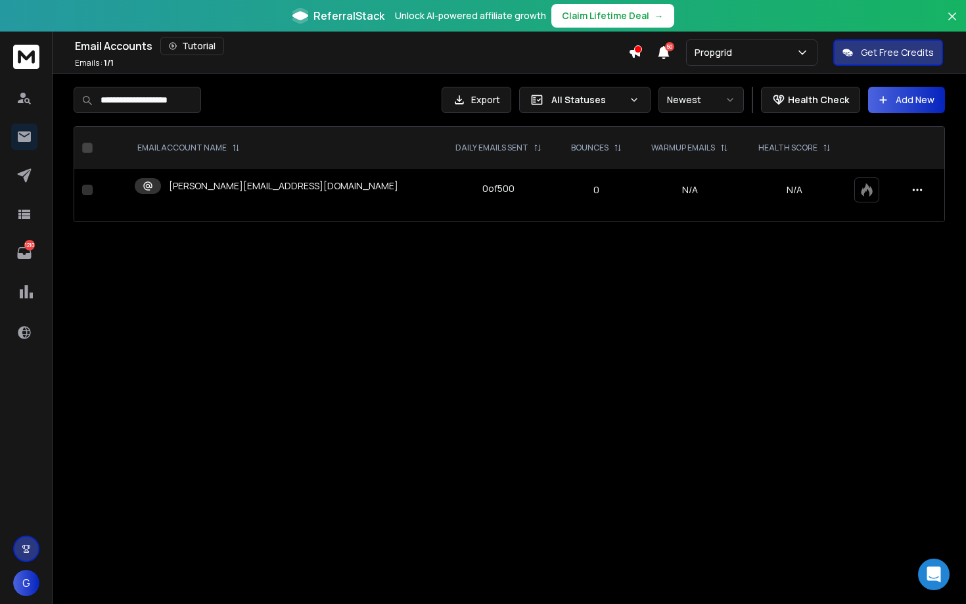
click at [470, 388] on div "**********" at bounding box center [483, 302] width 966 height 604
click at [321, 159] on th "EMAIL ACCOUNT NAME" at bounding box center [283, 148] width 313 height 42
click at [321, 185] on div "[PERSON_NAME][EMAIL_ADDRESS][DOMAIN_NAME]" at bounding box center [283, 186] width 297 height 16
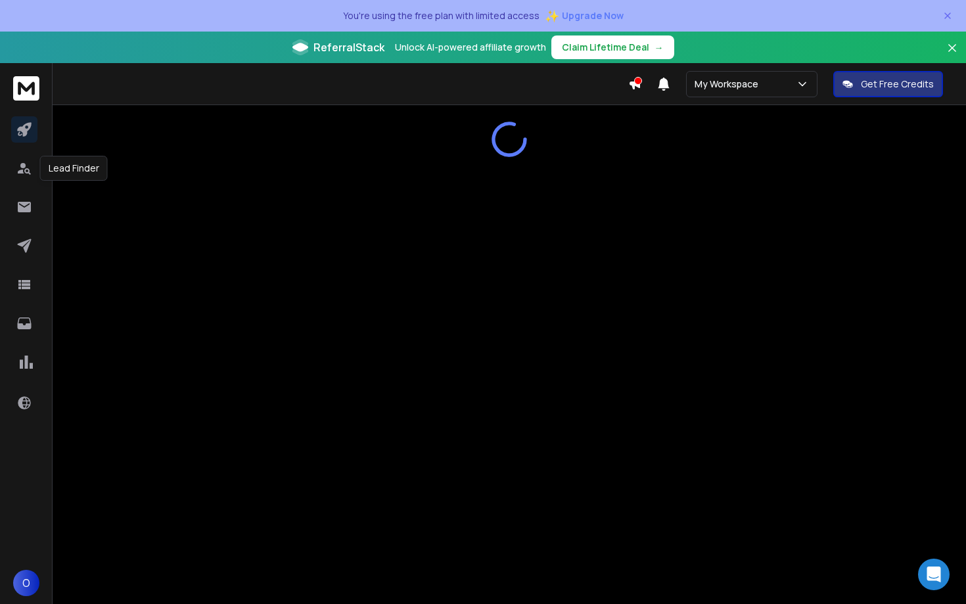
click at [19, 193] on div at bounding box center [26, 268] width 30 height 304
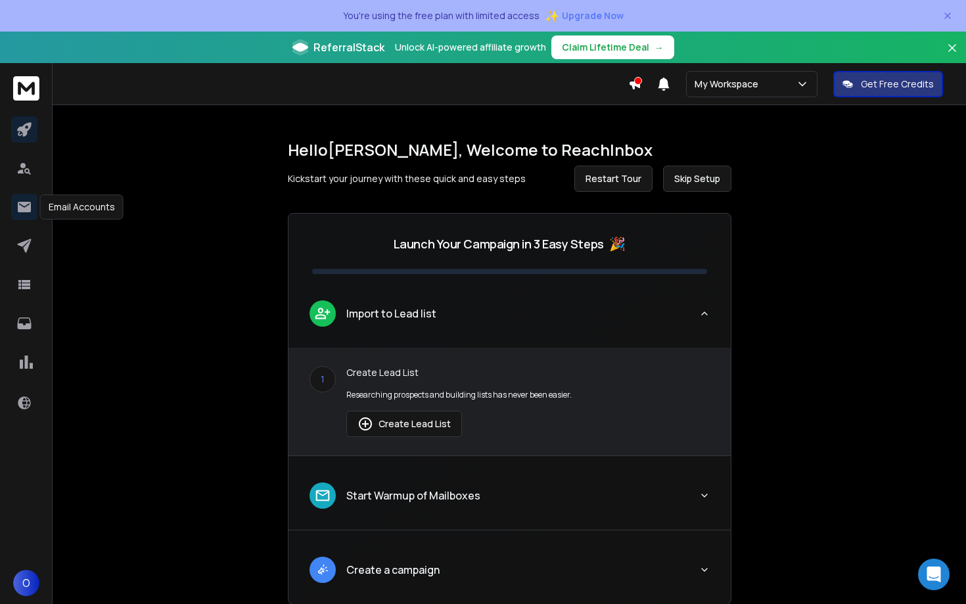
click at [19, 202] on icon at bounding box center [24, 207] width 13 height 11
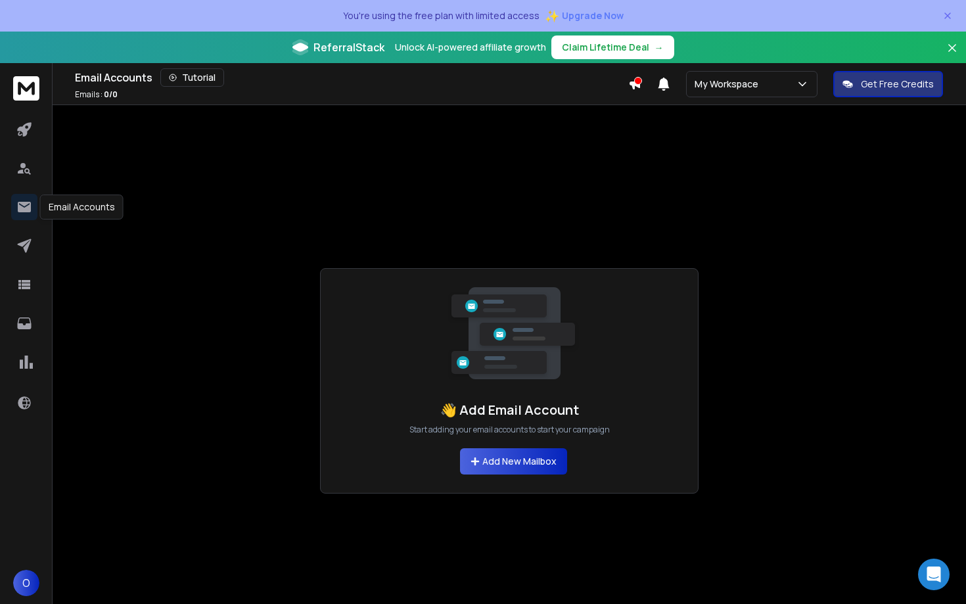
click at [500, 460] on button "Add New Mailbox" at bounding box center [513, 461] width 107 height 26
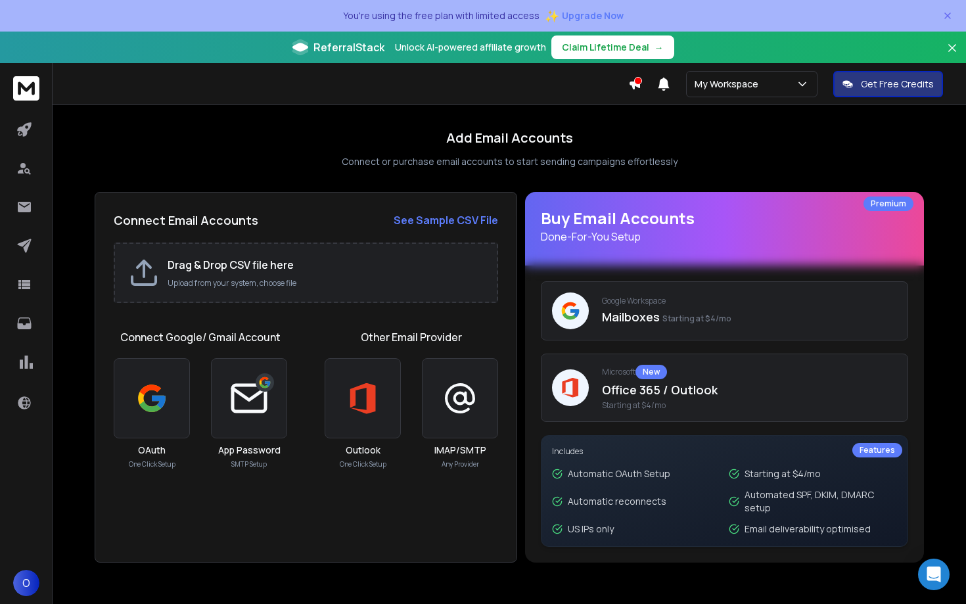
click at [312, 278] on p "Upload from your system, choose file" at bounding box center [326, 283] width 316 height 11
type input "**********"
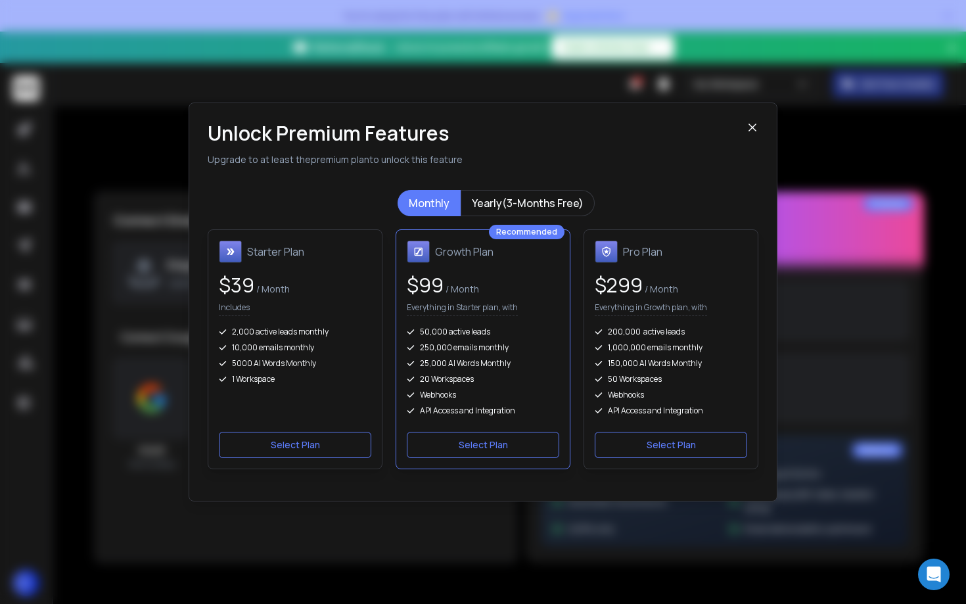
click at [752, 131] on icon at bounding box center [753, 128] width 12 height 12
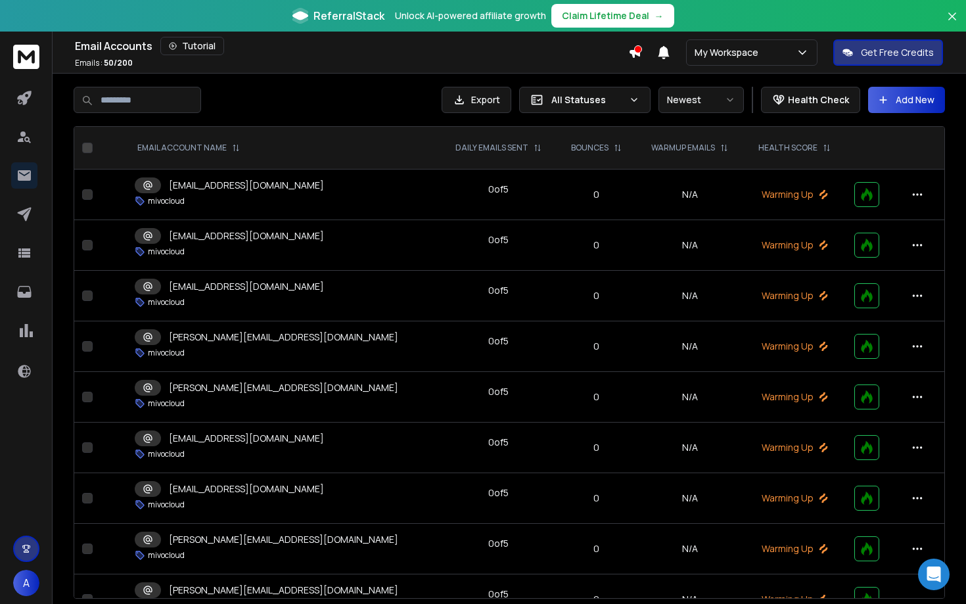
click at [577, 99] on p "All Statuses" at bounding box center [587, 99] width 72 height 13
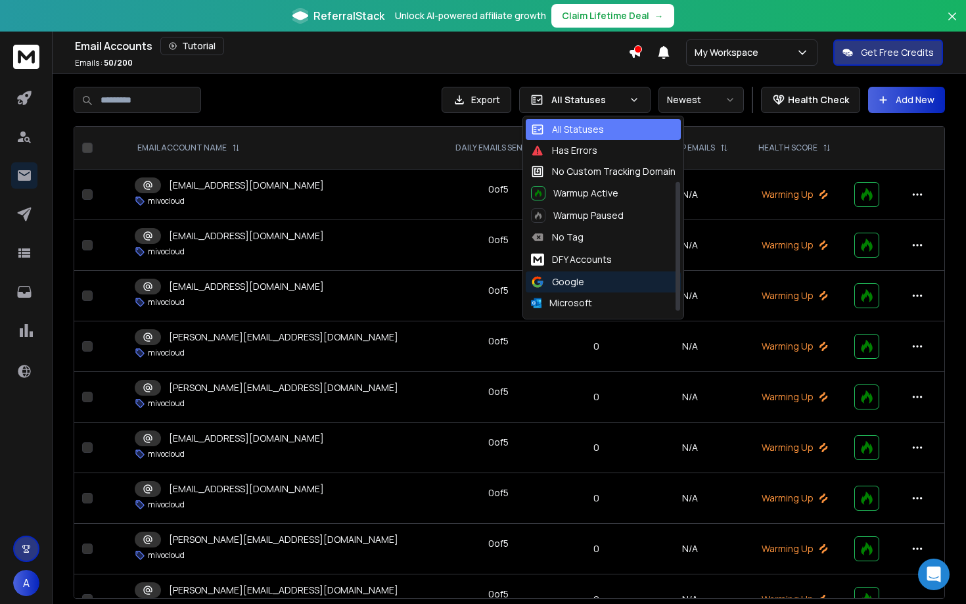
scroll to position [103, 0]
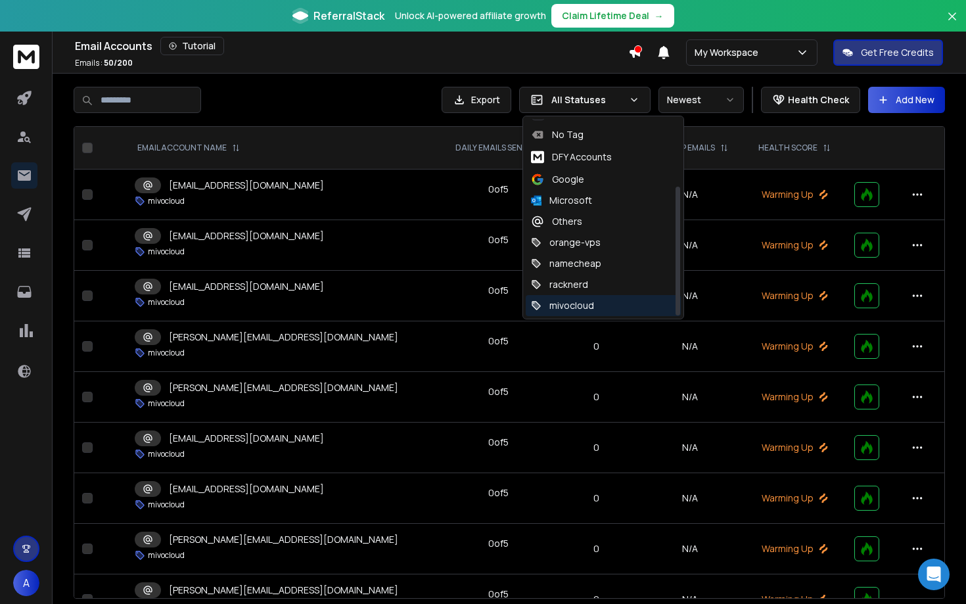
click at [580, 308] on div "mivocloud" at bounding box center [562, 305] width 63 height 13
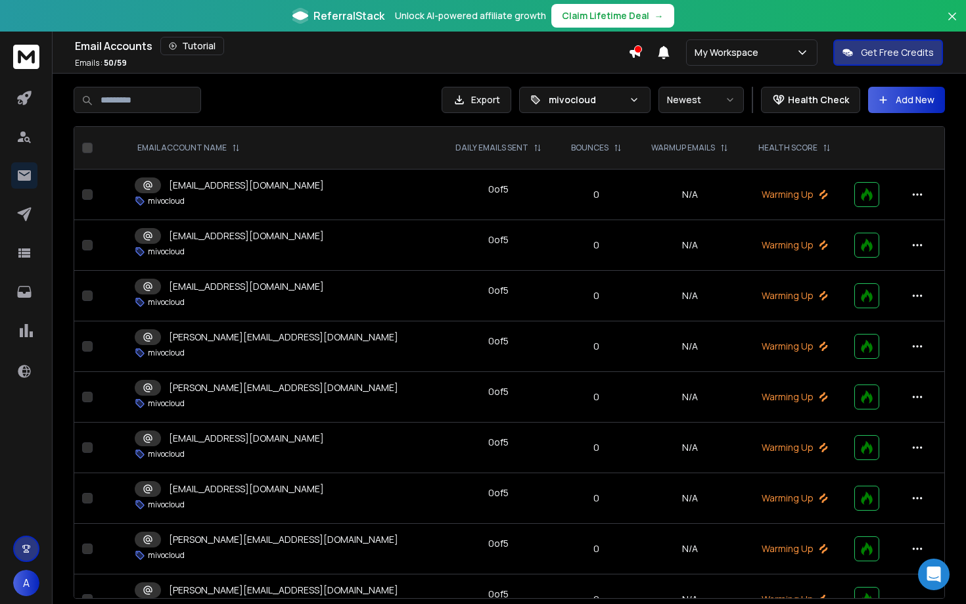
click at [582, 202] on td "0" at bounding box center [596, 195] width 79 height 51
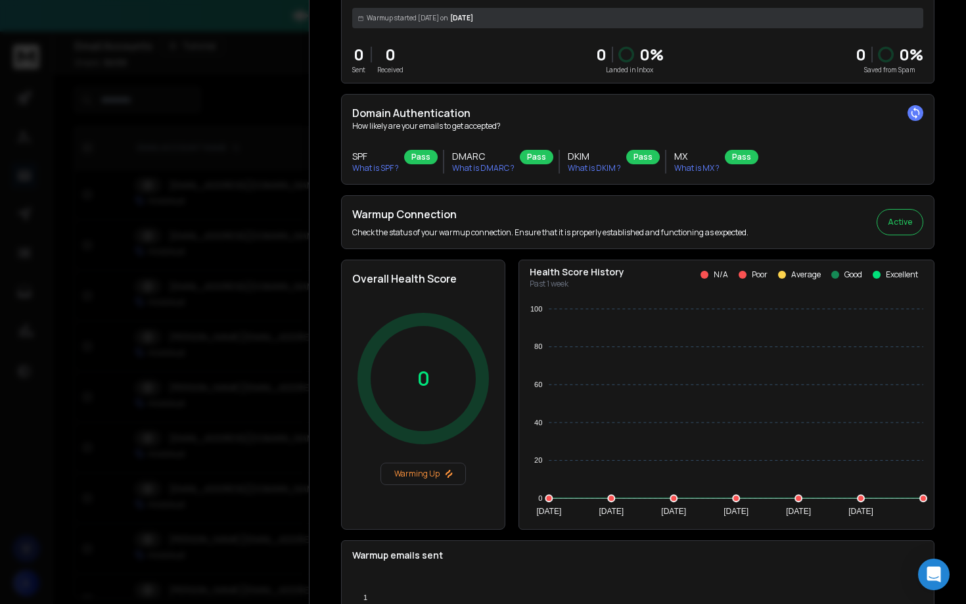
scroll to position [0, 0]
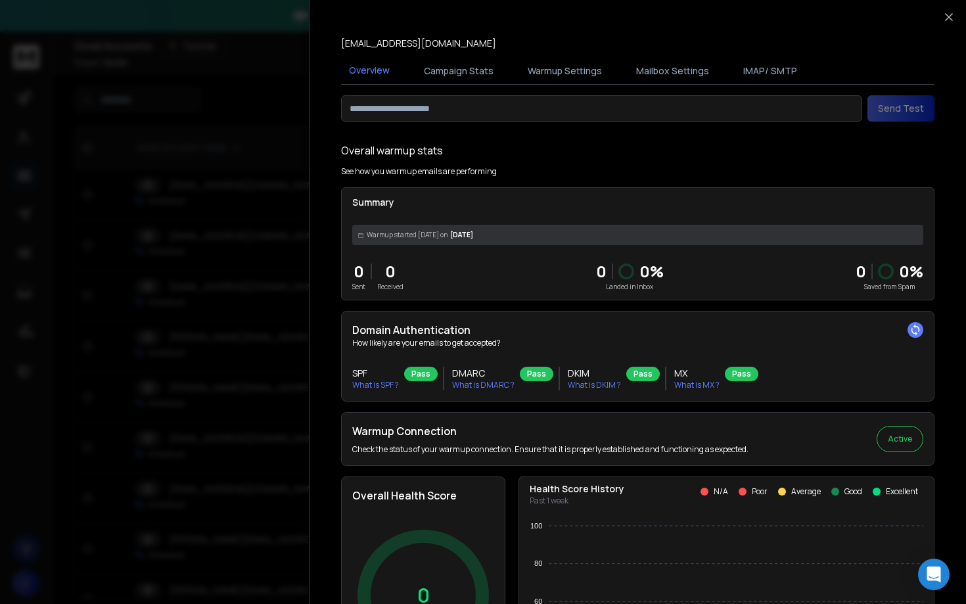
click at [523, 118] on input "email" at bounding box center [601, 108] width 521 height 26
type input "**********"
click at [885, 103] on button "Send Test" at bounding box center [901, 108] width 67 height 26
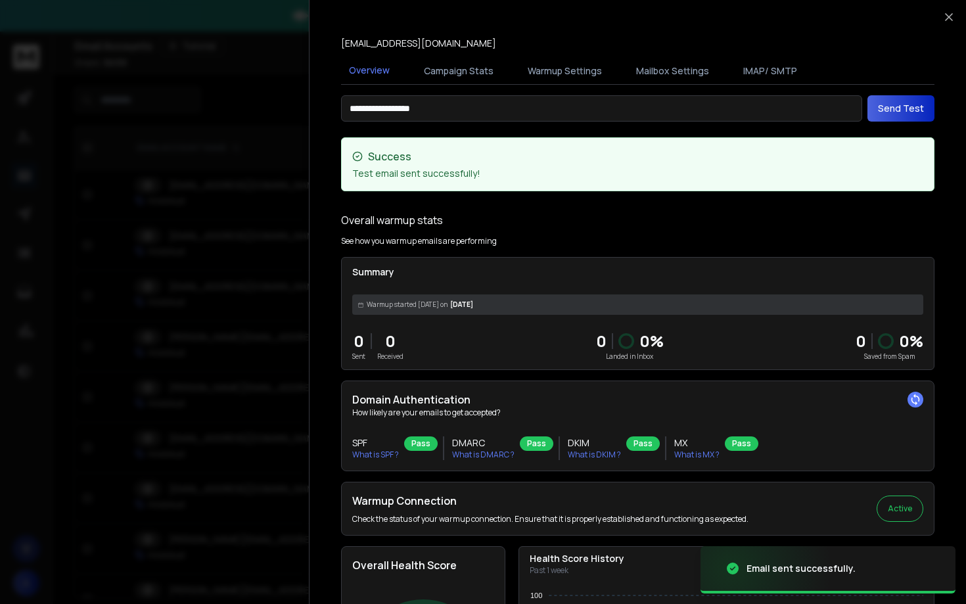
click at [179, 314] on div at bounding box center [483, 302] width 966 height 604
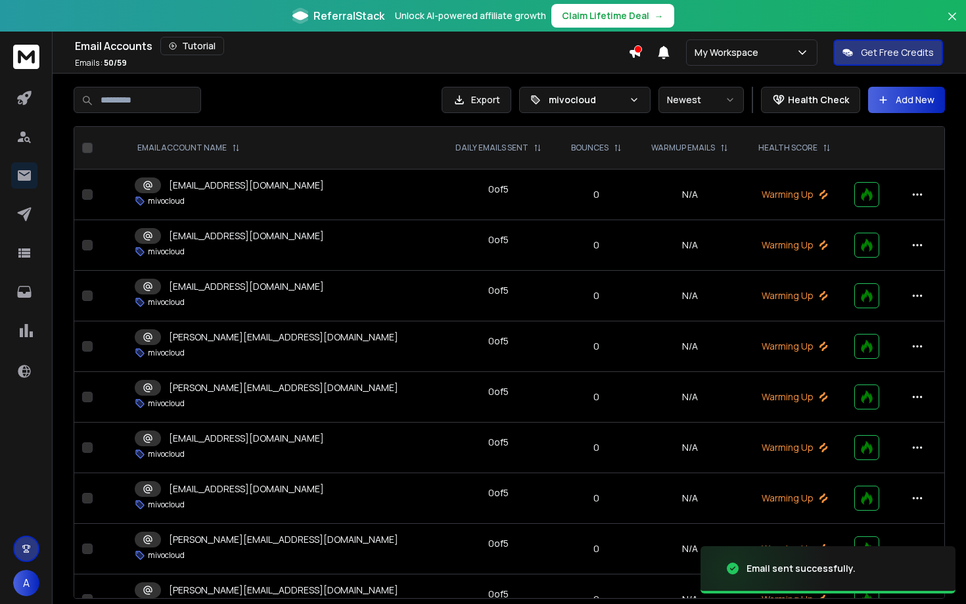
click at [238, 202] on div "mivocloud" at bounding box center [283, 201] width 297 height 11
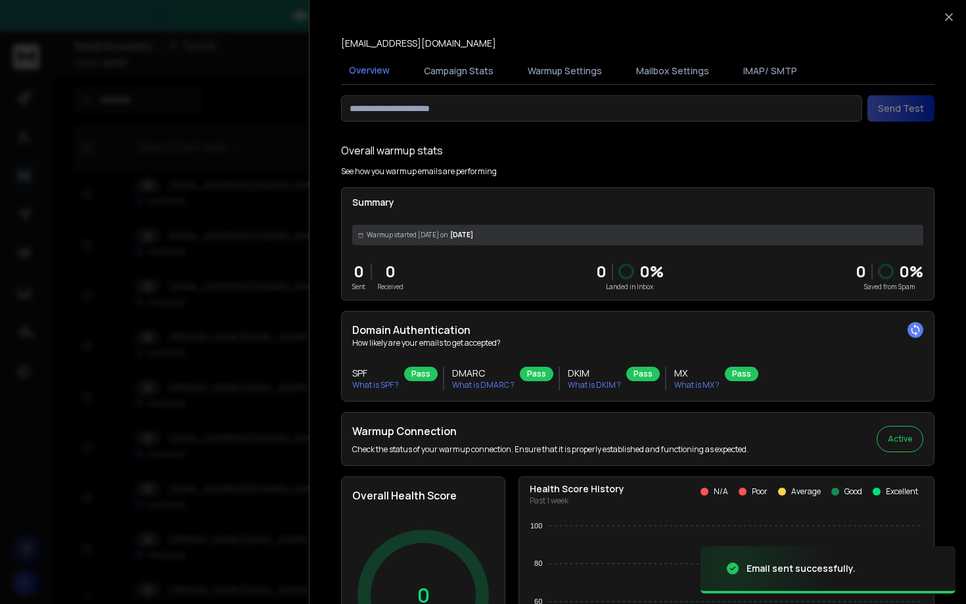
click at [751, 70] on button "IMAP/ SMTP" at bounding box center [771, 71] width 70 height 29
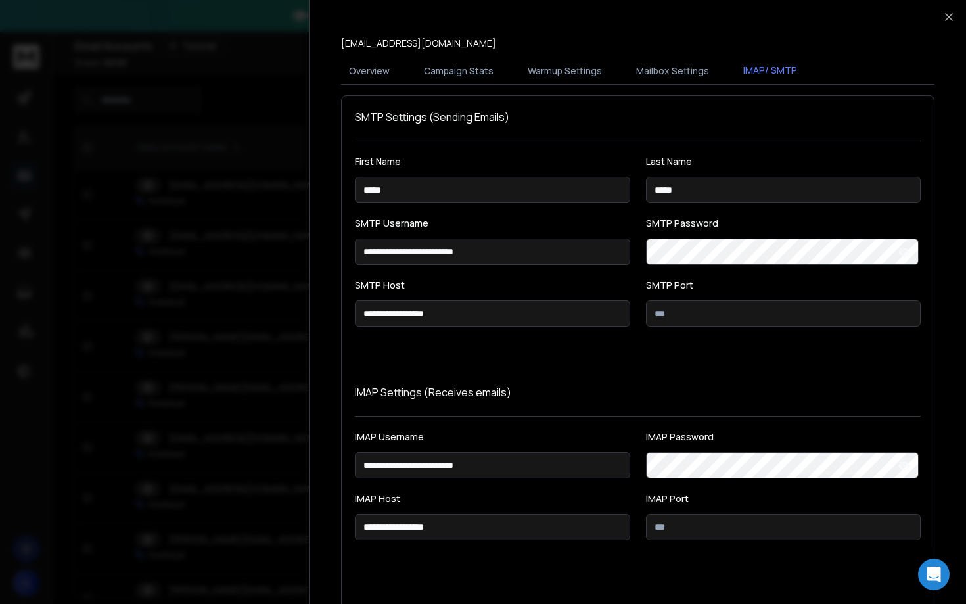
scroll to position [150, 0]
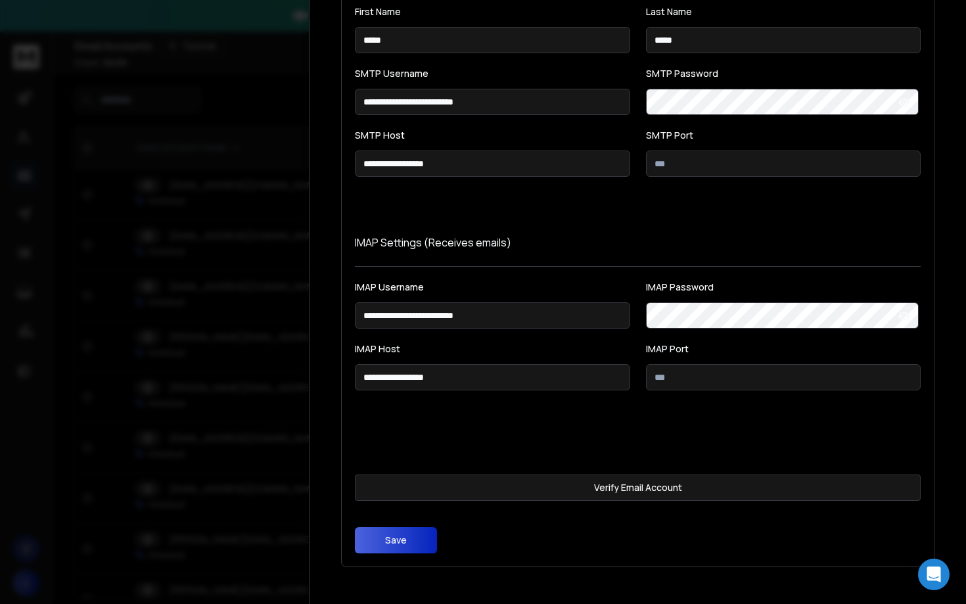
click at [661, 502] on form "**********" at bounding box center [638, 272] width 566 height 562
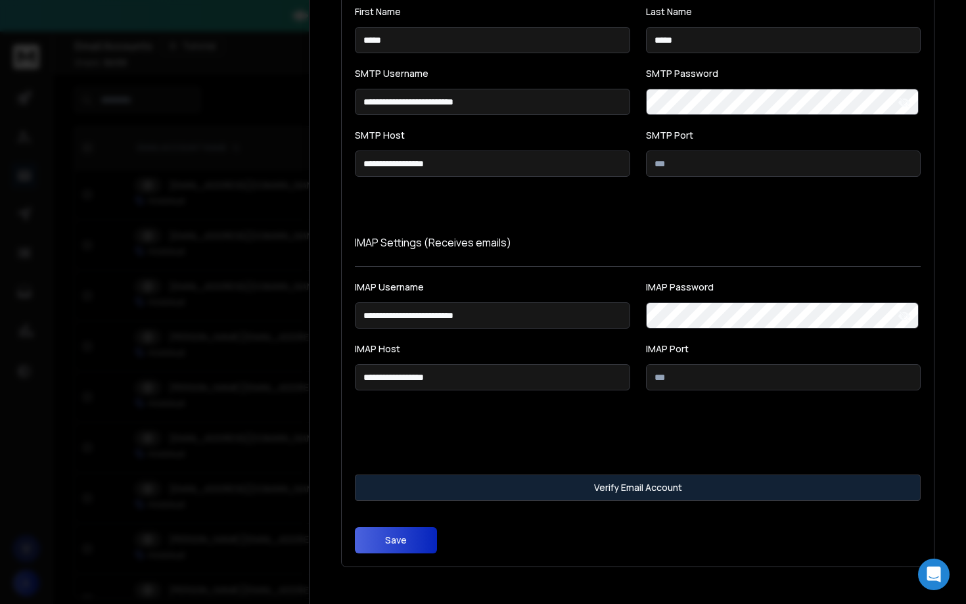
click at [653, 493] on button "Verify Email Account" at bounding box center [638, 488] width 566 height 26
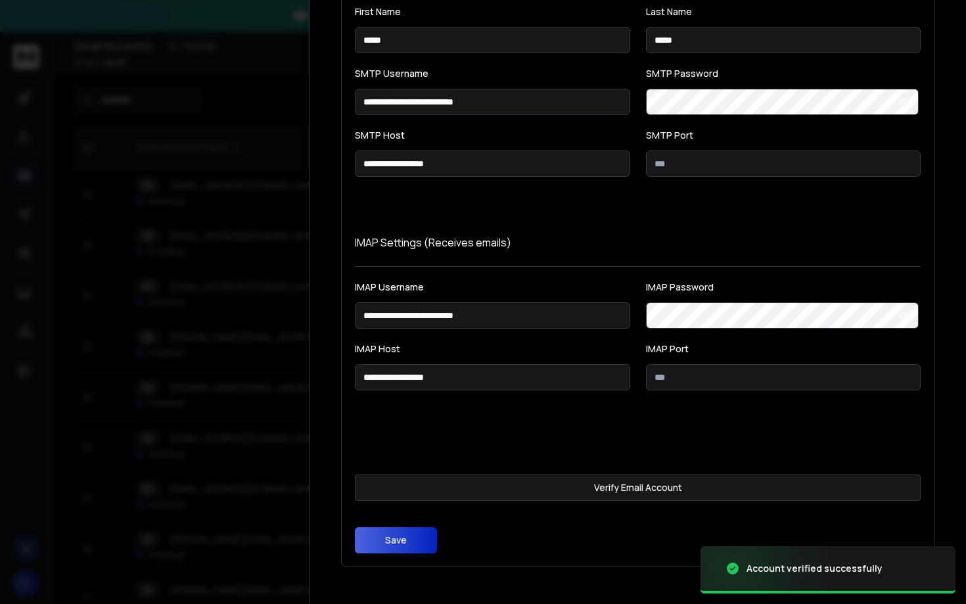
scroll to position [0, 0]
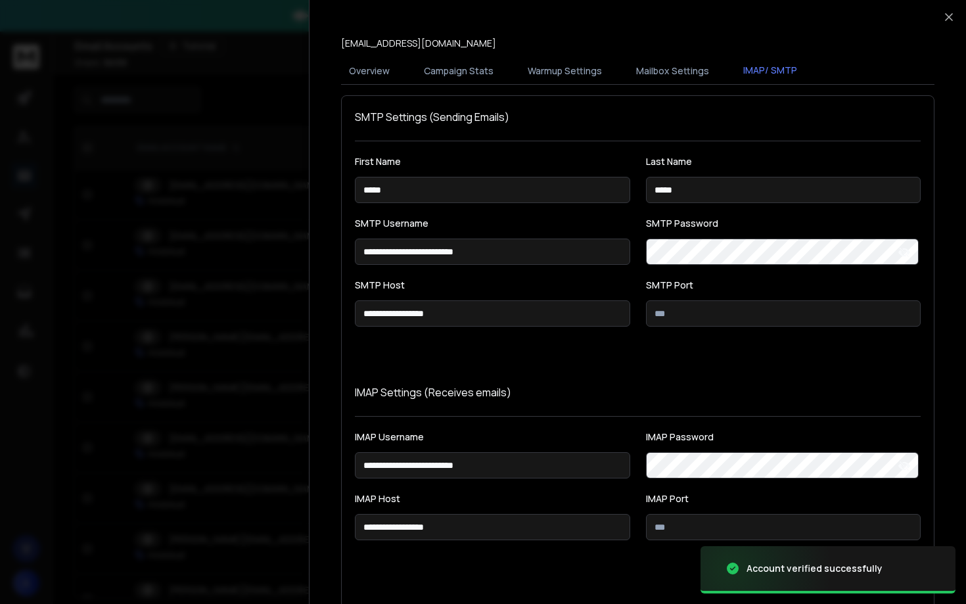
click at [372, 66] on button "Overview" at bounding box center [369, 71] width 57 height 29
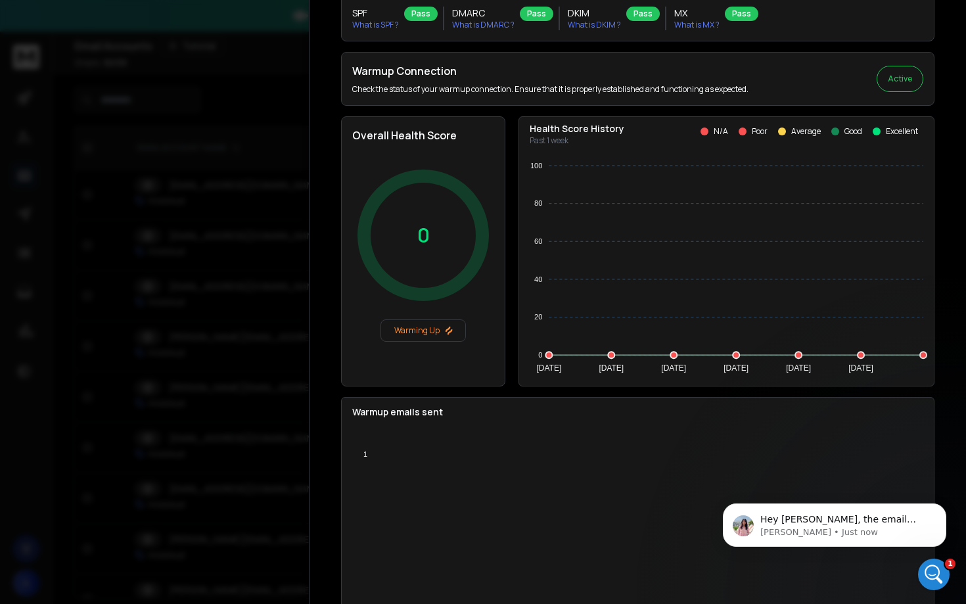
scroll to position [476, 0]
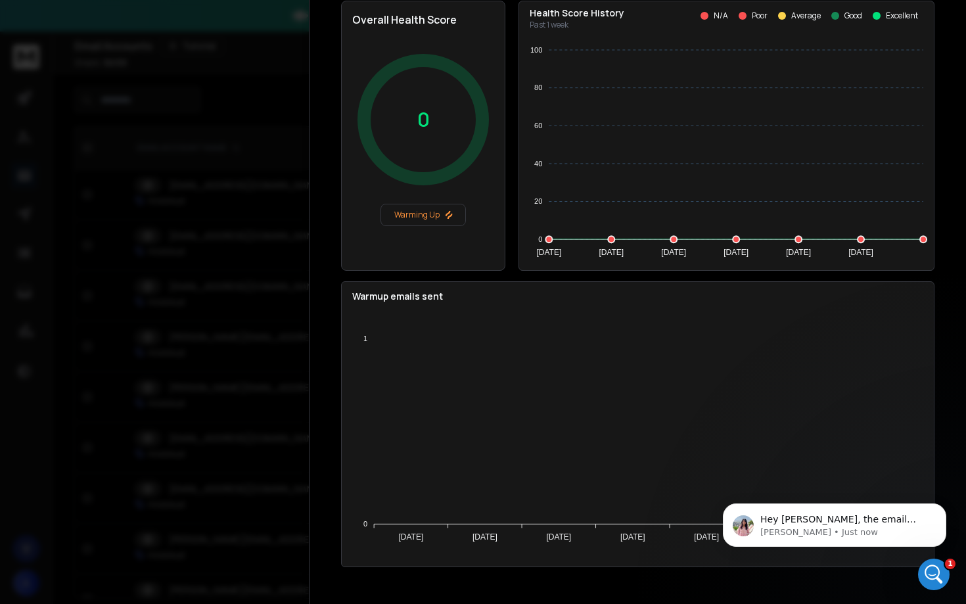
click at [150, 432] on div at bounding box center [483, 302] width 966 height 604
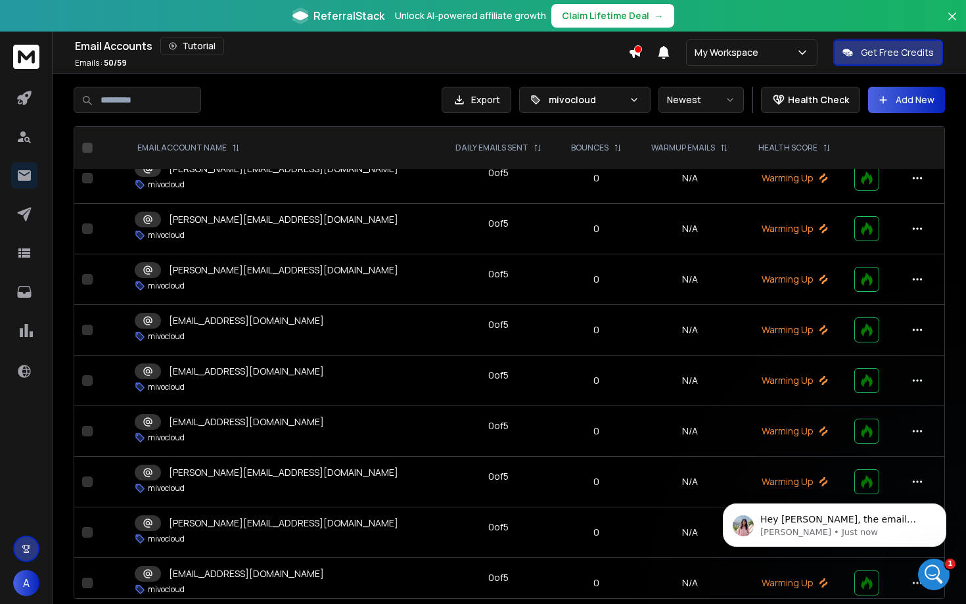
scroll to position [385, 0]
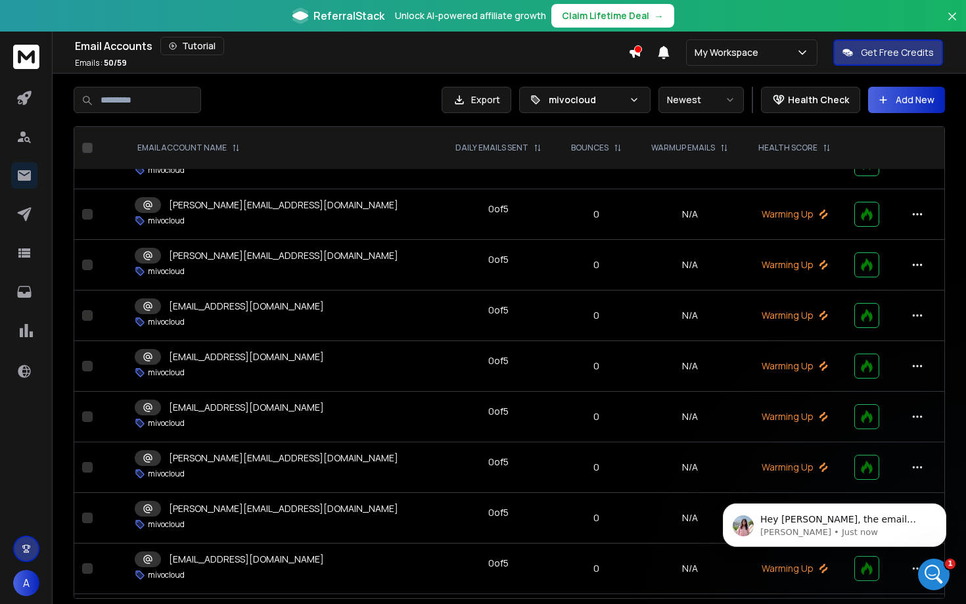
click at [349, 424] on div "mivocloud" at bounding box center [283, 423] width 297 height 11
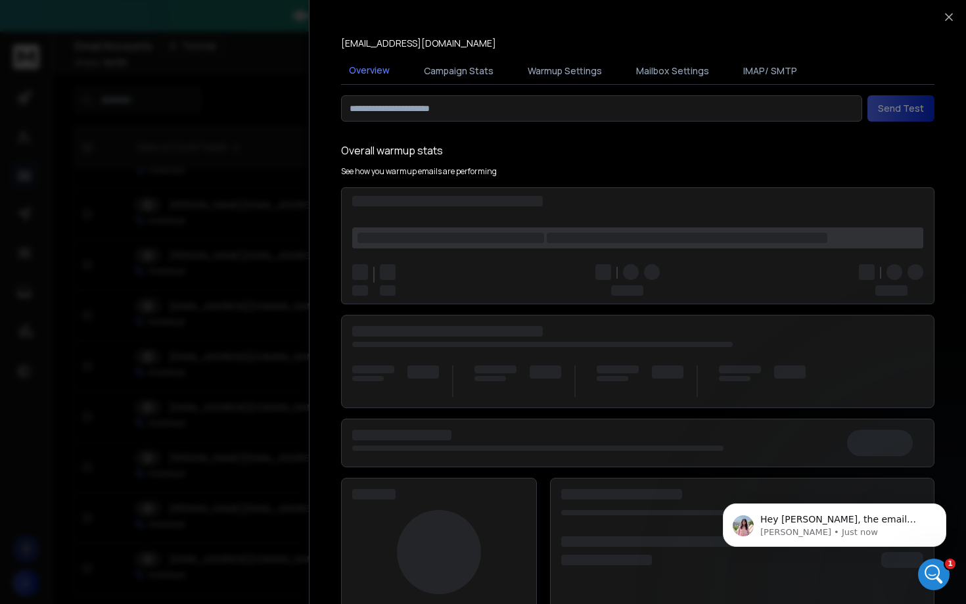
click at [460, 110] on input "email" at bounding box center [601, 108] width 521 height 26
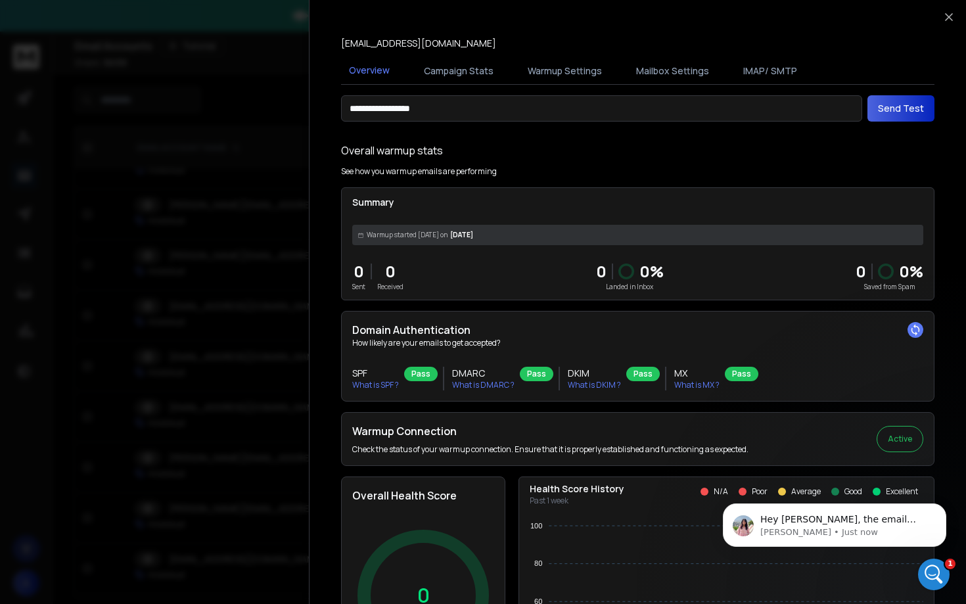
type input "**********"
click at [893, 110] on button "Send Test" at bounding box center [901, 108] width 67 height 26
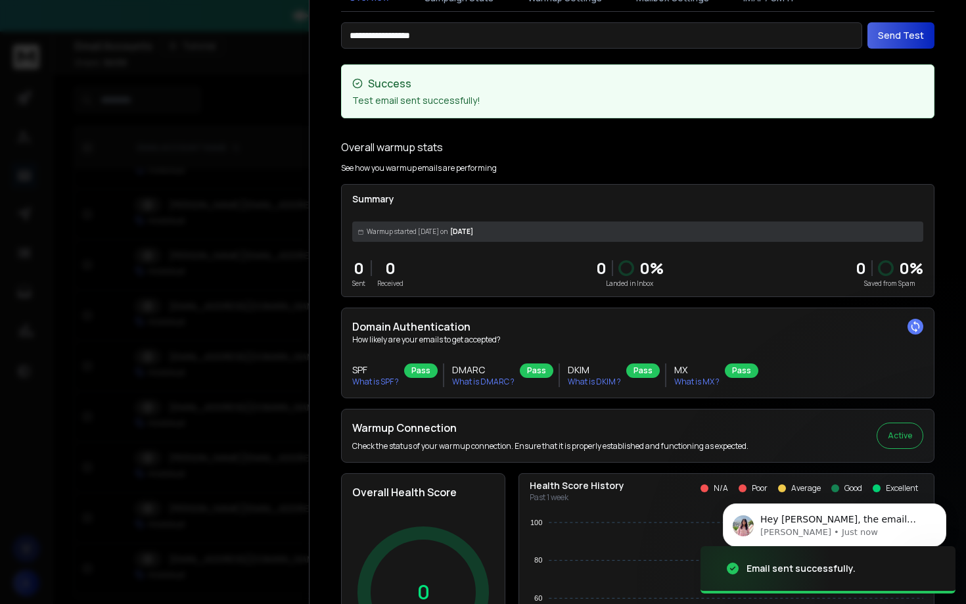
scroll to position [0, 0]
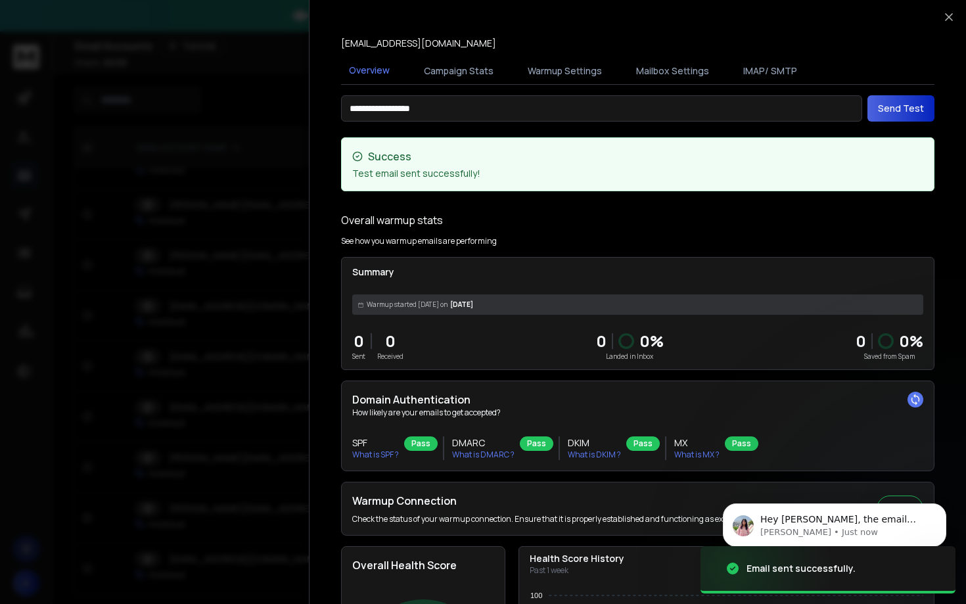
click at [216, 362] on div at bounding box center [483, 302] width 966 height 604
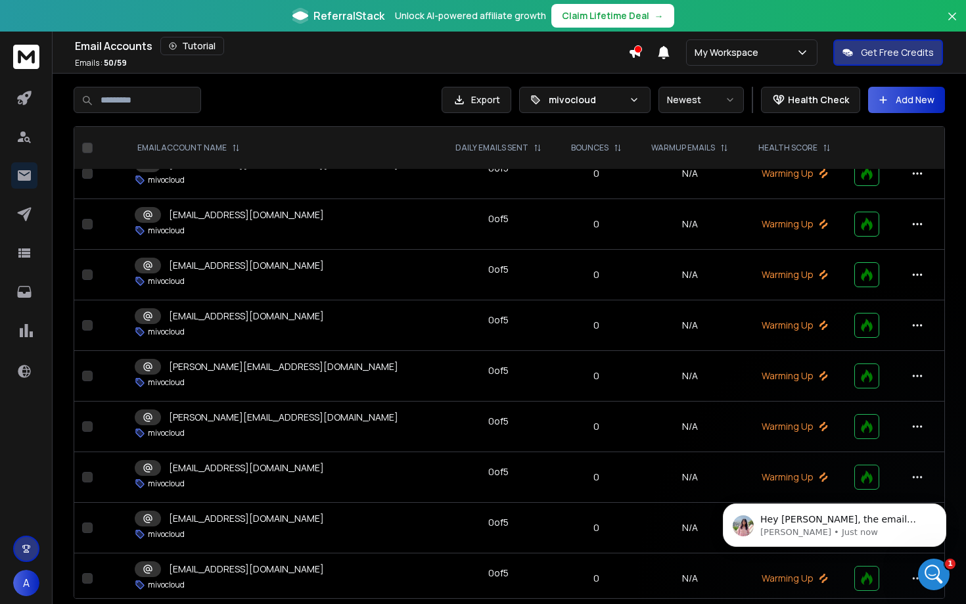
scroll to position [1762, 0]
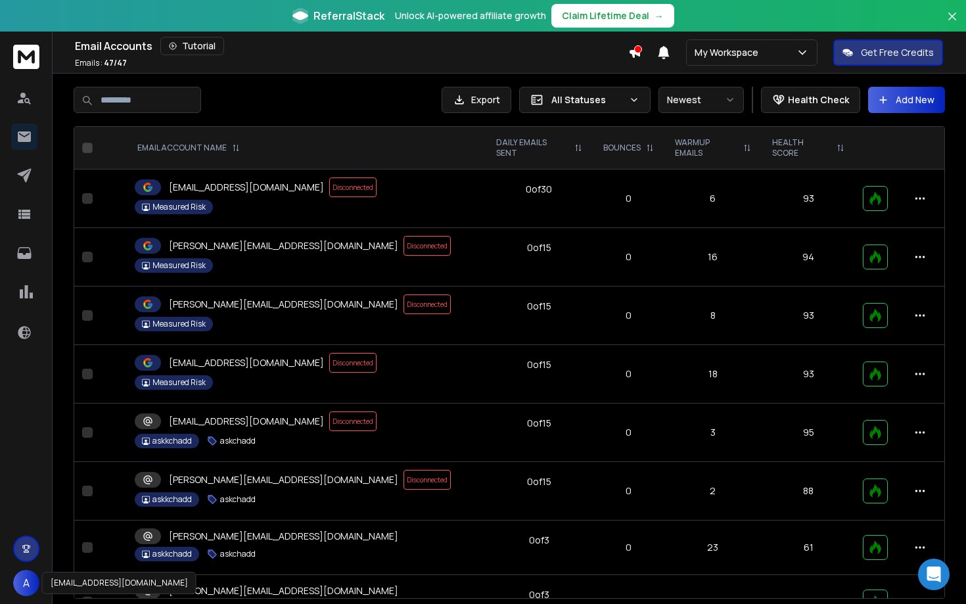
click at [26, 590] on span "A" at bounding box center [26, 583] width 26 height 26
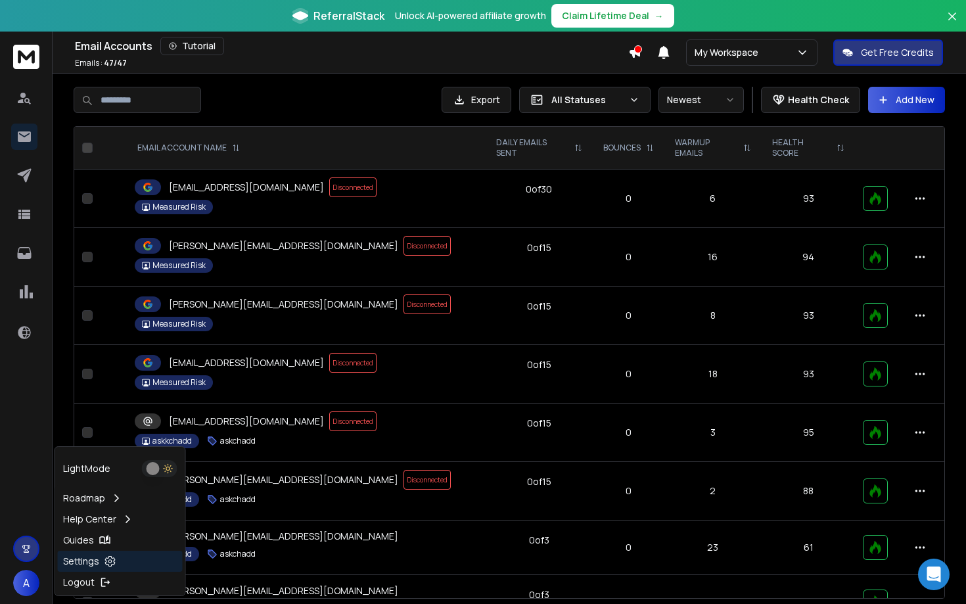
click at [70, 567] on p "Settings" at bounding box center [81, 561] width 36 height 13
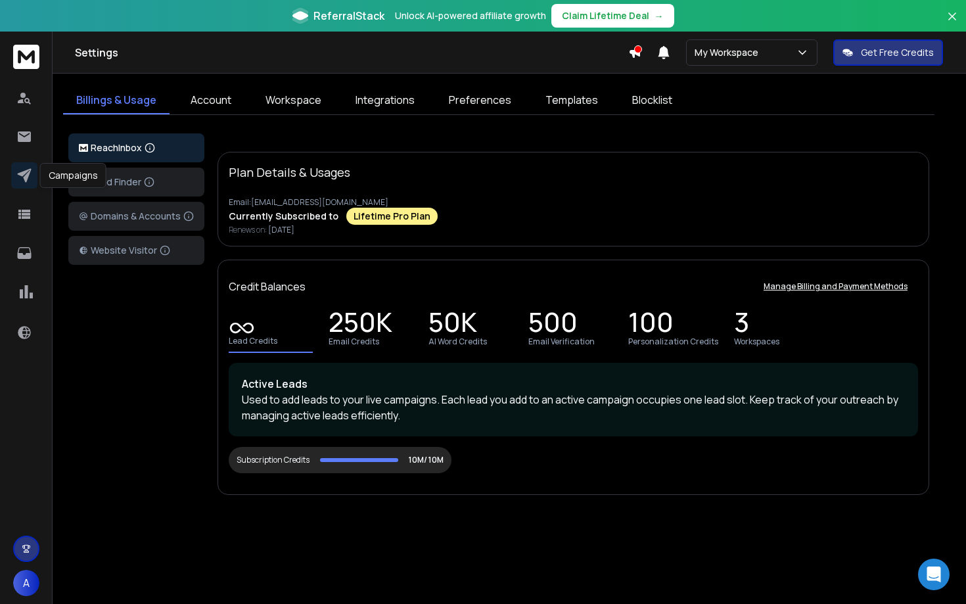
click at [26, 181] on icon at bounding box center [24, 176] width 16 height 16
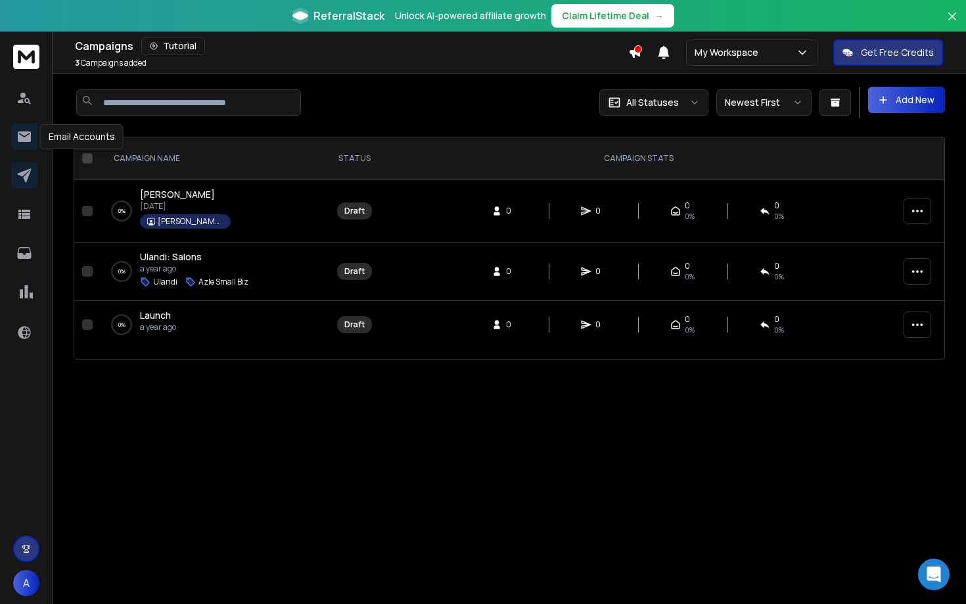
click at [29, 132] on icon at bounding box center [24, 136] width 13 height 11
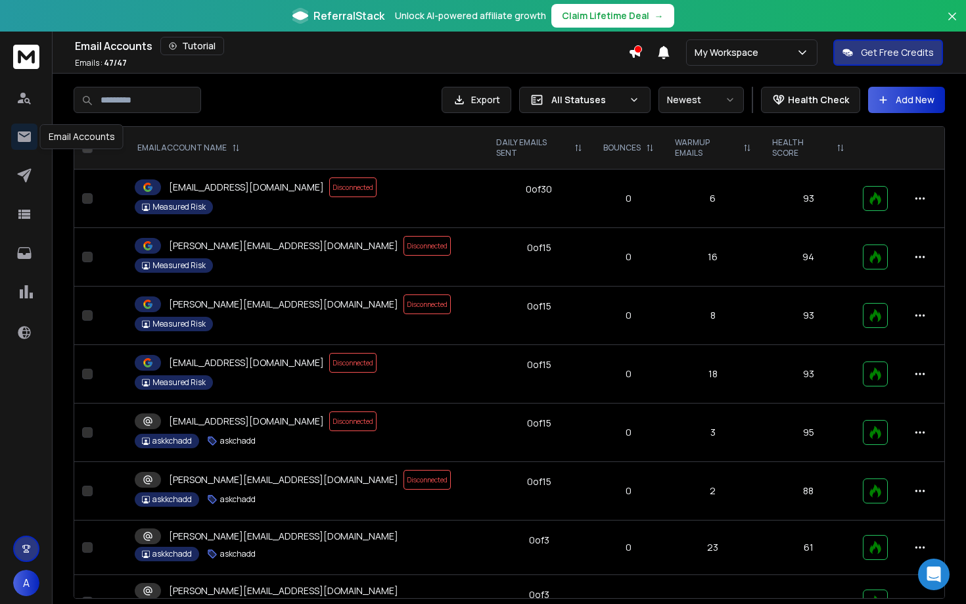
click at [191, 110] on input at bounding box center [138, 100] width 128 height 26
paste input "**********"
type input "**********"
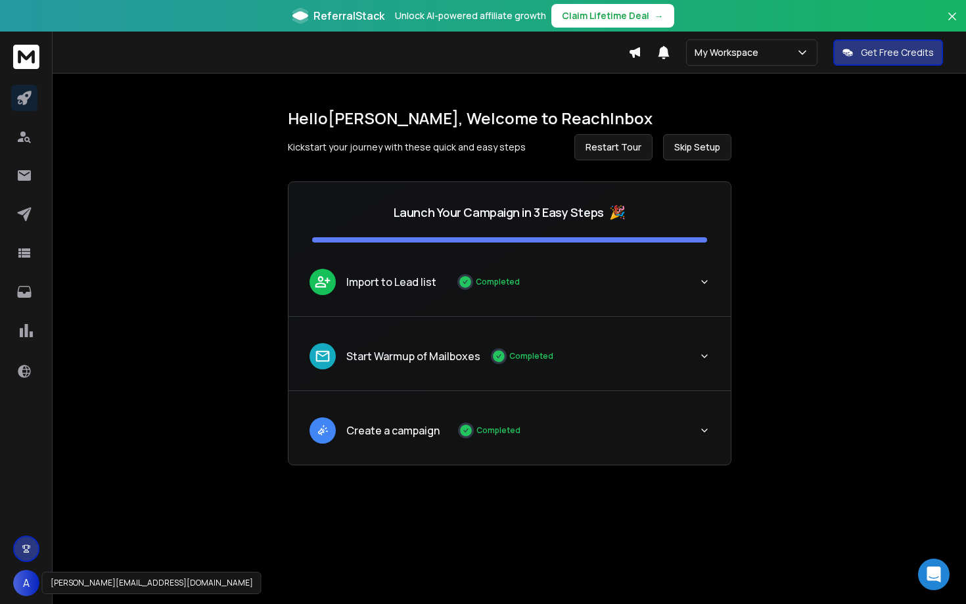
click at [40, 576] on div "A" at bounding box center [26, 321] width 53 height 578
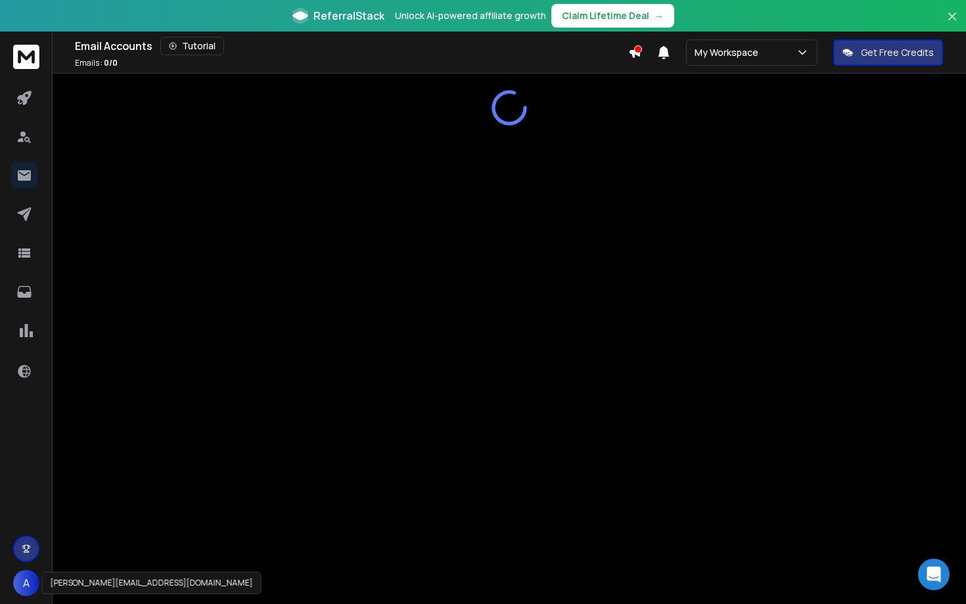
click at [28, 579] on span "A" at bounding box center [26, 583] width 26 height 26
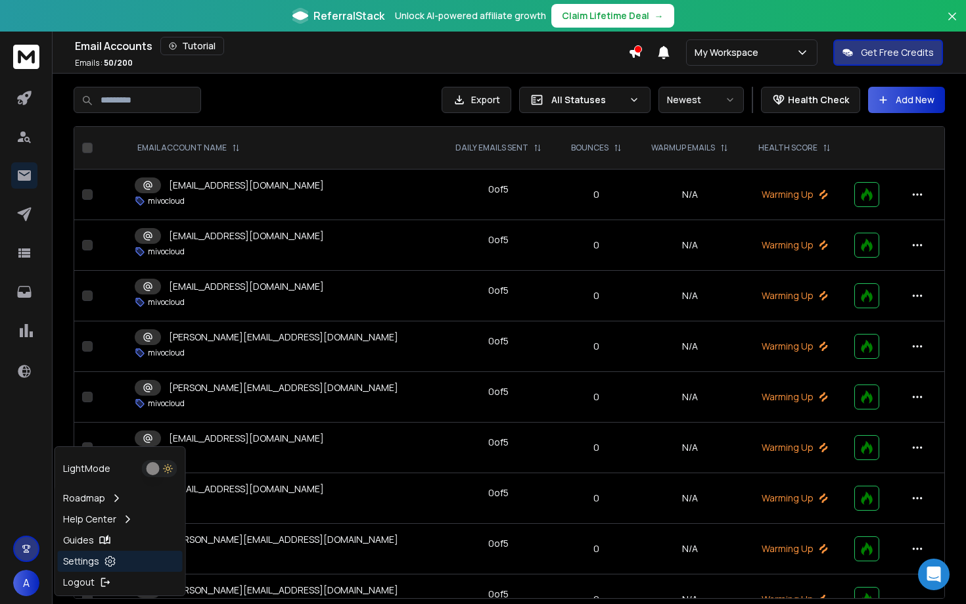
click at [88, 560] on p "Settings" at bounding box center [81, 561] width 36 height 13
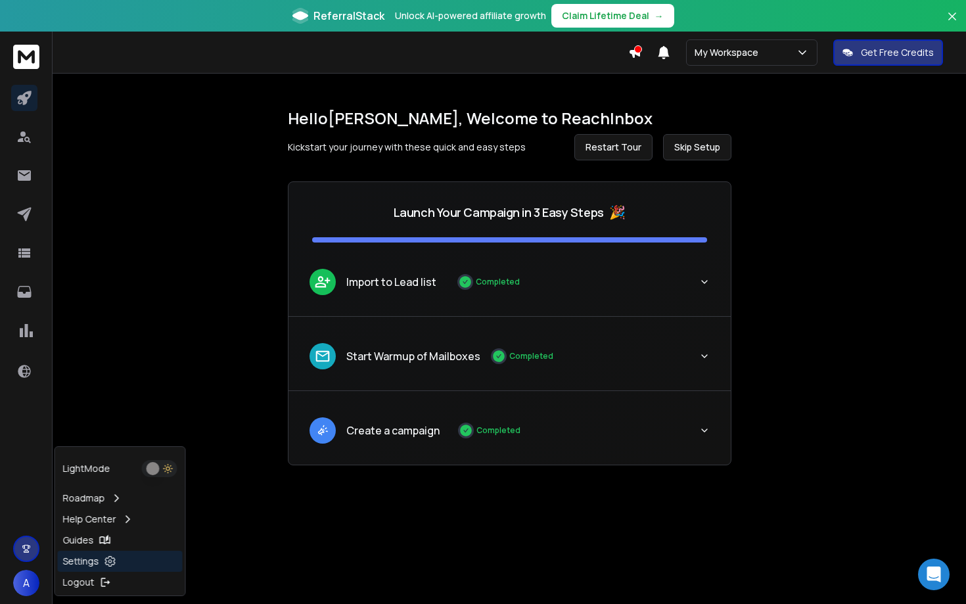
click at [110, 559] on icon at bounding box center [111, 561] width 12 height 12
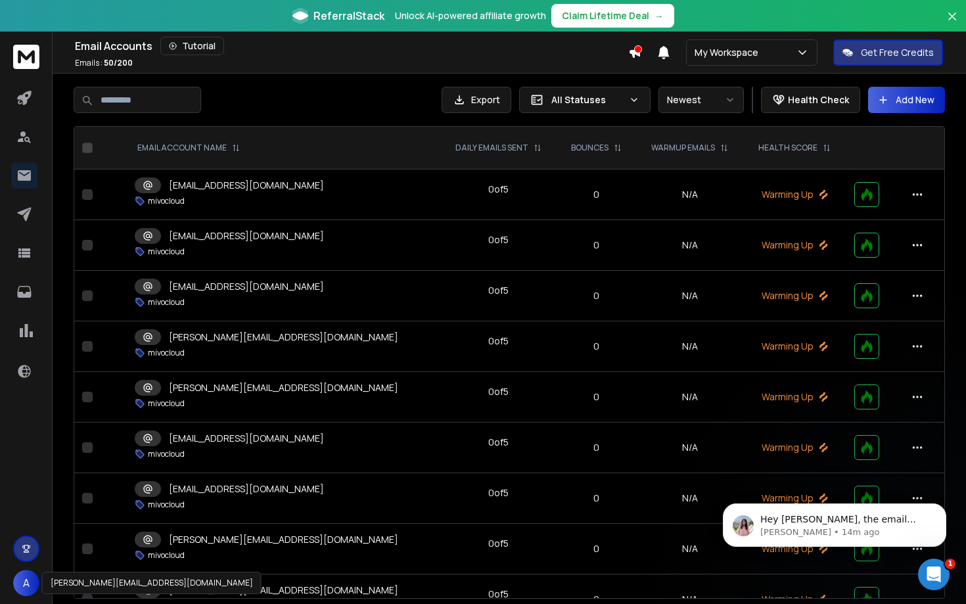
click at [14, 584] on span "A" at bounding box center [26, 583] width 26 height 26
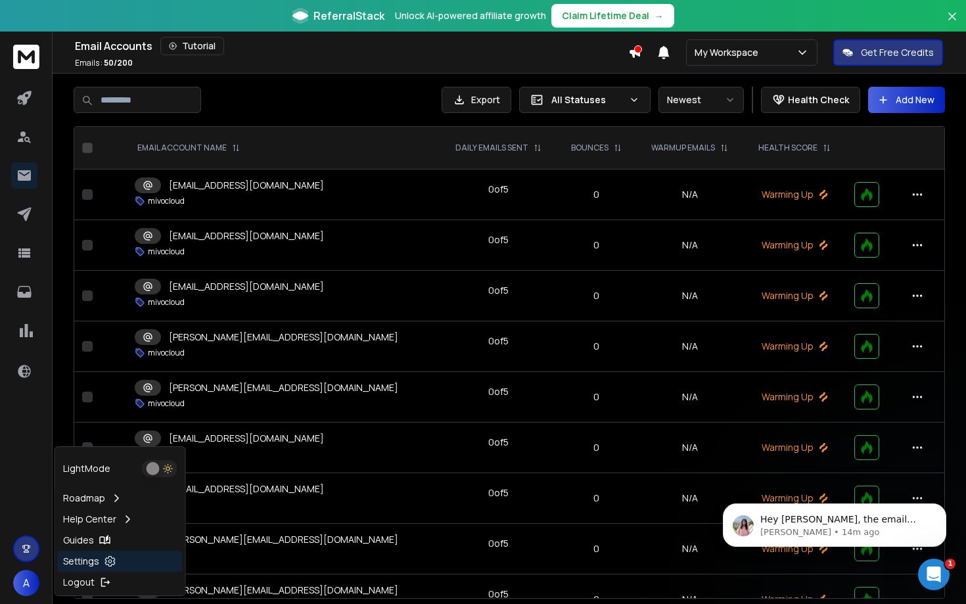
click at [72, 561] on p "Settings" at bounding box center [81, 561] width 36 height 13
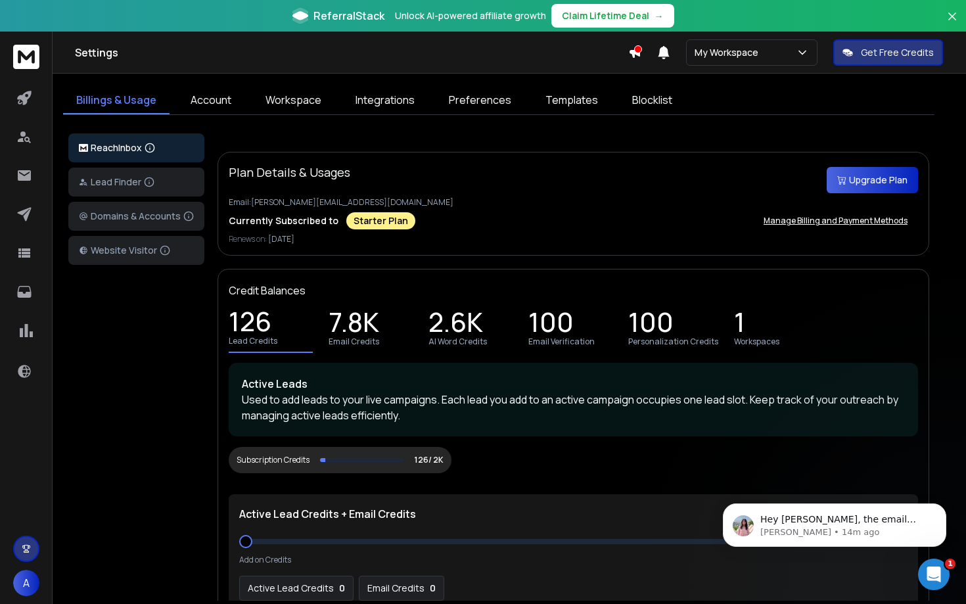
click at [793, 218] on p "Manage Billing and Payment Methods" at bounding box center [836, 221] width 144 height 11
click at [20, 181] on icon at bounding box center [24, 176] width 16 height 16
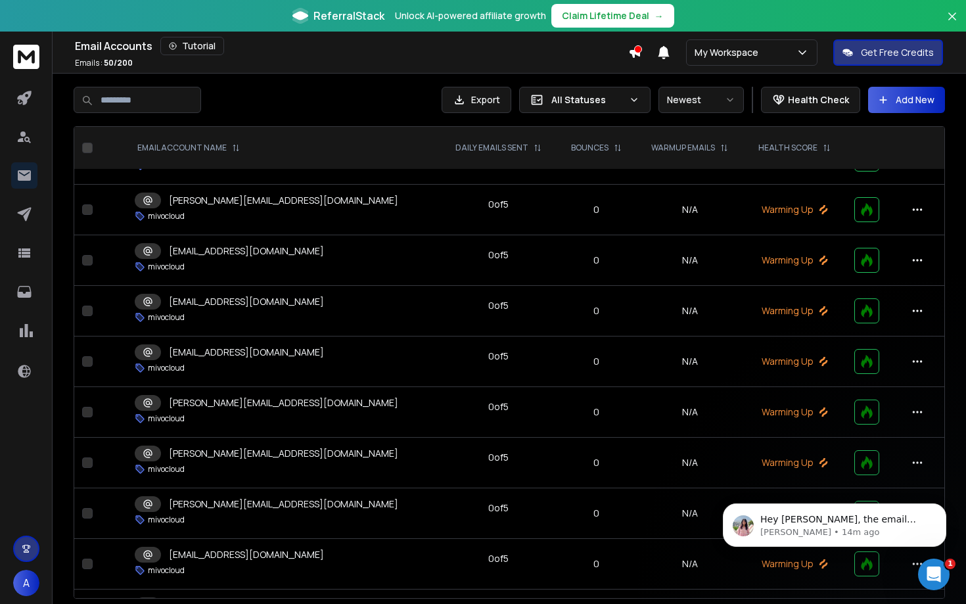
scroll to position [2133, 0]
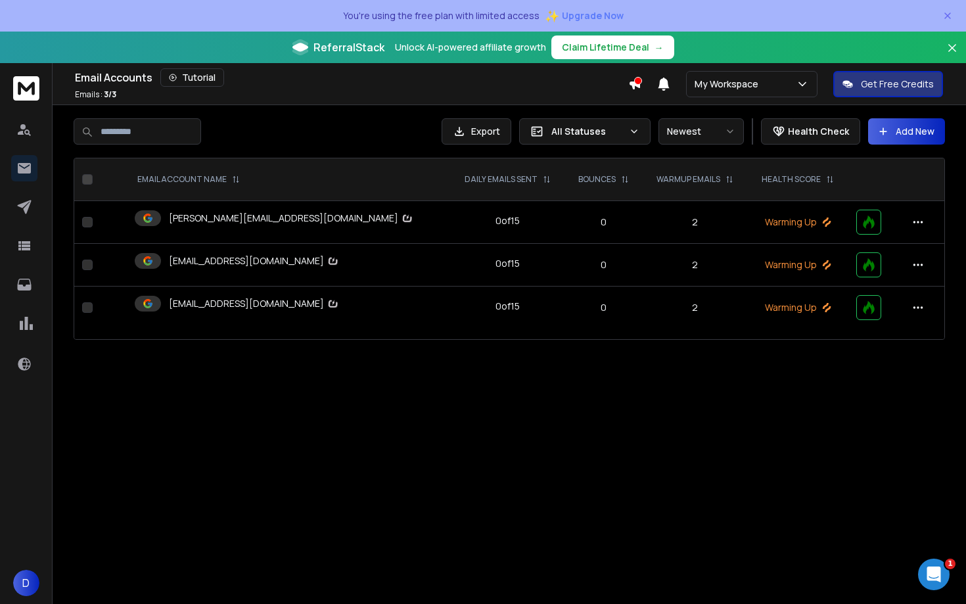
click at [469, 232] on td "0 of 15" at bounding box center [507, 218] width 115 height 34
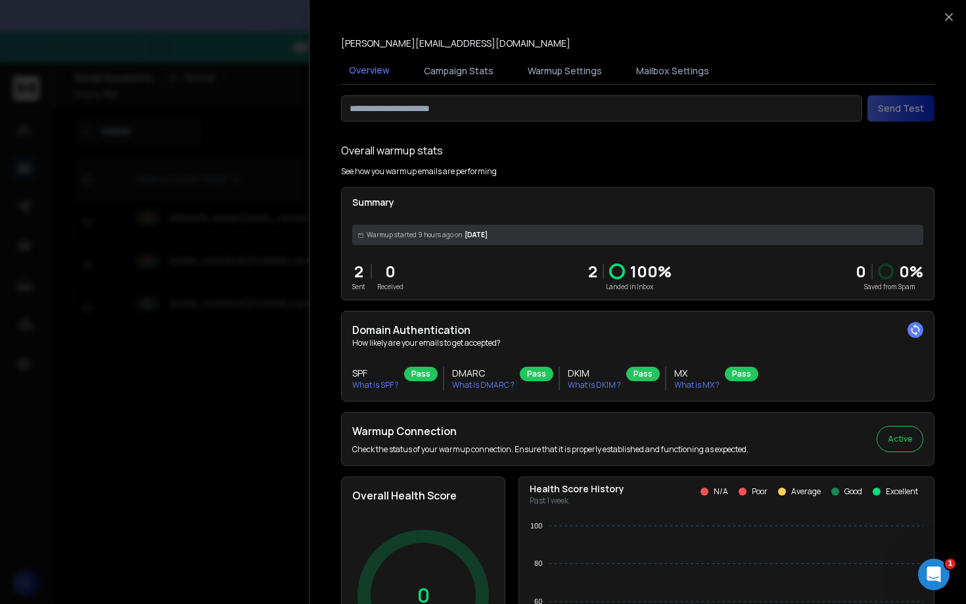
click at [187, 319] on div at bounding box center [483, 302] width 966 height 604
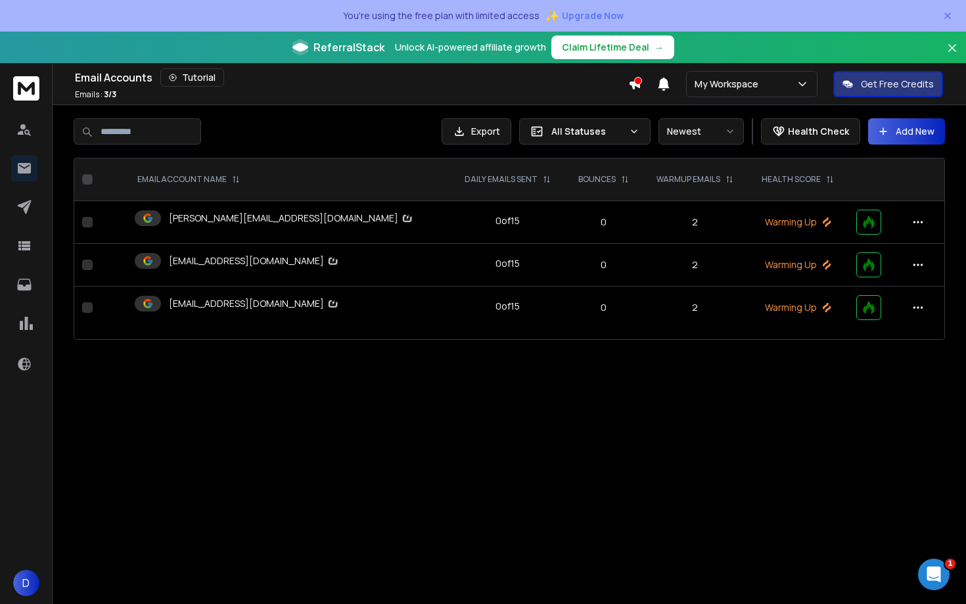
click at [379, 212] on td "[PERSON_NAME][EMAIL_ADDRESS][DOMAIN_NAME]" at bounding box center [288, 222] width 323 height 43
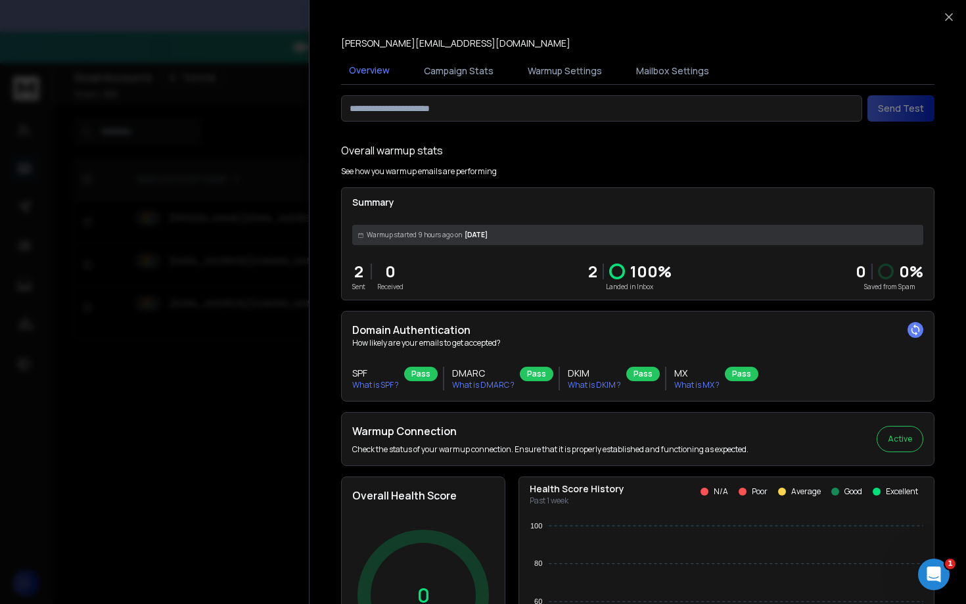
click at [173, 350] on div at bounding box center [483, 302] width 966 height 604
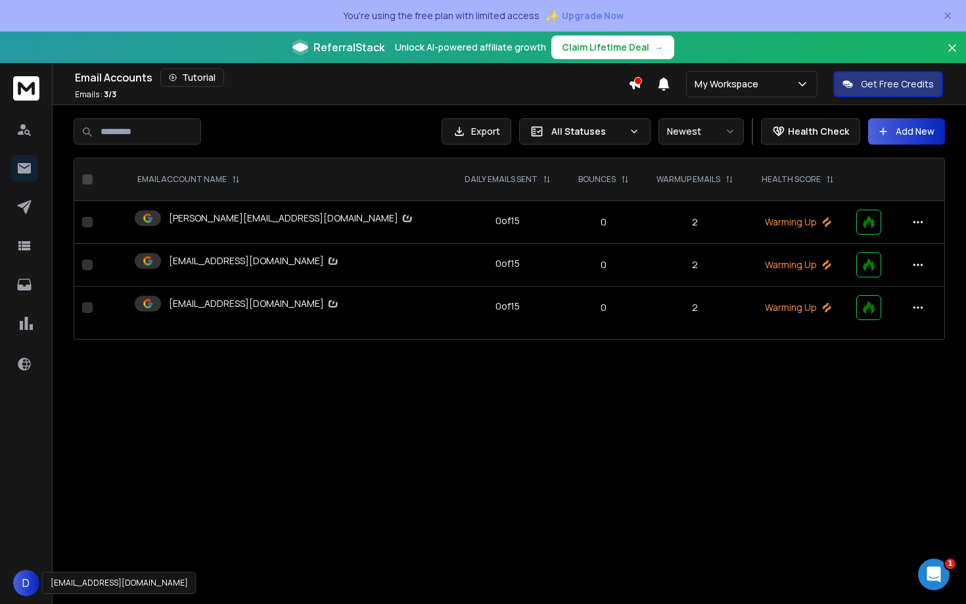
click at [32, 588] on span "D" at bounding box center [26, 583] width 26 height 26
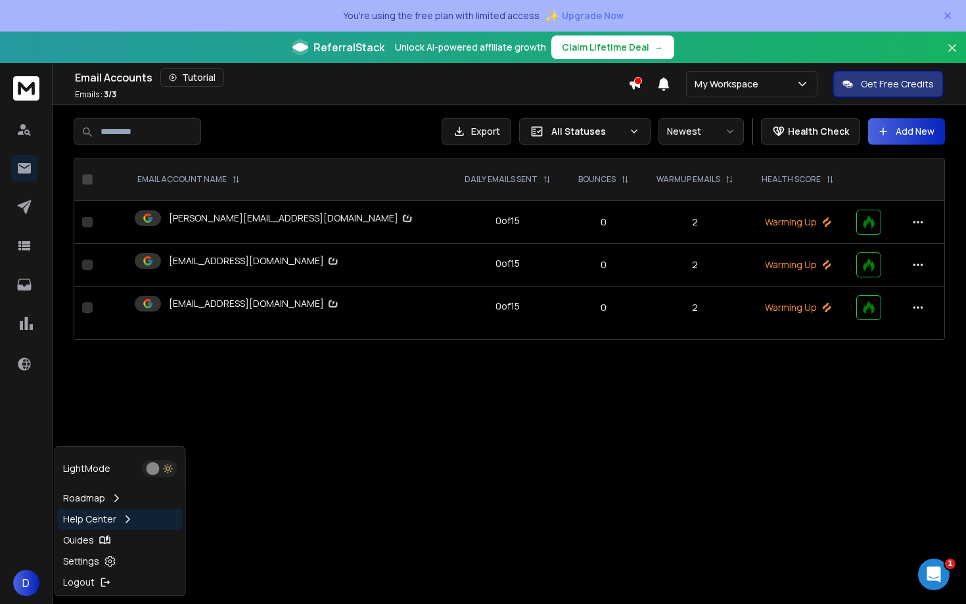
click at [375, 383] on div "You're using the free plan with limited access ✨ Upgrade Now ReferralStack Unlo…" at bounding box center [483, 302] width 966 height 604
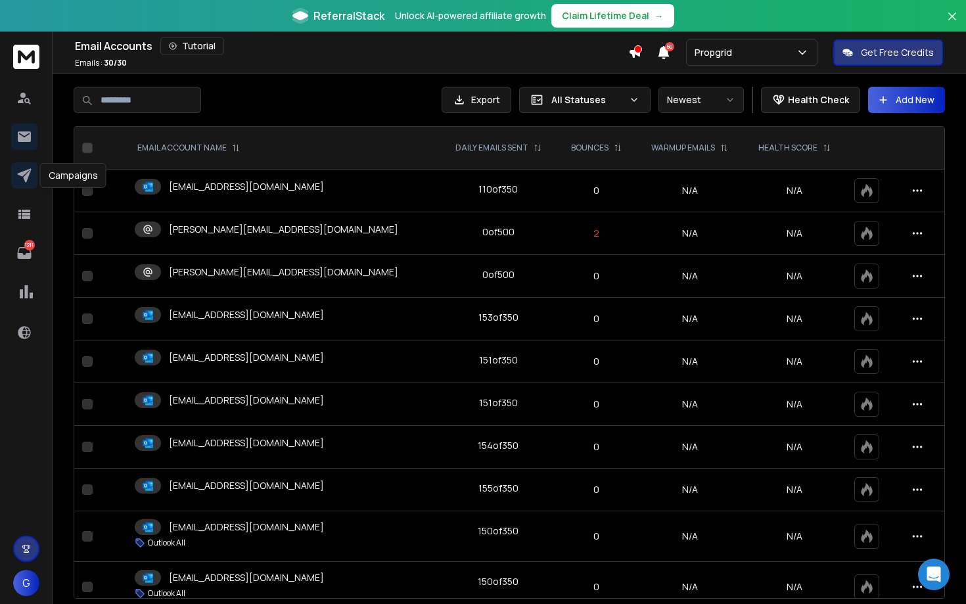
click at [28, 174] on icon at bounding box center [24, 176] width 14 height 14
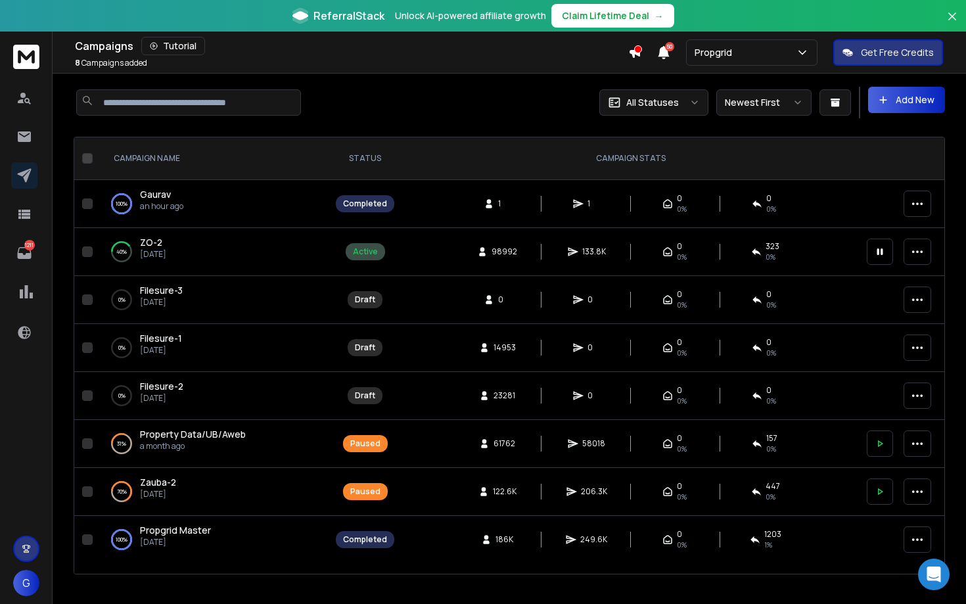
click at [147, 245] on span "ZO-2" at bounding box center [151, 242] width 22 height 12
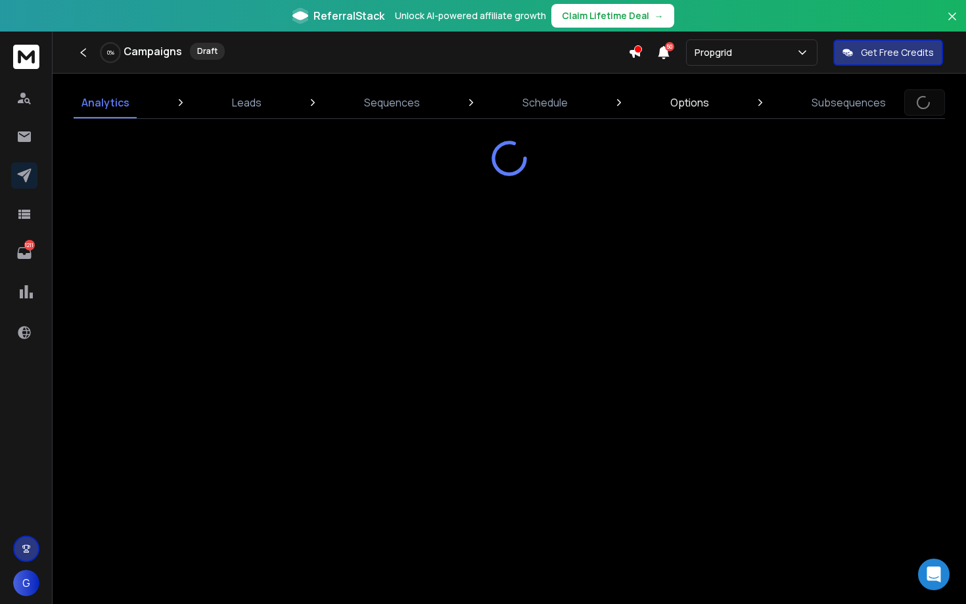
click at [680, 107] on p "Options" at bounding box center [689, 103] width 39 height 16
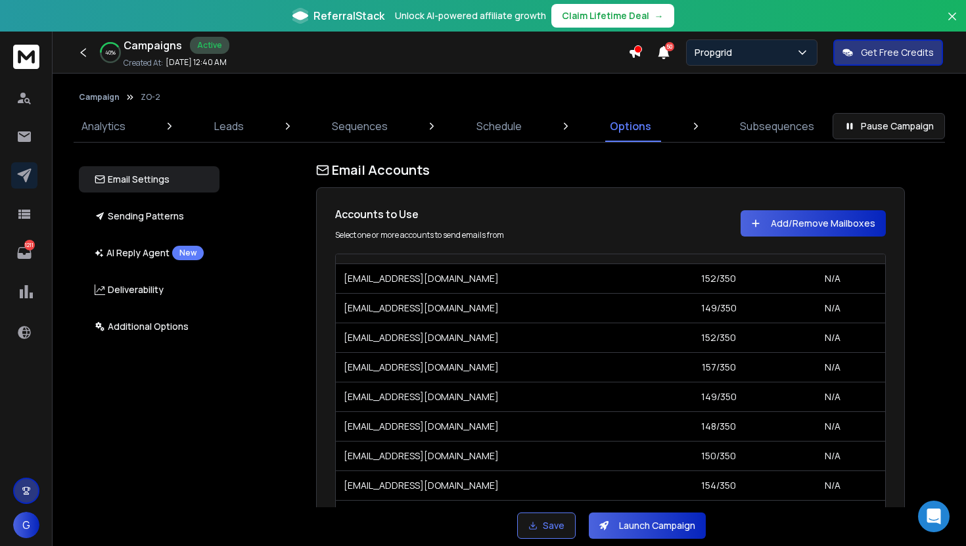
scroll to position [507, 0]
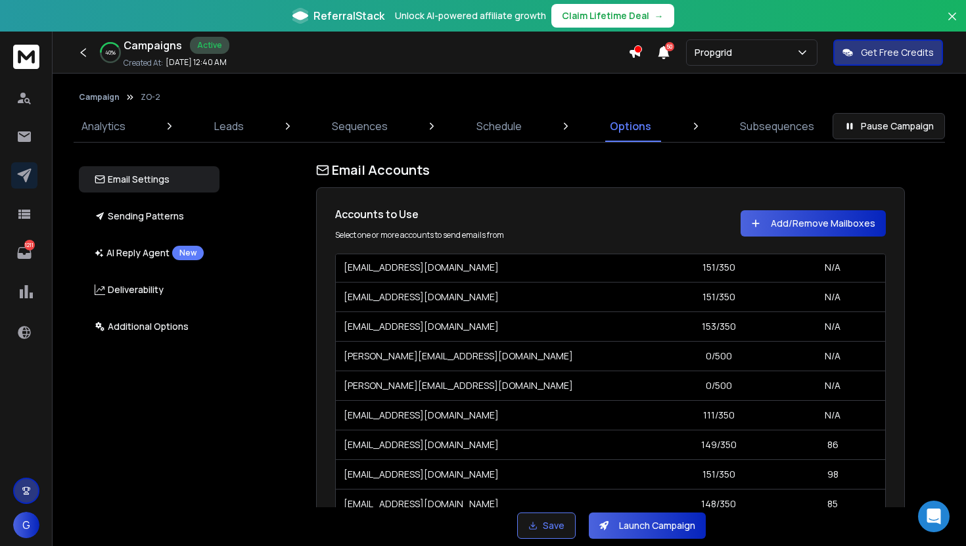
click at [257, 467] on div "Email Accounts Accounts to Use Select one or more accounts to send emails from …" at bounding box center [619, 334] width 757 height 346
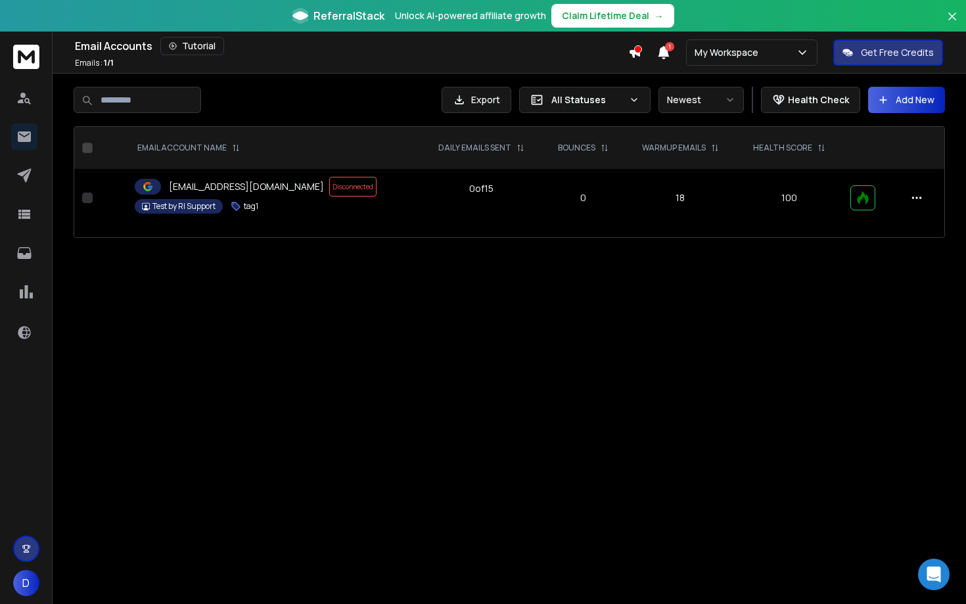
click at [128, 314] on div "ReferralStack Unlock AI-powered affiliate growth Lifetime Deals available! Clai…" at bounding box center [483, 302] width 966 height 604
click at [28, 173] on icon at bounding box center [24, 176] width 14 height 14
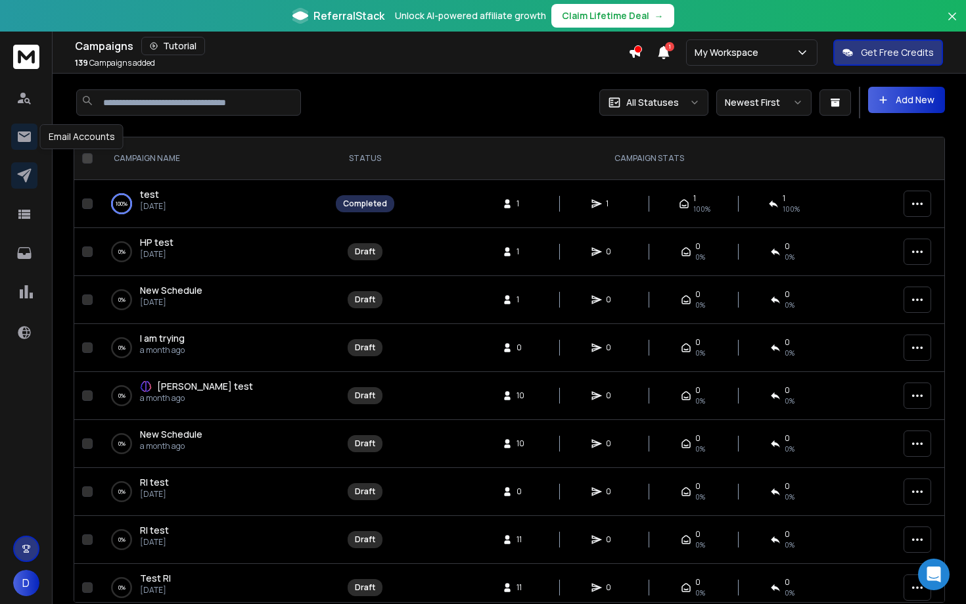
click at [22, 129] on icon at bounding box center [24, 137] width 16 height 16
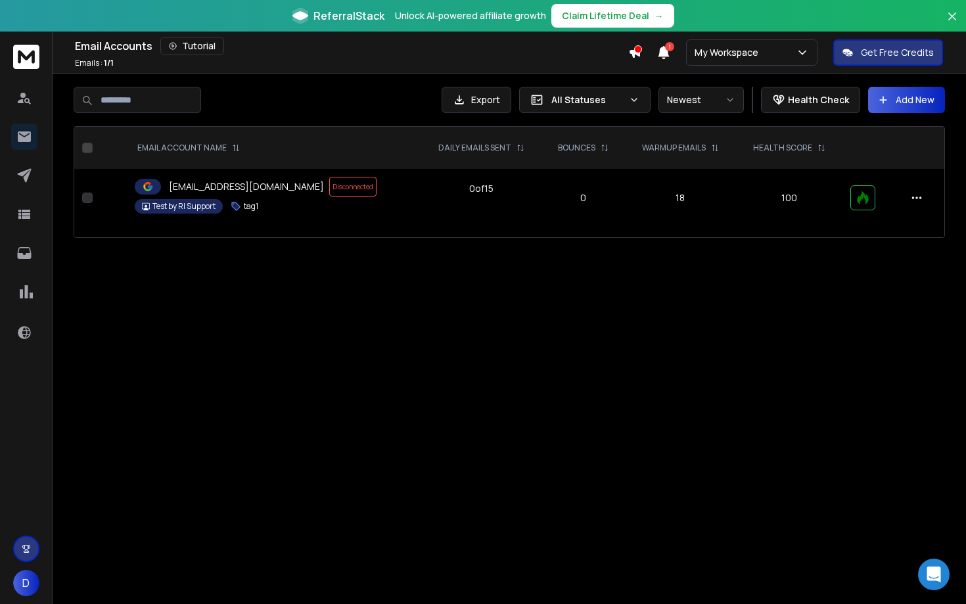
click at [559, 126] on div "EMAIL ACCOUNT NAME DAILY EMAILS SENT BOUNCES WARMUP EMAILS HEALTH SCORE demo.a@…" at bounding box center [510, 182] width 872 height 112
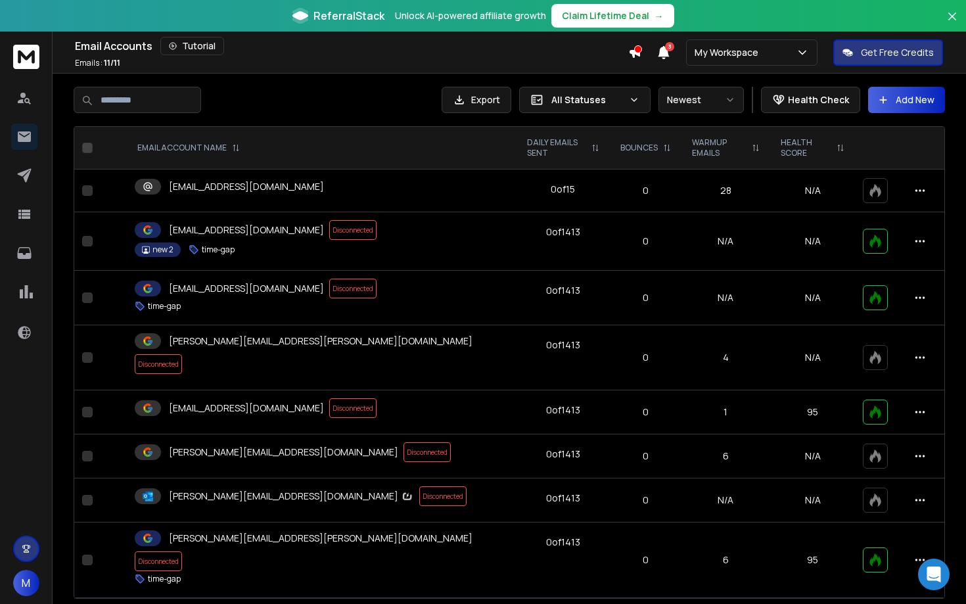
click at [400, 79] on div "Export All Statuses Newest Health Check Add New EMAIL ACCOUNT NAME DAILY EMAILS…" at bounding box center [510, 343] width 914 height 538
click at [85, 191] on button "button" at bounding box center [87, 190] width 11 height 11
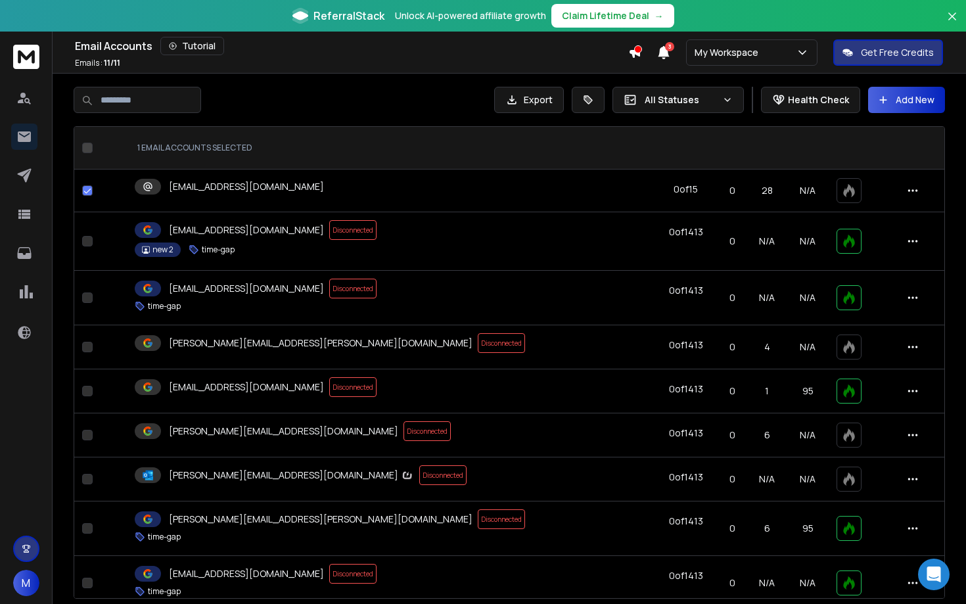
click at [88, 239] on button "button" at bounding box center [87, 241] width 11 height 11
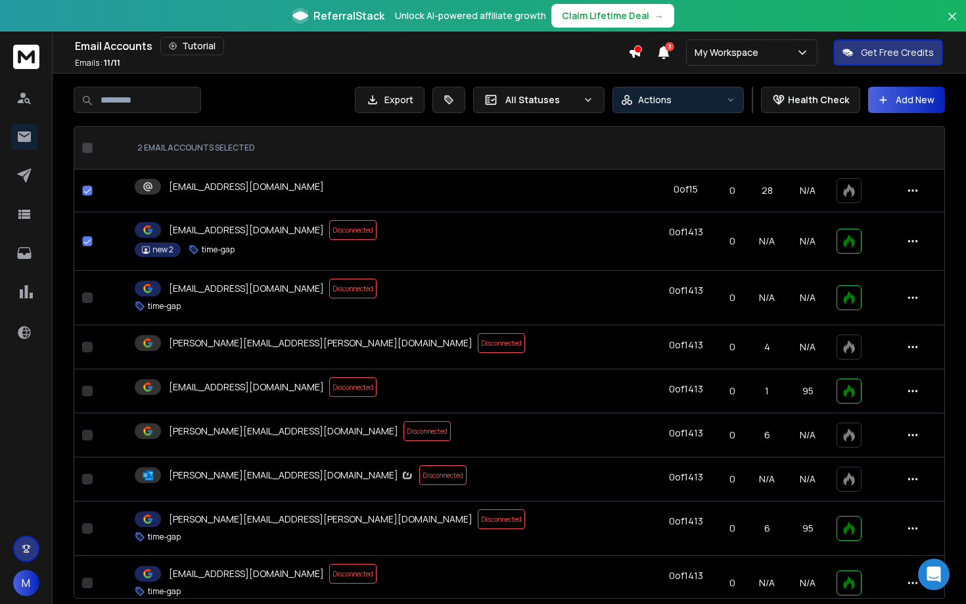
click at [662, 108] on button "Actions" at bounding box center [678, 100] width 131 height 26
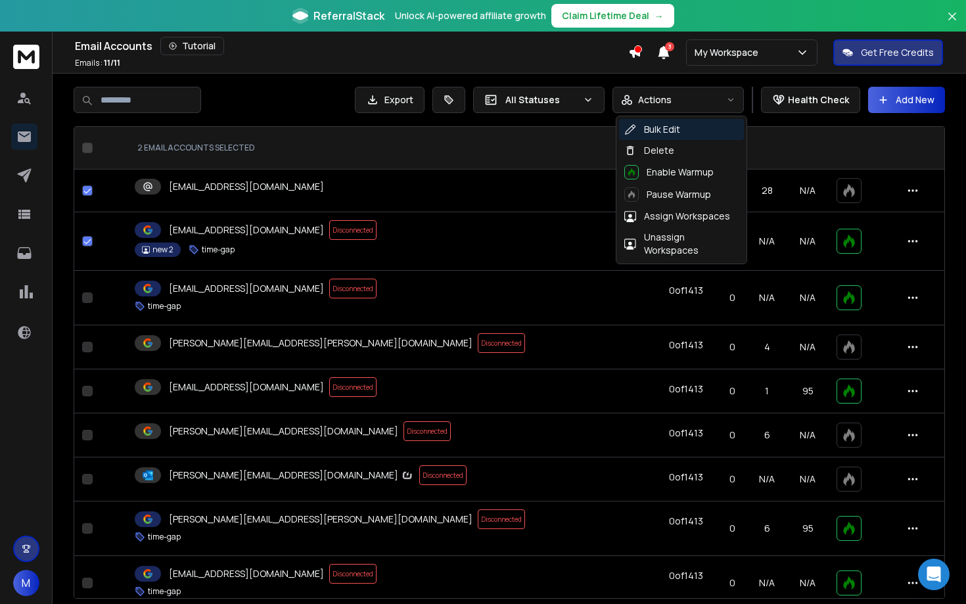
click at [536, 133] on th "2 EMAIL ACCOUNTS SELECTED" at bounding box center [390, 148] width 527 height 43
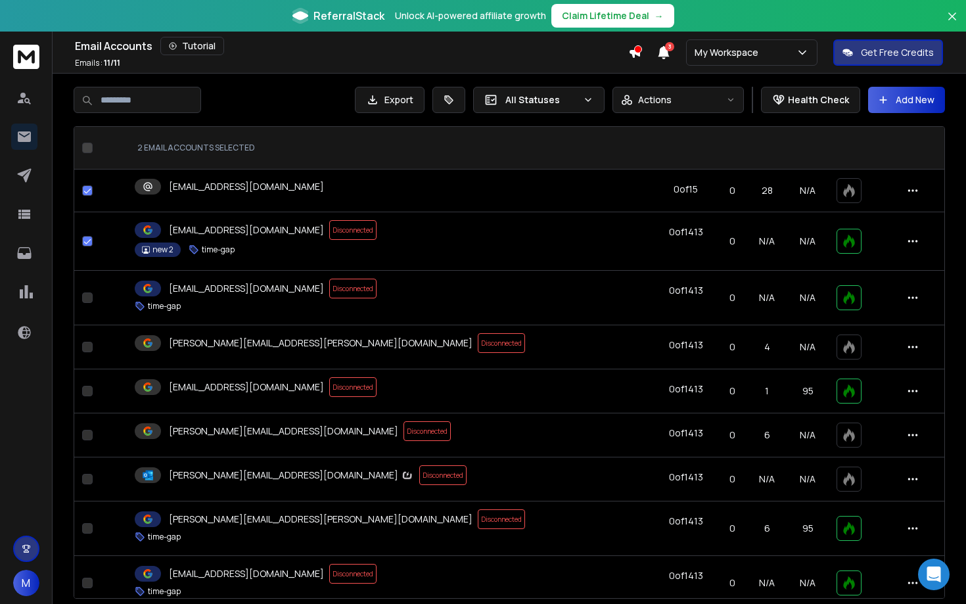
click at [564, 100] on p "All Statuses" at bounding box center [541, 99] width 72 height 13
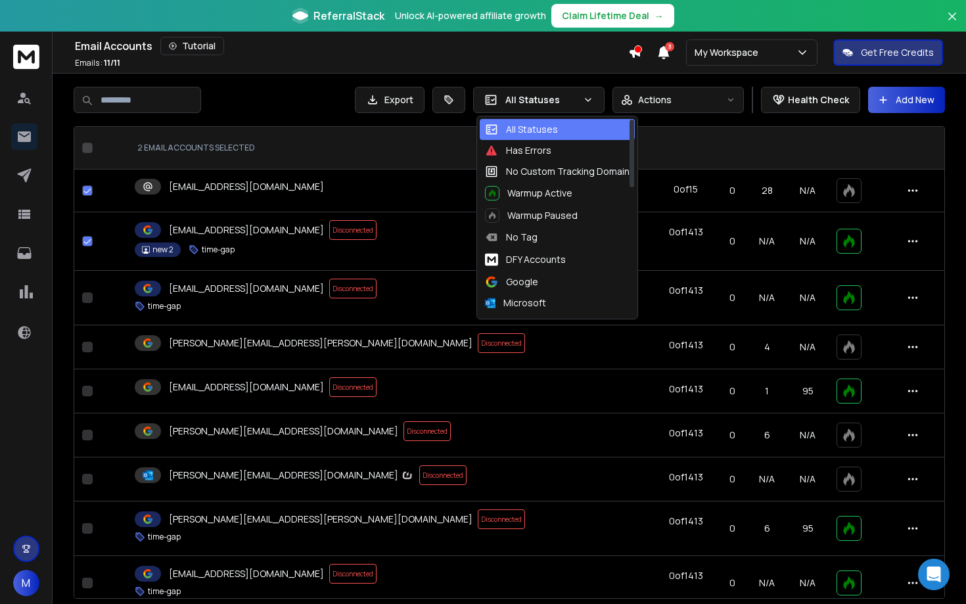
click at [399, 139] on th "2 EMAIL ACCOUNTS SELECTED" at bounding box center [390, 148] width 527 height 43
